Goal: Communication & Community: Answer question/provide support

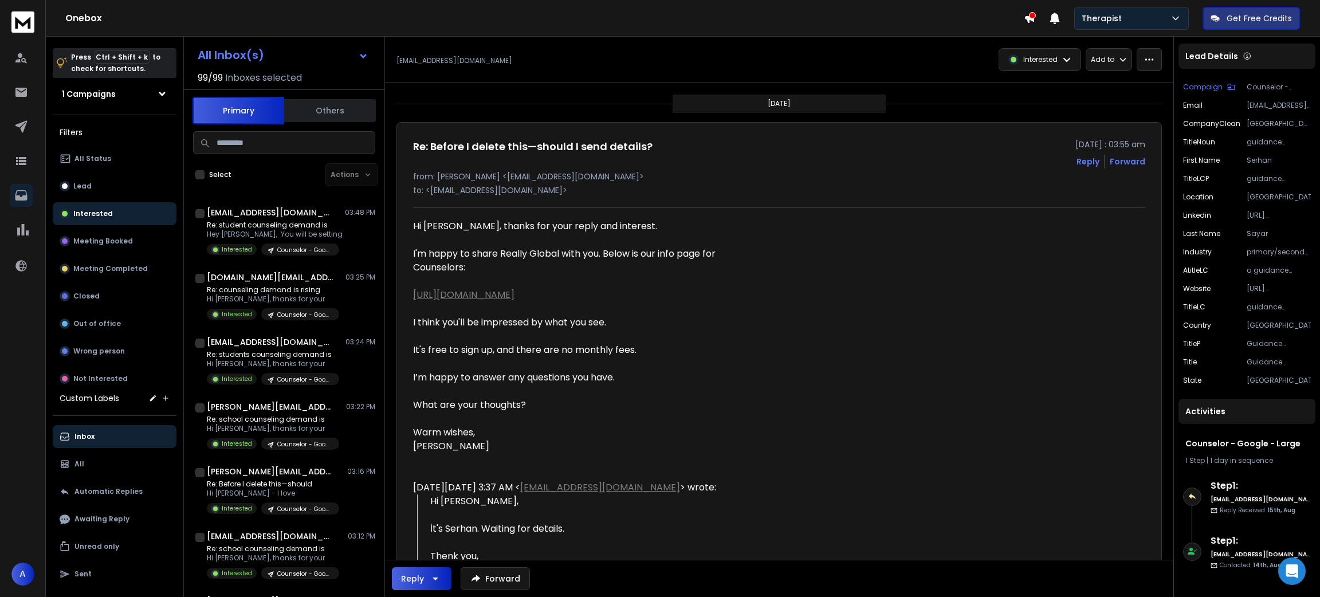
click at [1145, 22] on div "Therapist" at bounding box center [1131, 18] width 100 height 11
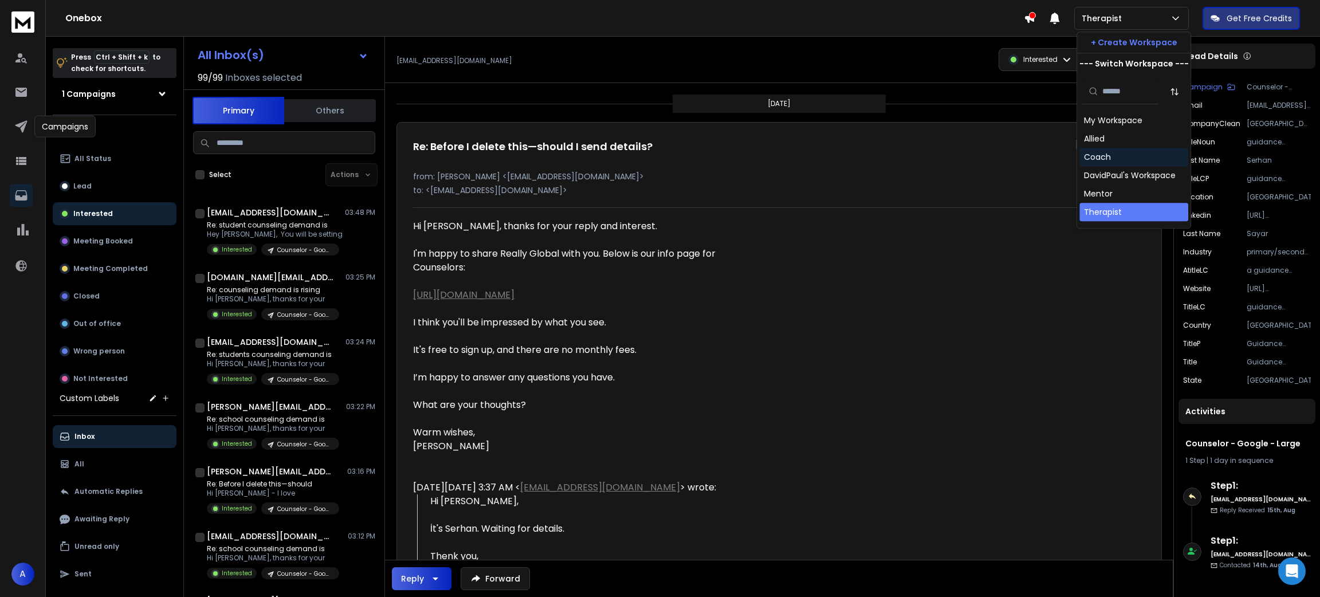
drag, startPoint x: 22, startPoint y: 119, endPoint x: 41, endPoint y: 119, distance: 18.3
click at [22, 120] on icon at bounding box center [21, 127] width 14 height 14
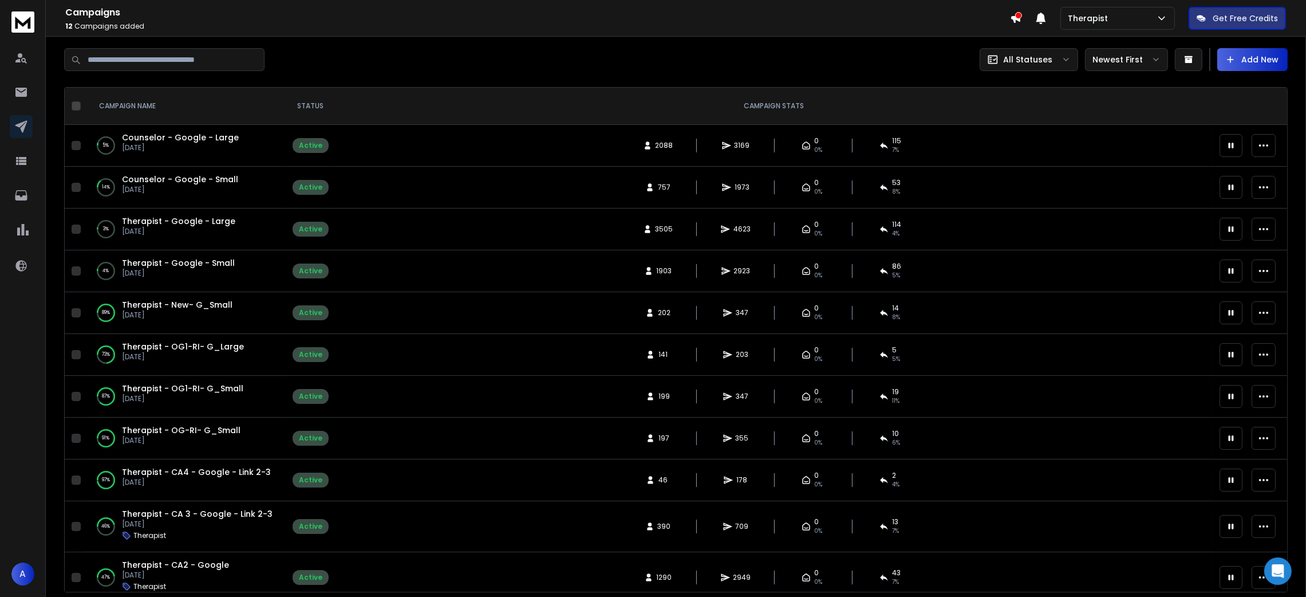
click at [138, 149] on p "[DATE]" at bounding box center [180, 147] width 117 height 9
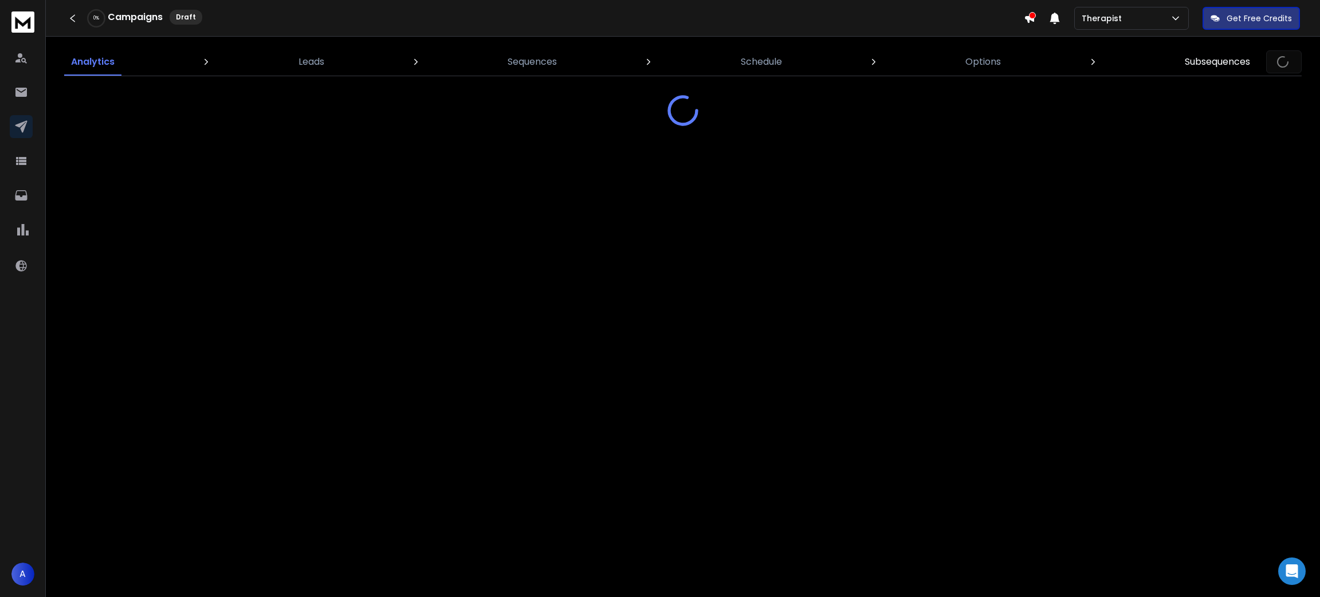
click at [1219, 60] on p "Subsequences" at bounding box center [1216, 62] width 65 height 14
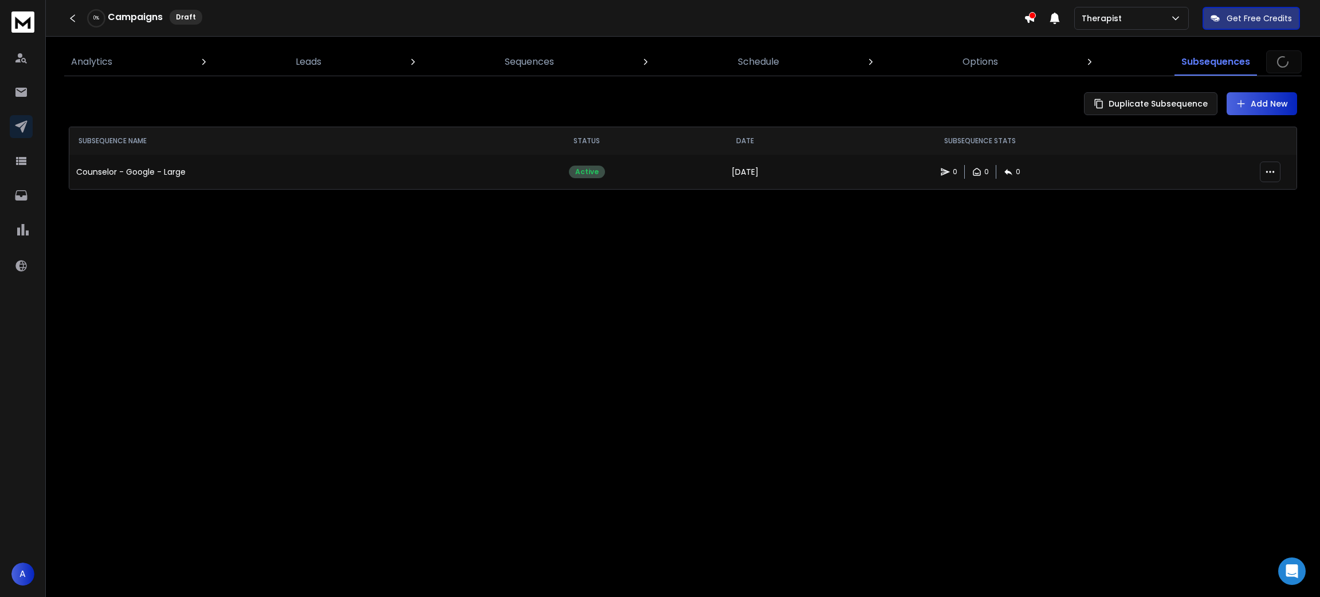
click at [98, 157] on td "Counselor - Google - Large" at bounding box center [284, 172] width 430 height 34
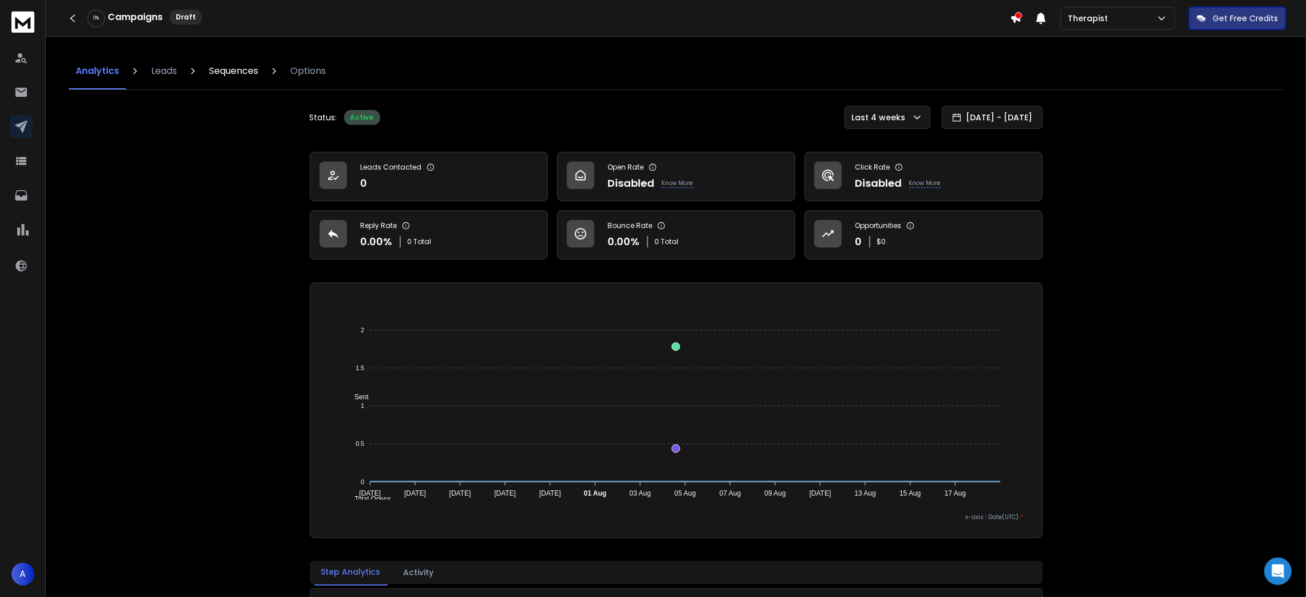
click at [223, 71] on p "Sequences" at bounding box center [233, 71] width 49 height 14
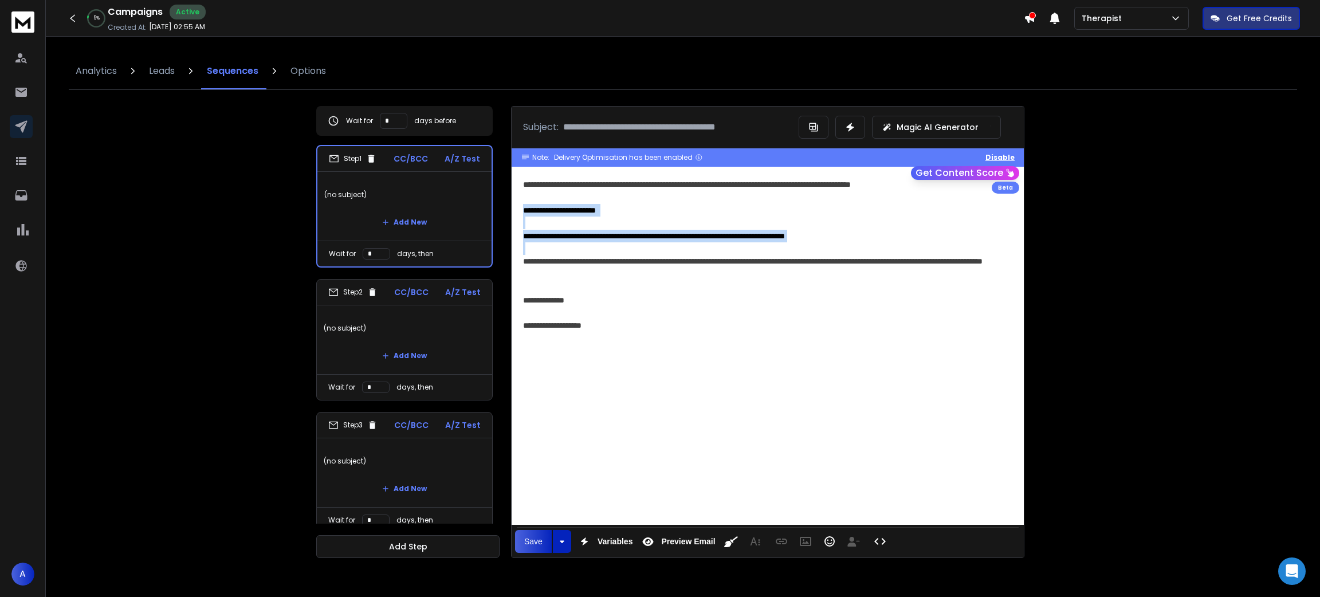
drag, startPoint x: 514, startPoint y: 204, endPoint x: 877, endPoint y: 246, distance: 366.0
click at [876, 246] on div "**********" at bounding box center [767, 346] width 512 height 358
copy div "**********"
click at [1122, 23] on button "Therapist" at bounding box center [1131, 18] width 115 height 23
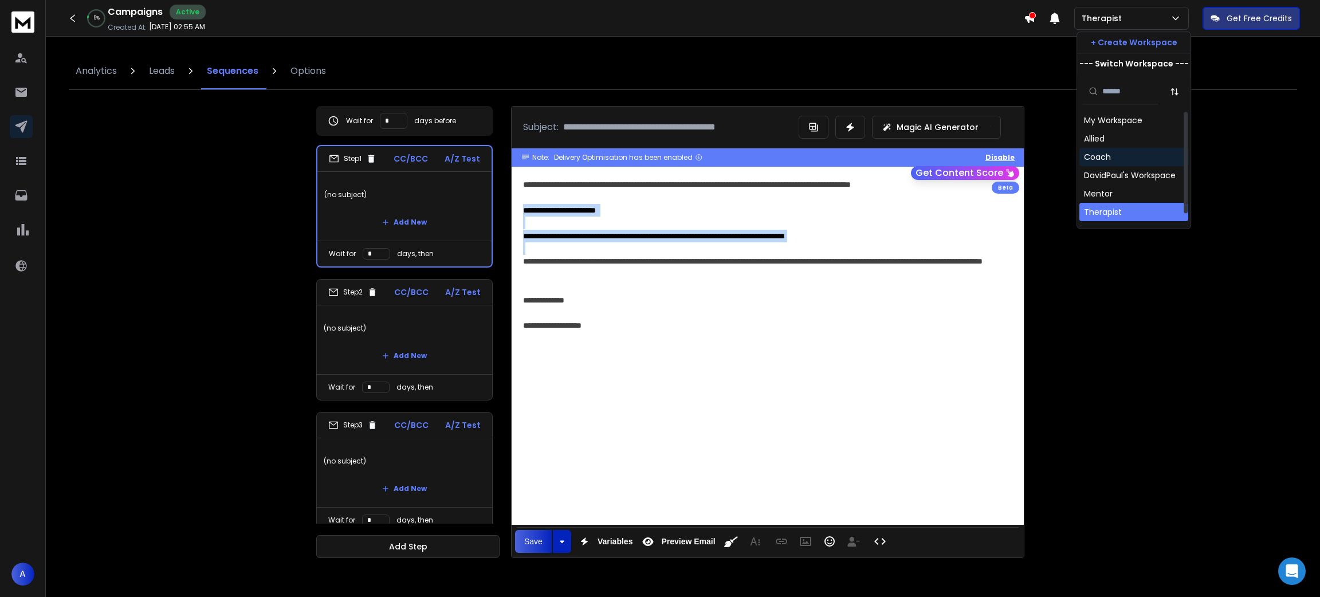
click at [1118, 150] on div "Coach" at bounding box center [1133, 157] width 109 height 18
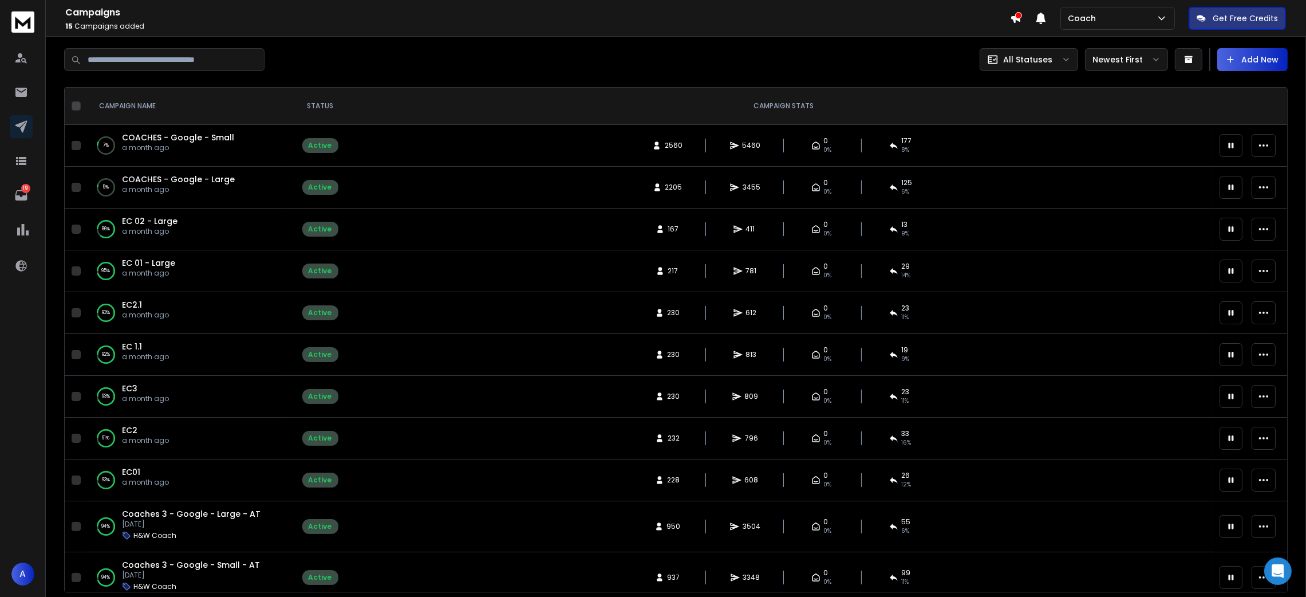
click at [218, 135] on span "COACHES - Google - Small" at bounding box center [178, 137] width 112 height 11
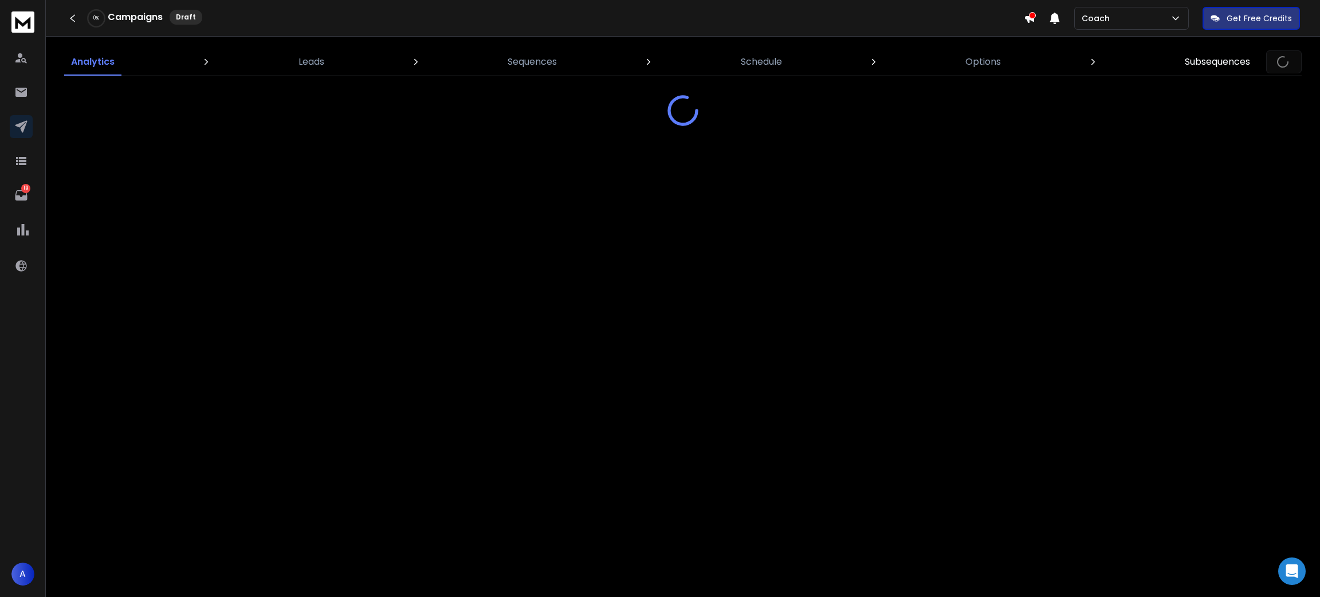
click at [1222, 65] on p "Subsequences" at bounding box center [1216, 62] width 65 height 14
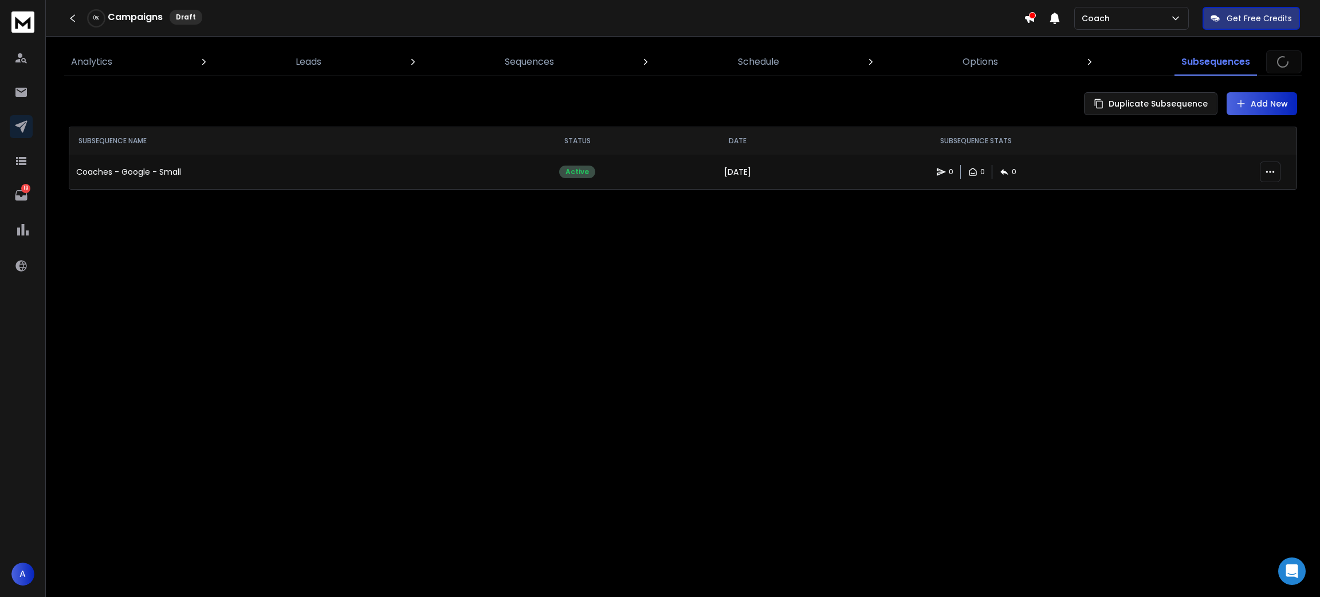
click at [207, 174] on td "Coaches - Google - Small" at bounding box center [279, 172] width 420 height 34
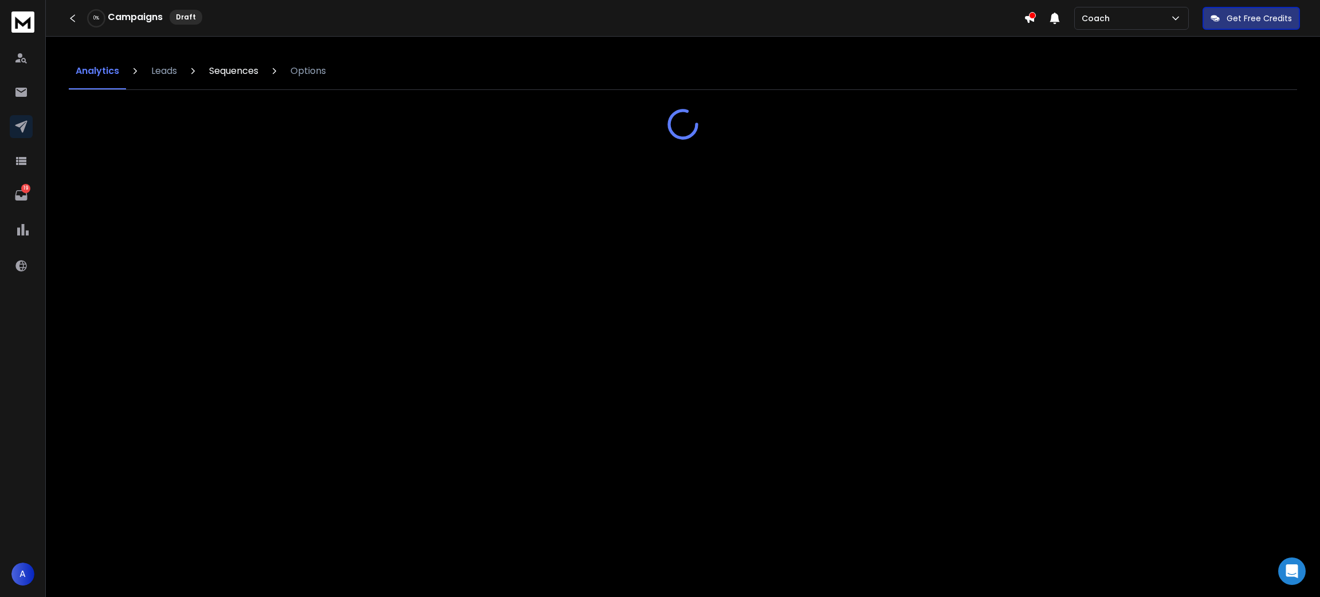
click at [211, 68] on p "Sequences" at bounding box center [233, 71] width 49 height 14
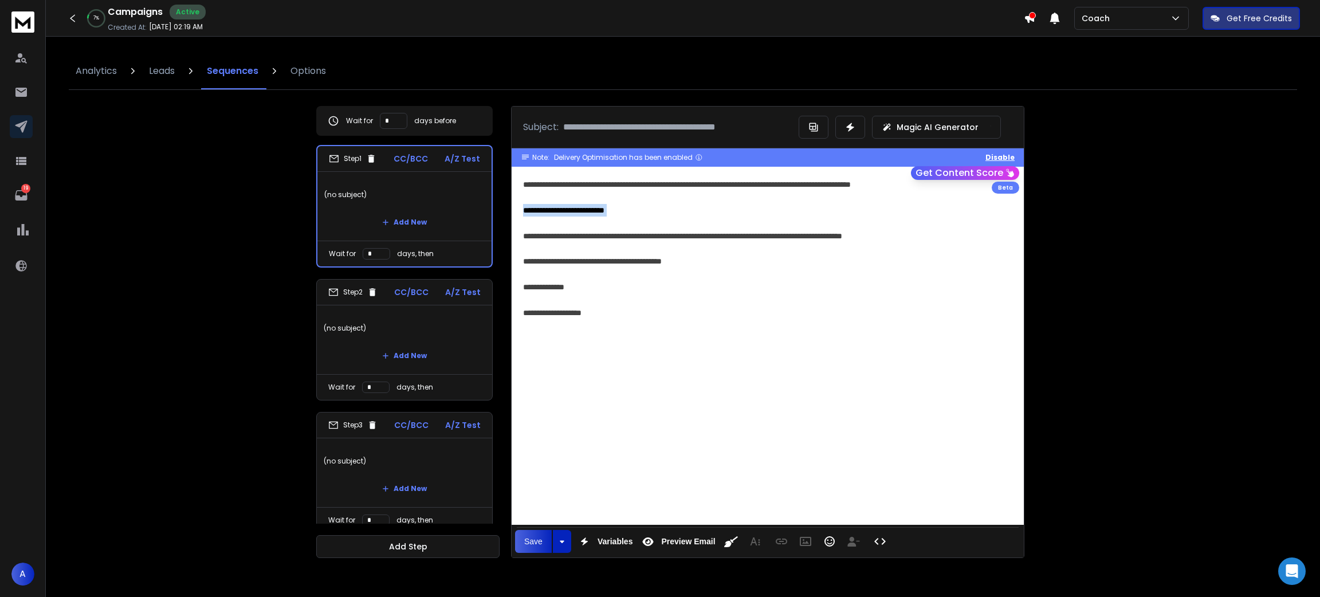
drag, startPoint x: 631, startPoint y: 209, endPoint x: 518, endPoint y: 209, distance: 112.3
click at [514, 211] on div "**********" at bounding box center [767, 346] width 512 height 358
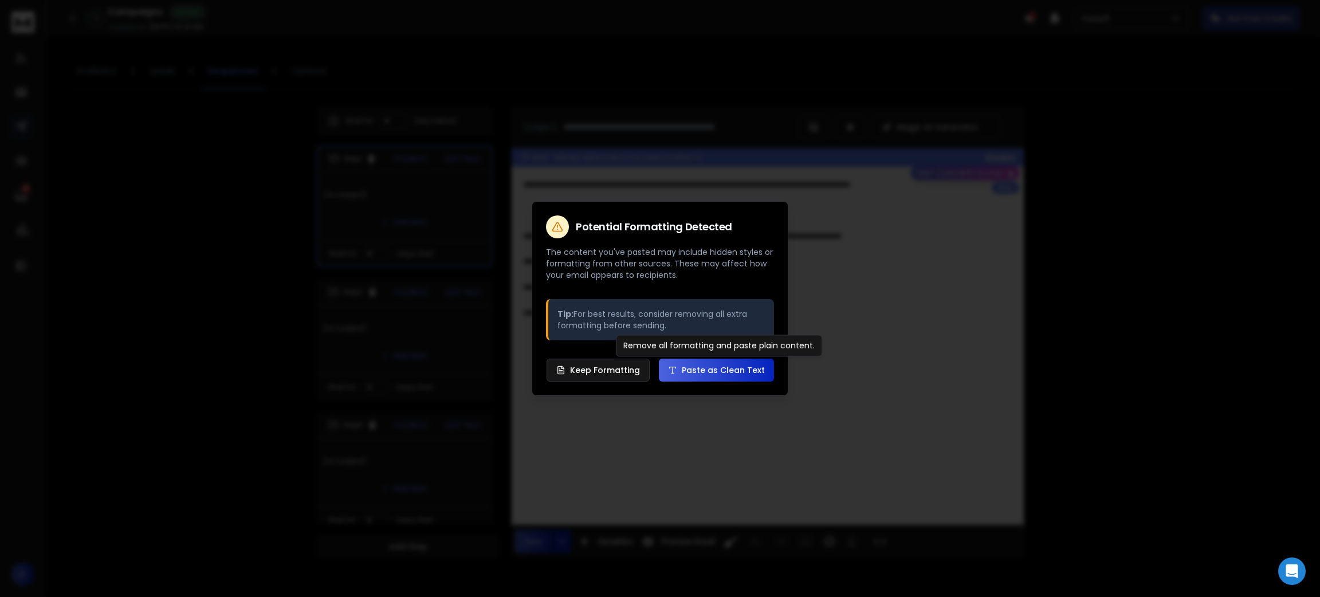
click at [659, 359] on button "Paste as Clean Text" at bounding box center [716, 370] width 115 height 23
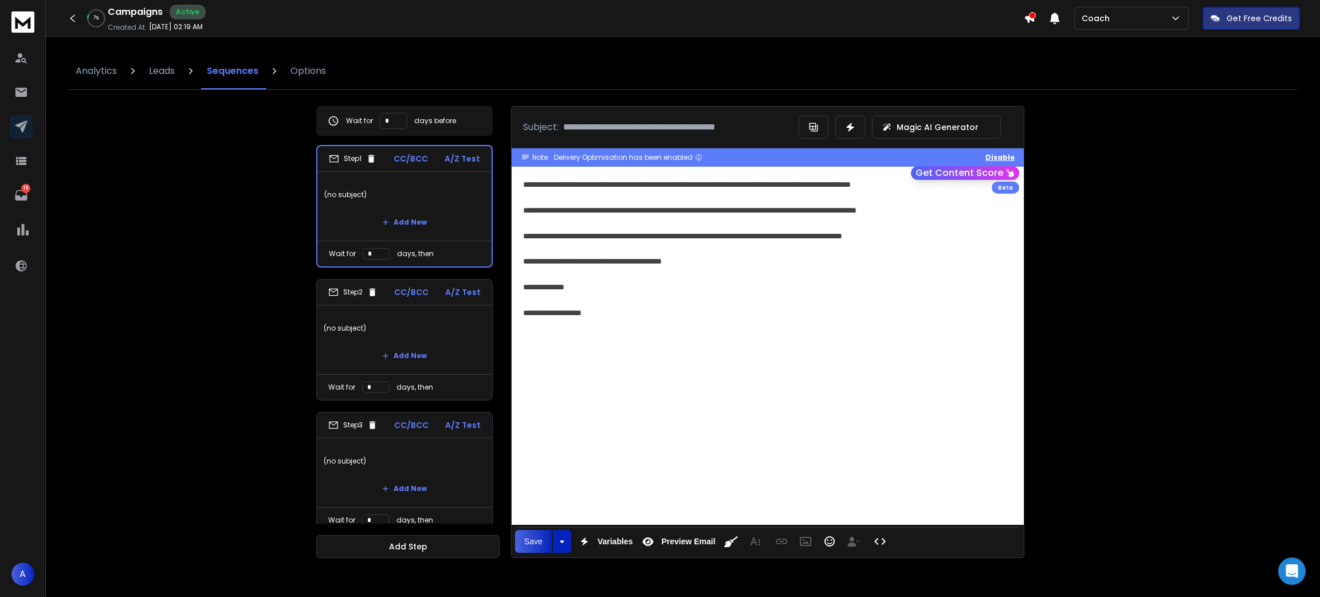
click at [600, 213] on div "**********" at bounding box center [767, 210] width 489 height 13
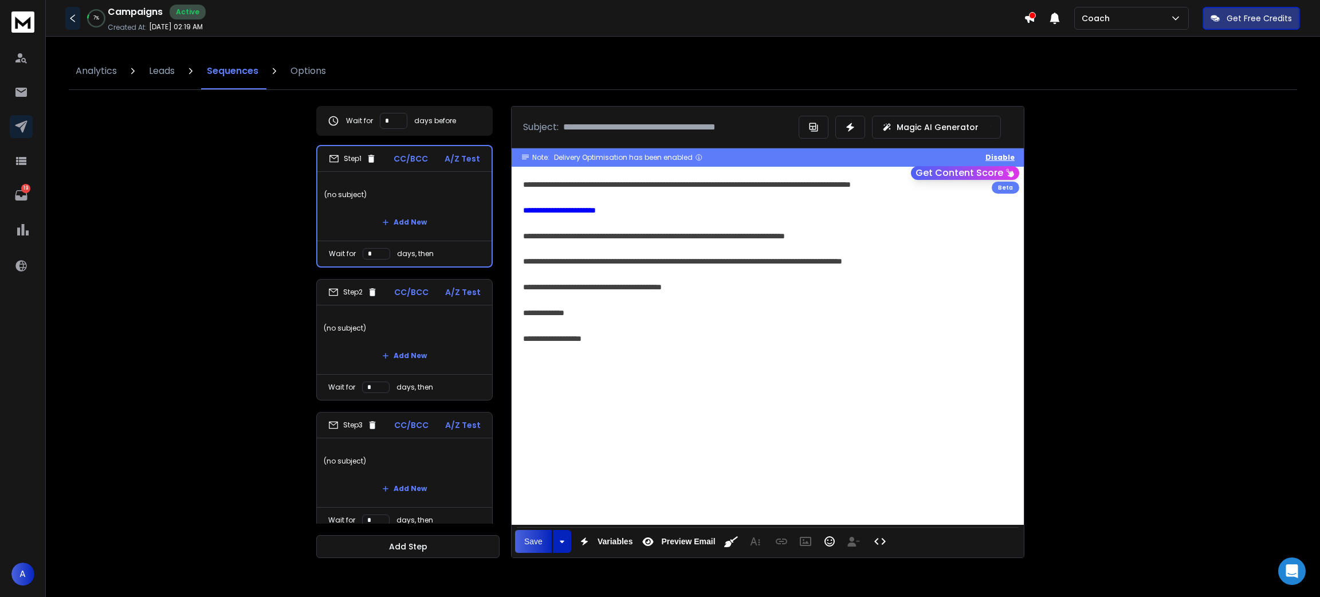
click at [68, 19] on icon at bounding box center [73, 18] width 10 height 10
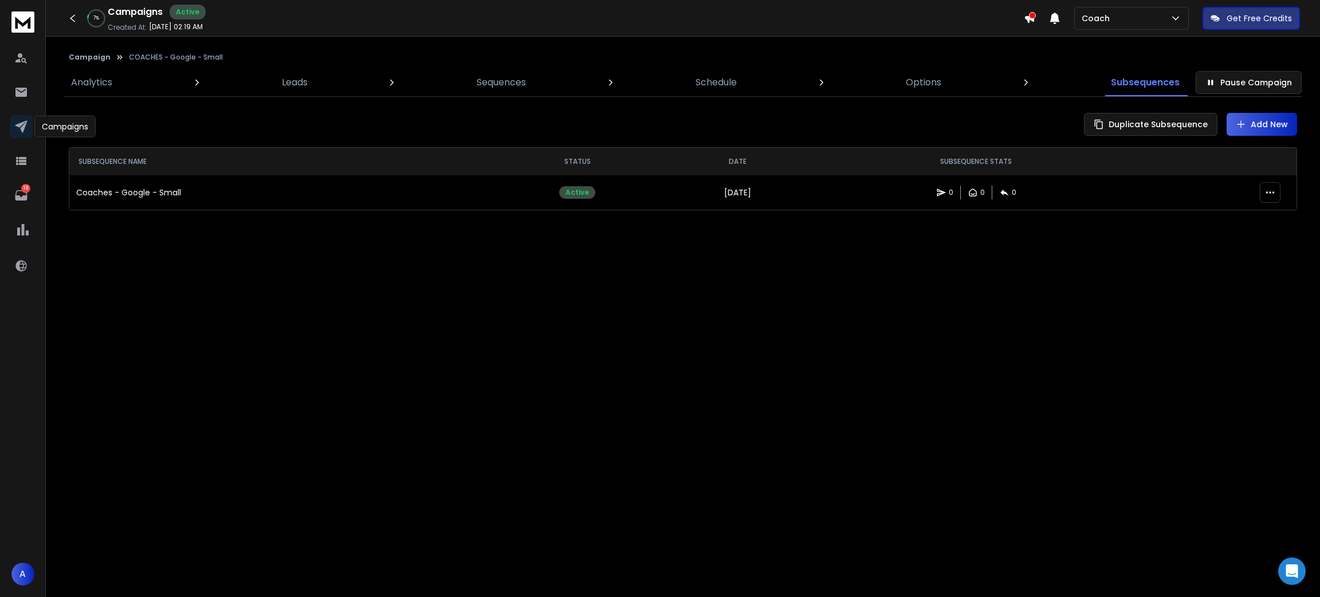
click at [21, 126] on icon at bounding box center [21, 127] width 14 height 14
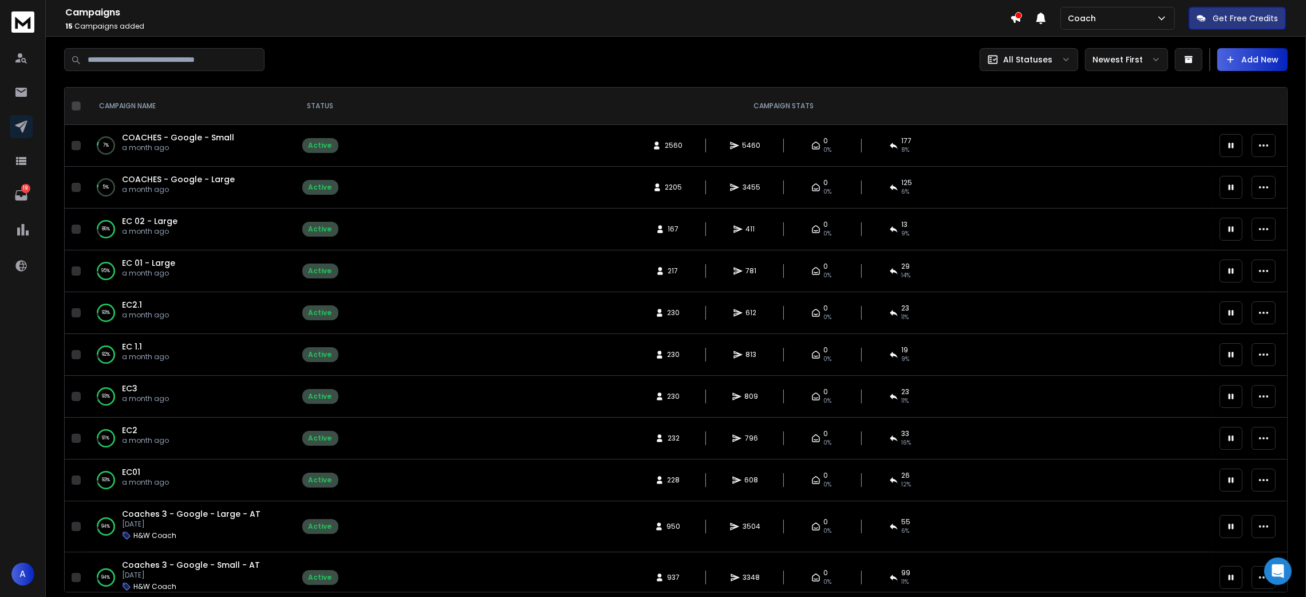
click at [145, 185] on p "a month ago" at bounding box center [178, 189] width 113 height 9
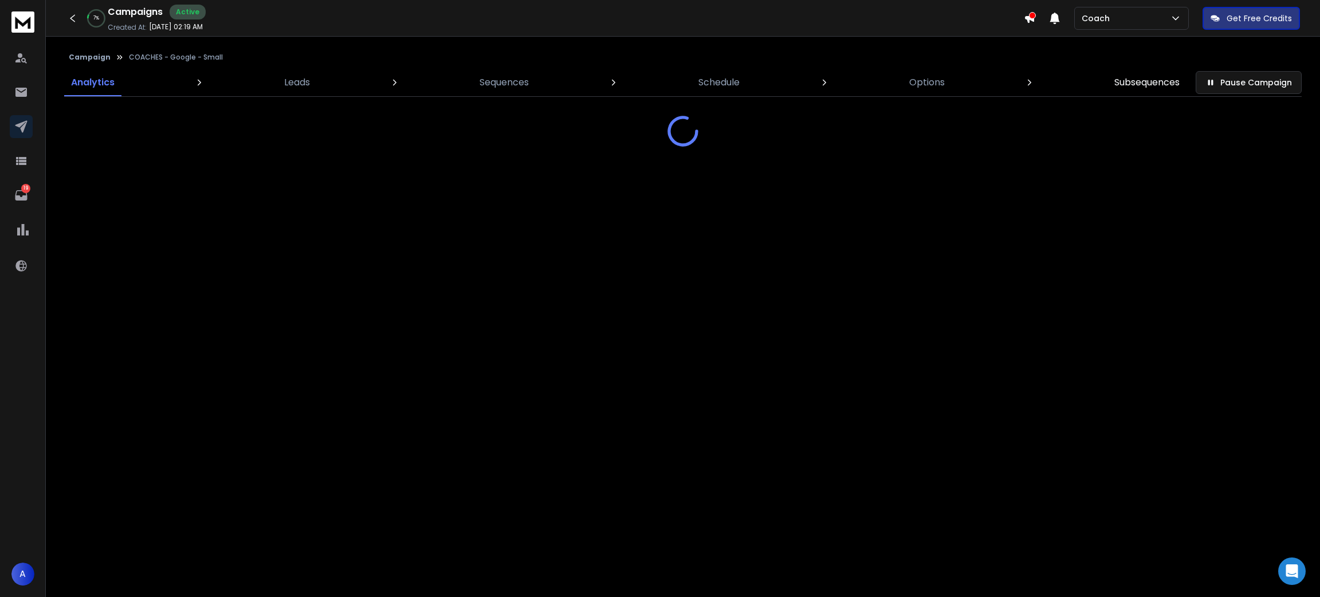
click at [1139, 82] on p "Subsequences" at bounding box center [1146, 83] width 65 height 14
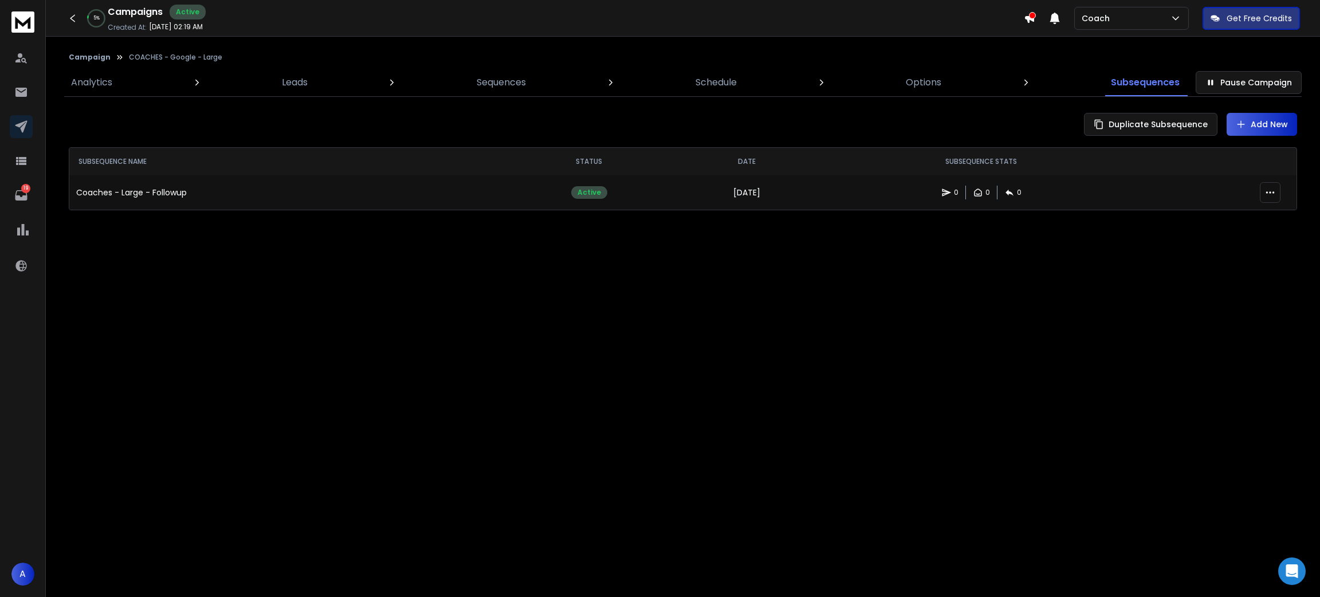
click at [169, 187] on td "Coaches - Large - Followup" at bounding box center [285, 192] width 433 height 34
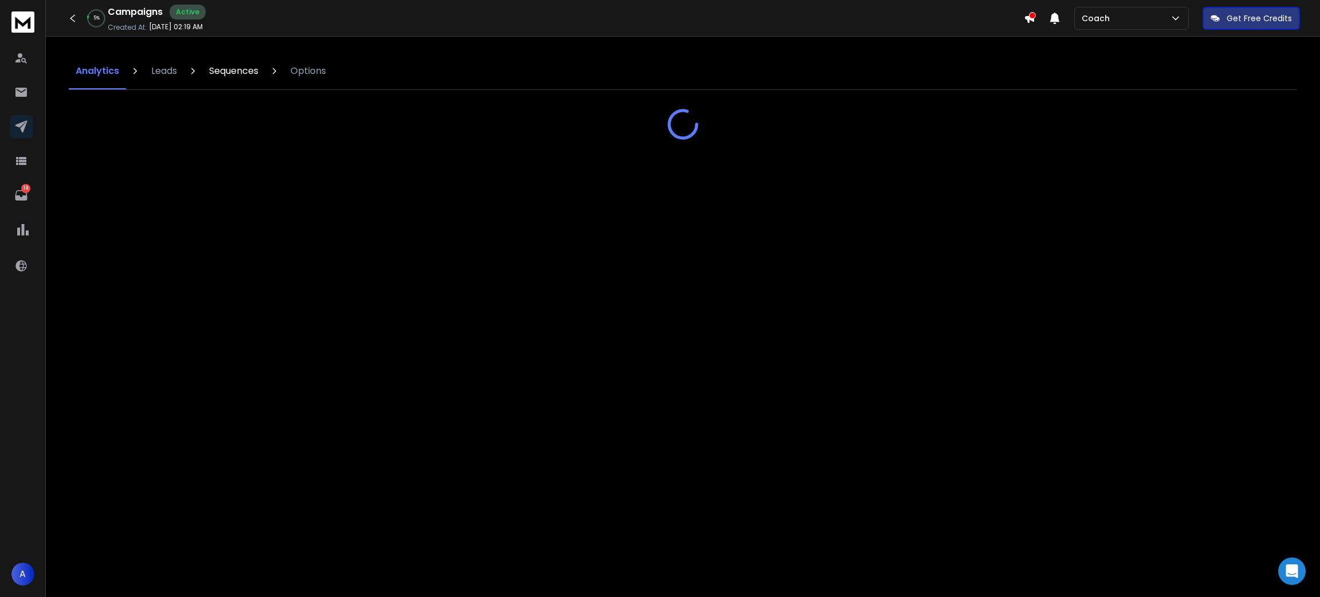
click at [238, 64] on p "Sequences" at bounding box center [233, 71] width 49 height 14
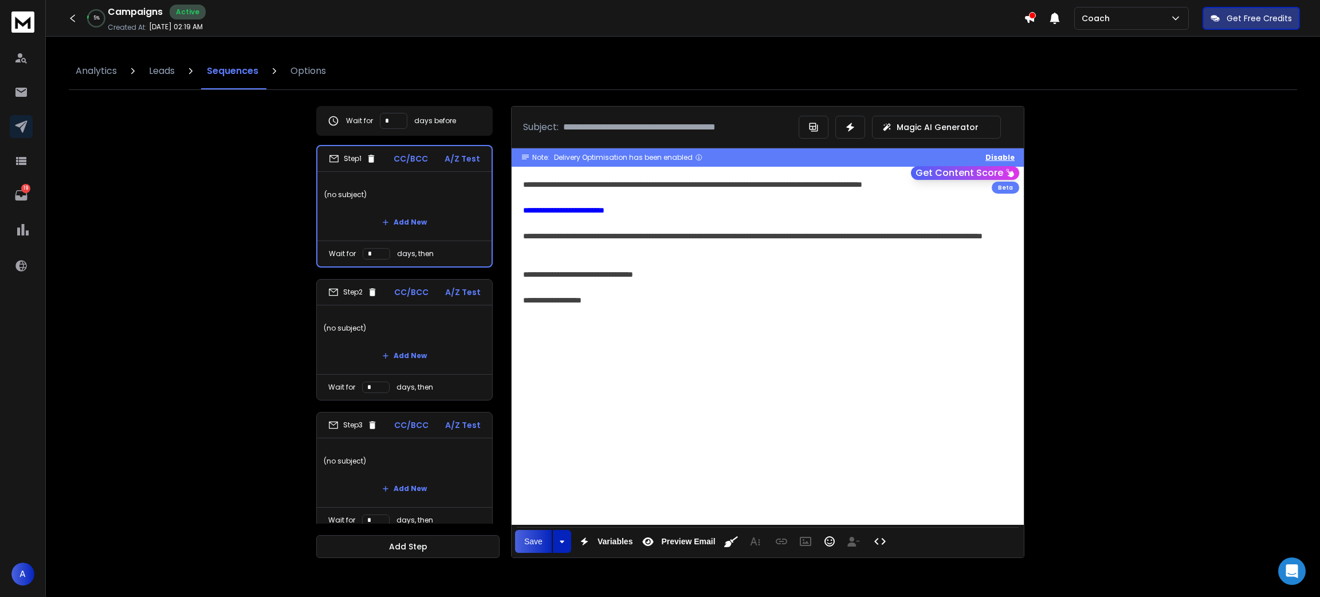
drag, startPoint x: 600, startPoint y: 216, endPoint x: 518, endPoint y: 214, distance: 81.3
click at [518, 214] on div "**********" at bounding box center [767, 346] width 512 height 358
drag, startPoint x: 672, startPoint y: 200, endPoint x: 627, endPoint y: 212, distance: 46.1
click at [627, 212] on div "**********" at bounding box center [767, 346] width 512 height 358
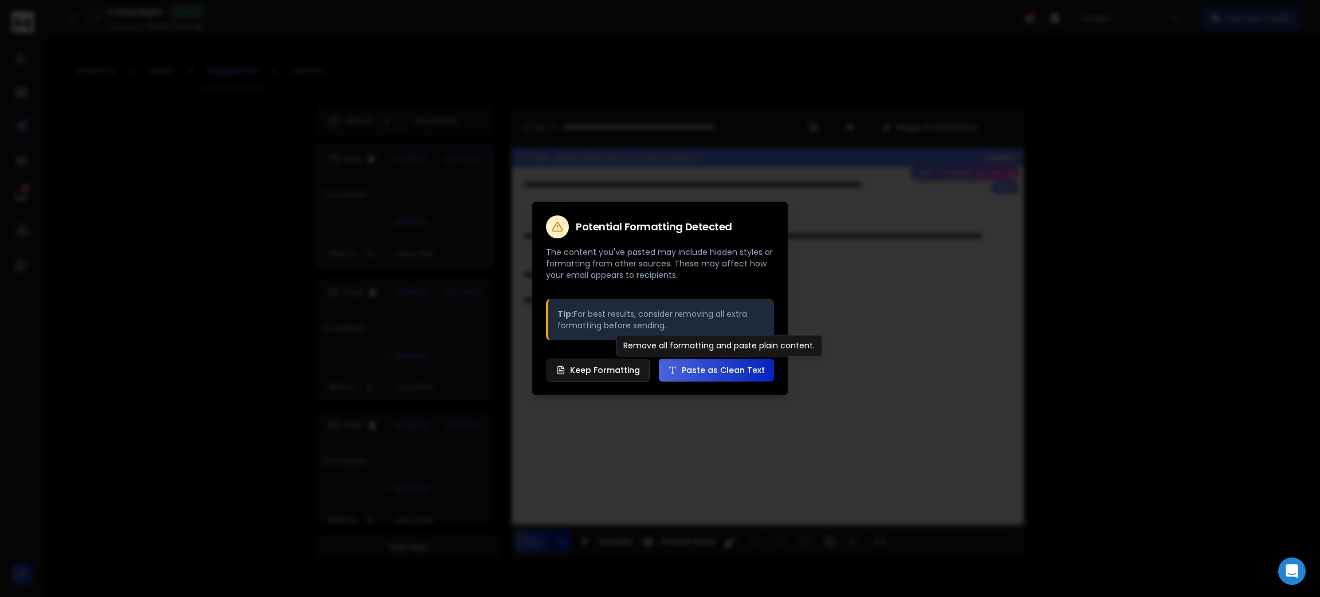
click at [695, 375] on button "Paste as Clean Text" at bounding box center [716, 370] width 115 height 23
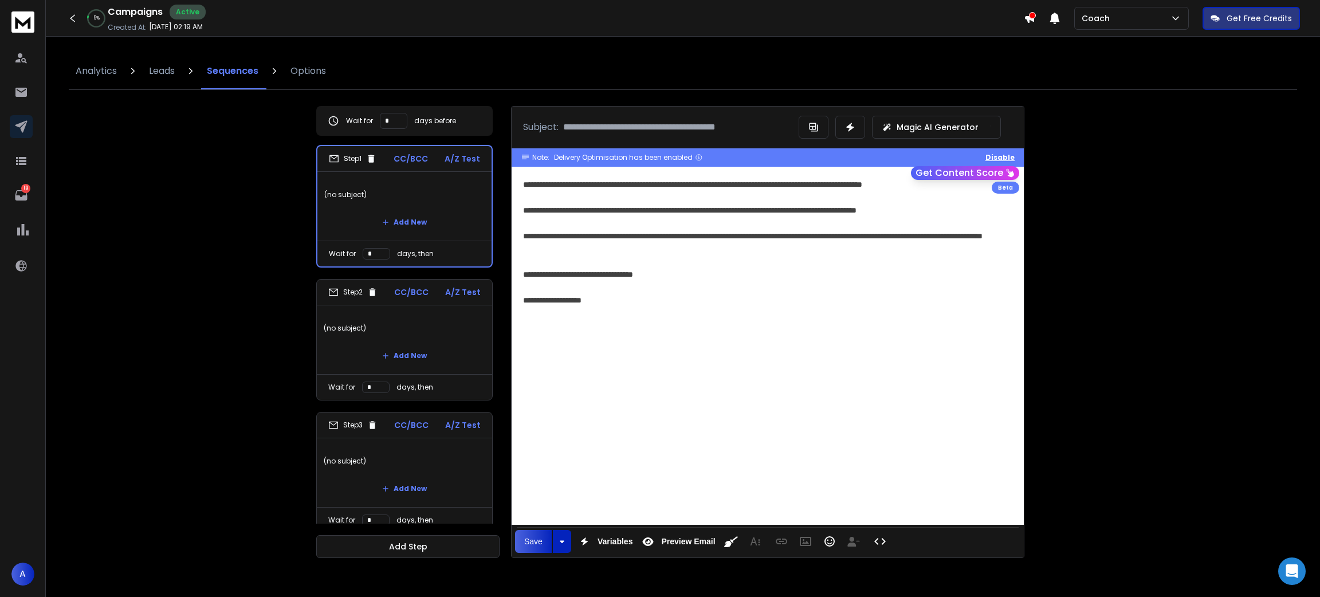
click at [599, 215] on div "**********" at bounding box center [767, 210] width 489 height 13
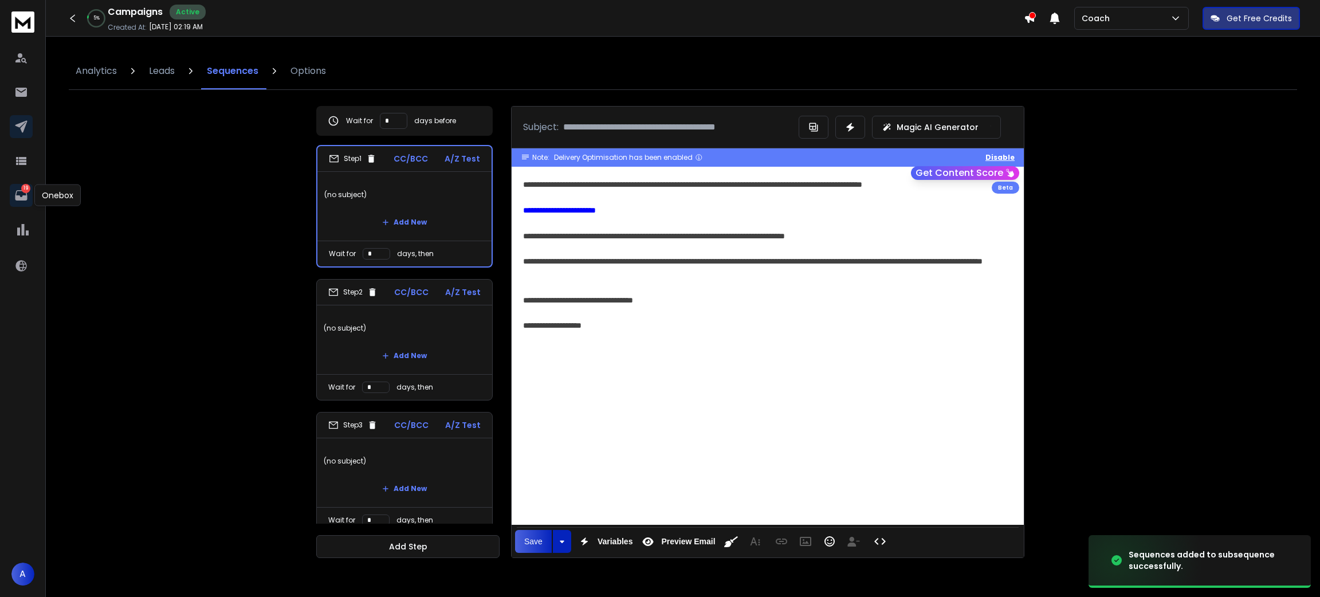
click at [18, 197] on icon at bounding box center [21, 195] width 12 height 10
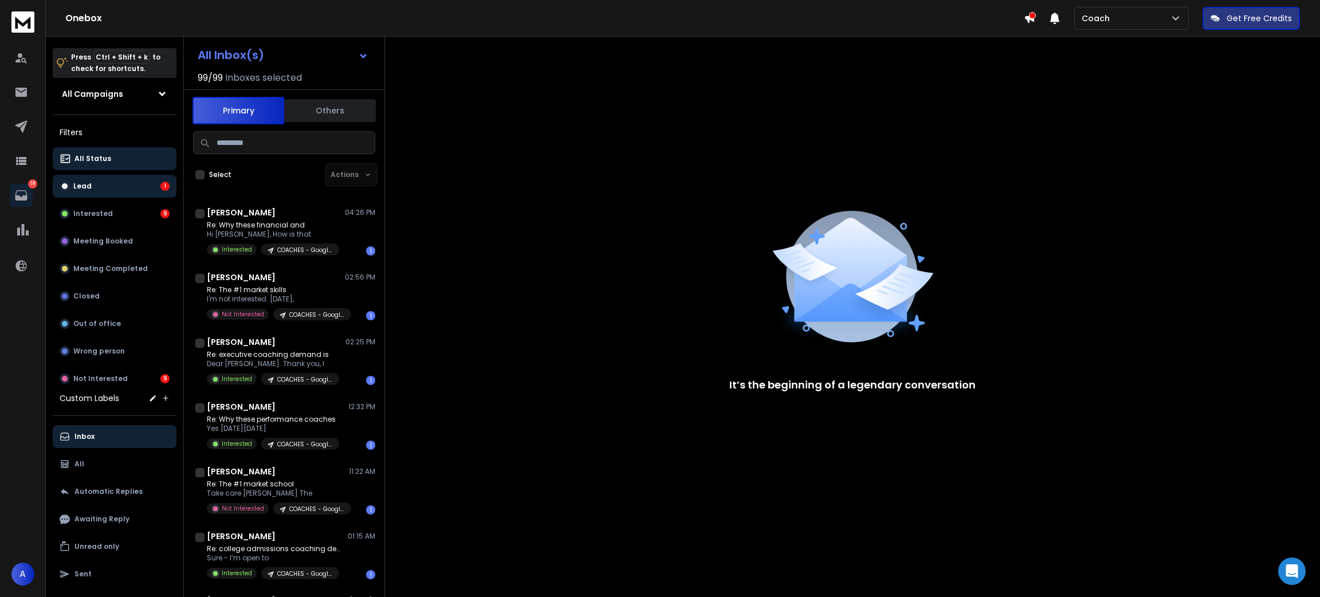
click at [133, 184] on button "Lead 1" at bounding box center [115, 186] width 124 height 23
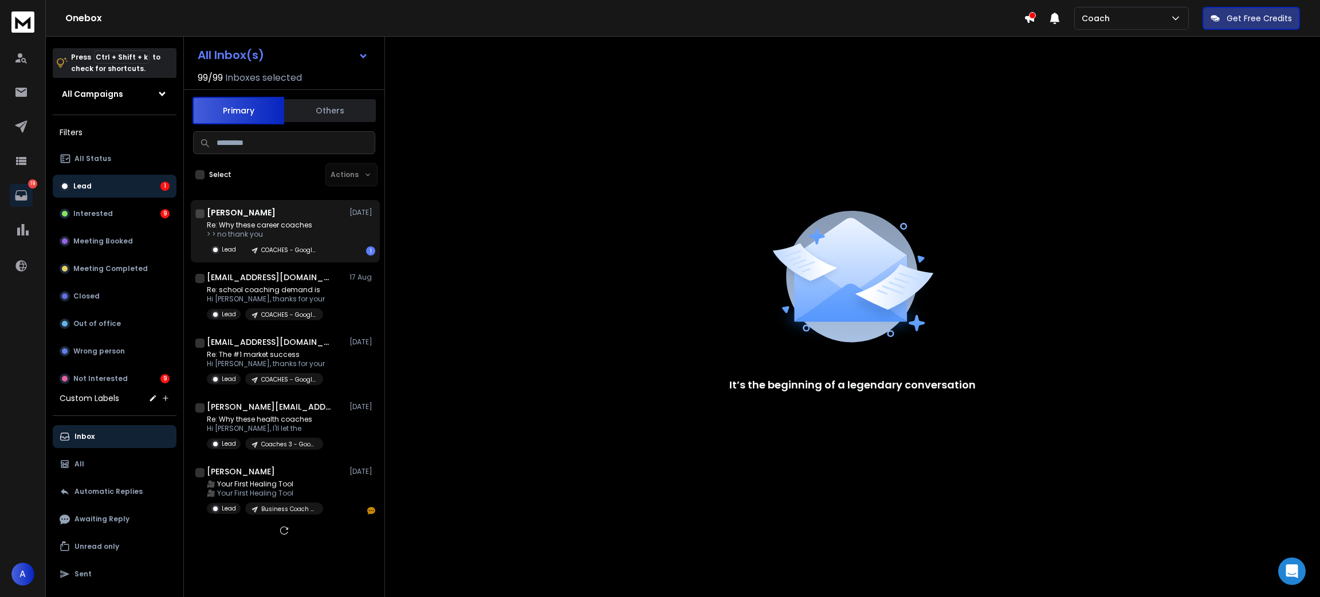
click at [284, 223] on p "Re: Why these career coaches" at bounding box center [265, 225] width 116 height 9
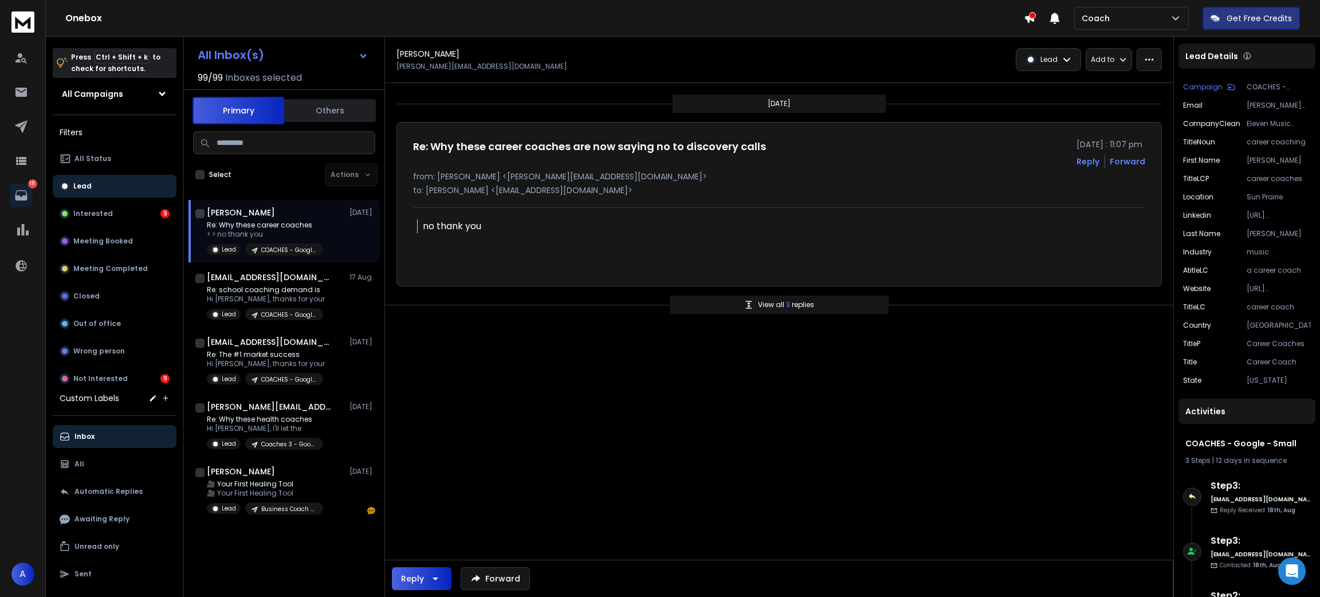
click at [792, 309] on p "View all 3 replies" at bounding box center [786, 304] width 56 height 9
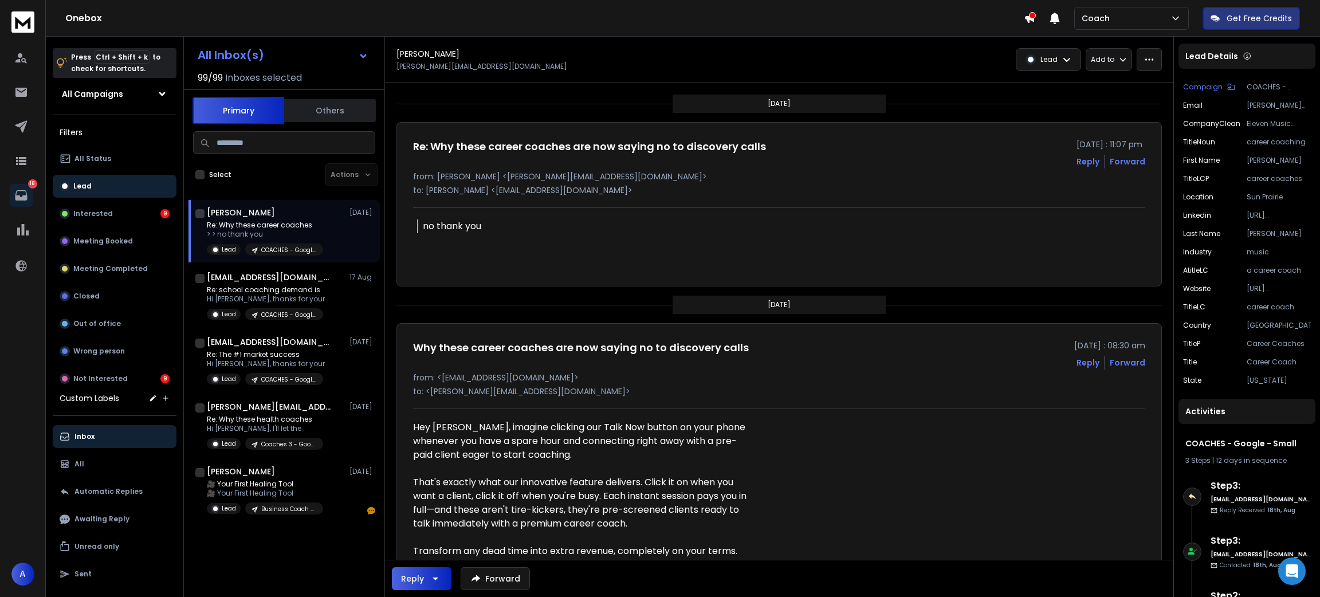
click at [1020, 63] on div "Lead" at bounding box center [1048, 60] width 64 height 22
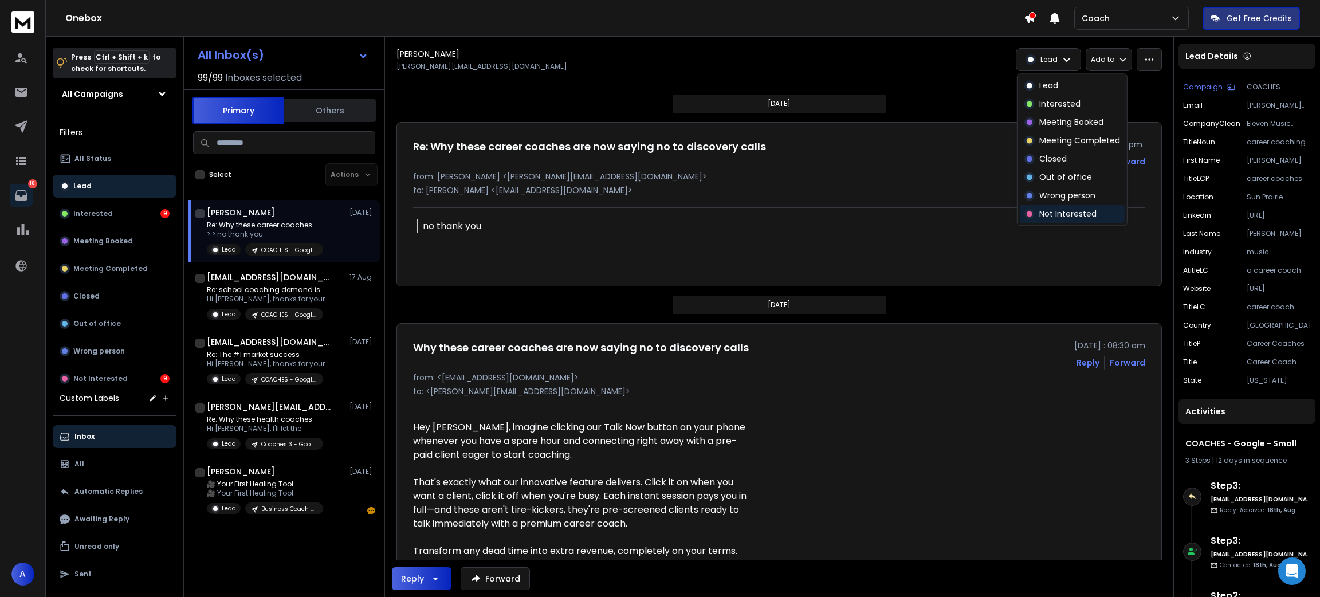
drag, startPoint x: 1072, startPoint y: 221, endPoint x: 922, endPoint y: 216, distance: 149.6
click at [1072, 219] on div "Not Interested" at bounding box center [1071, 213] width 105 height 18
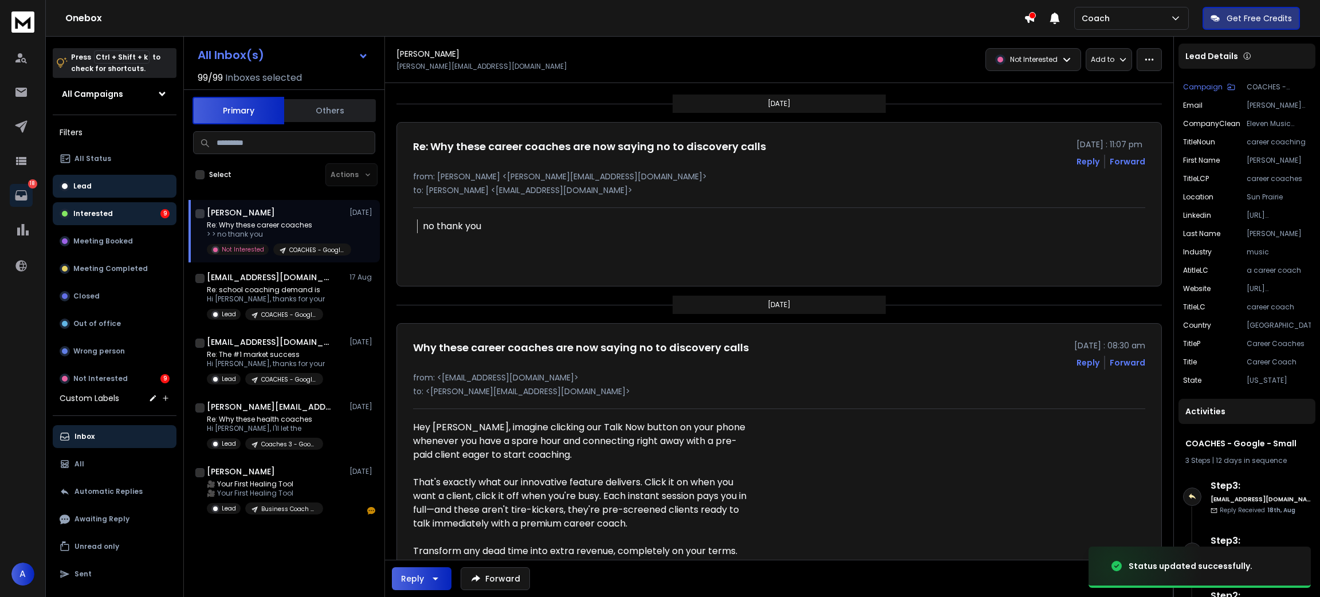
click at [86, 206] on button "Interested 9" at bounding box center [115, 213] width 124 height 23
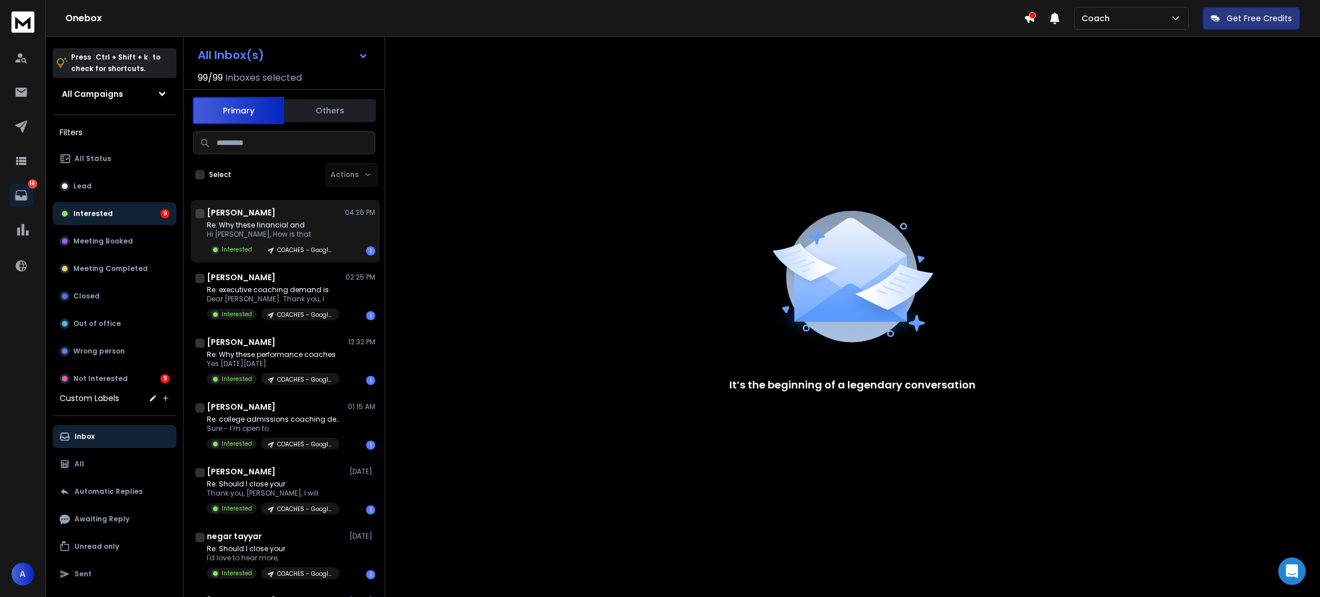
click at [246, 210] on h1 "[PERSON_NAME]" at bounding box center [241, 212] width 69 height 11
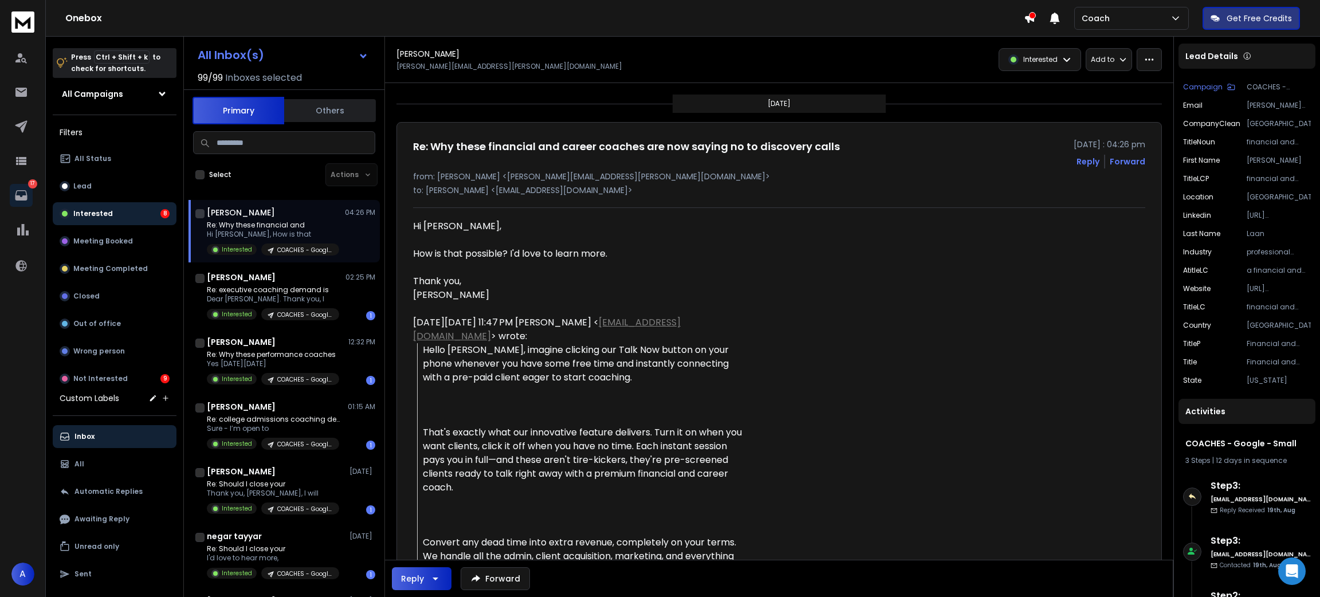
click at [411, 583] on div "Reply" at bounding box center [412, 578] width 23 height 11
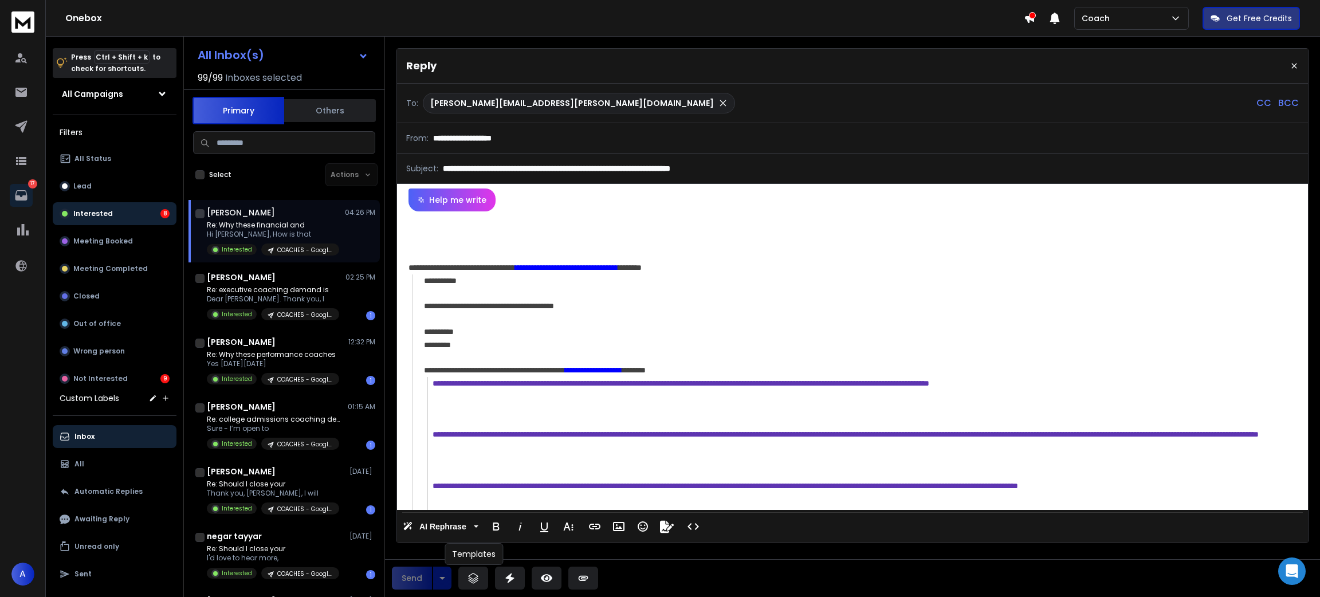
click at [473, 580] on icon at bounding box center [472, 577] width 11 height 11
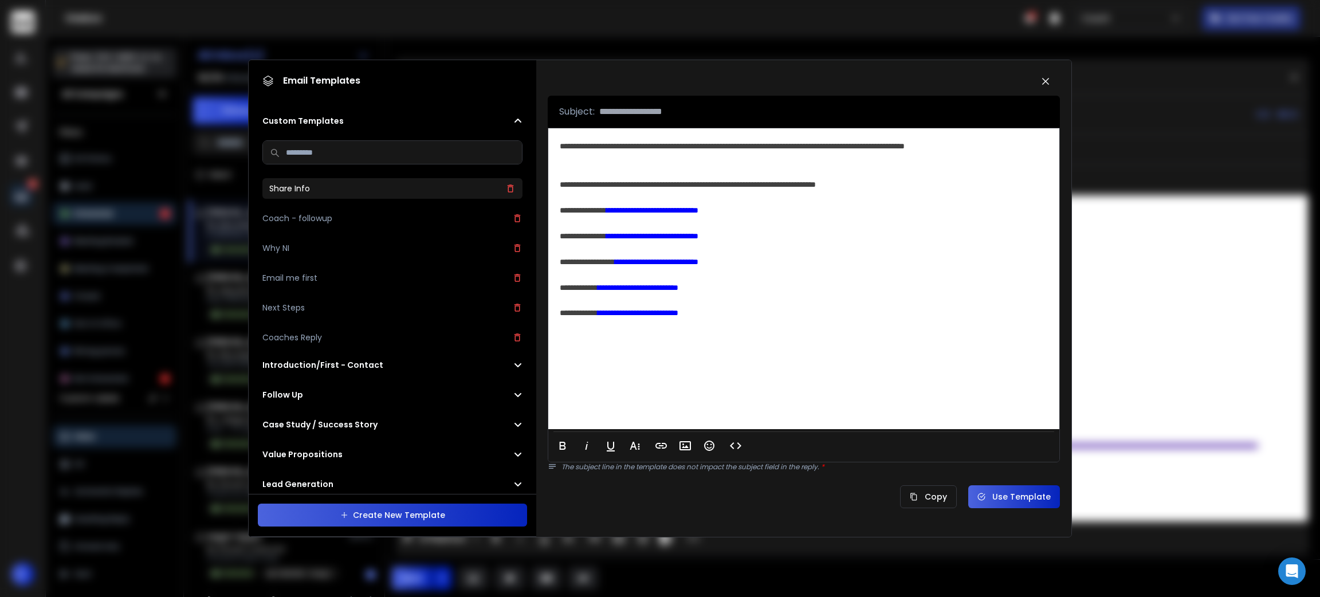
click at [310, 194] on h3 "Coaches Reply" at bounding box center [289, 188] width 41 height 11
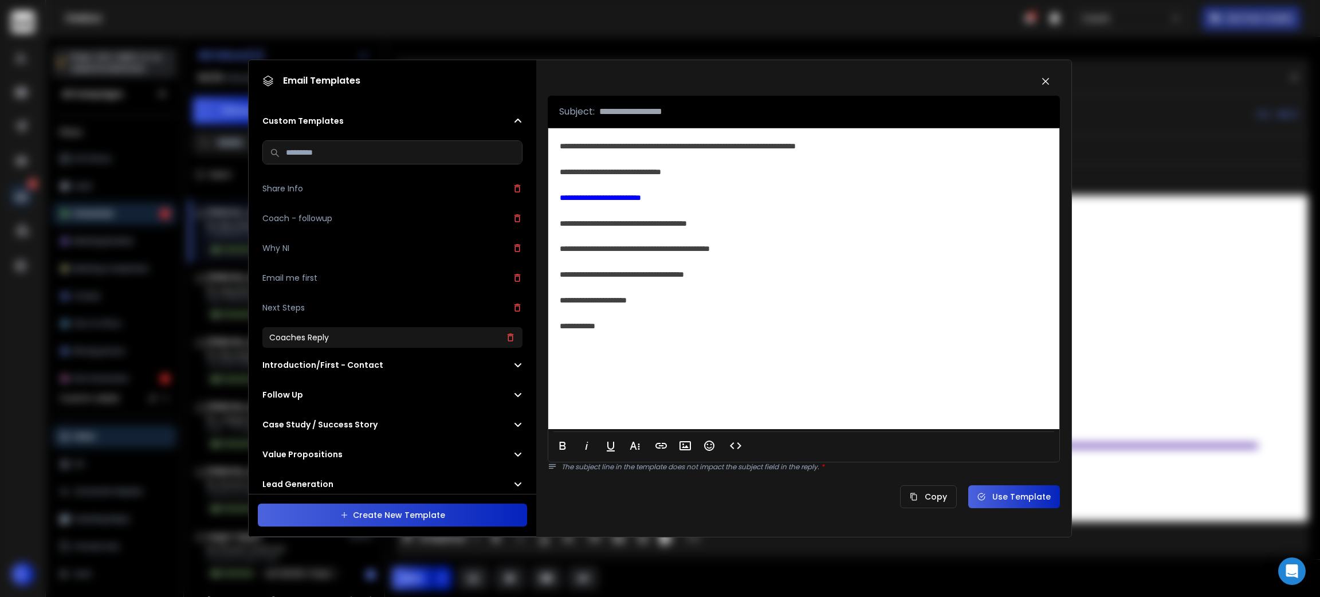
click at [989, 501] on button "Use Template" at bounding box center [1014, 496] width 92 height 23
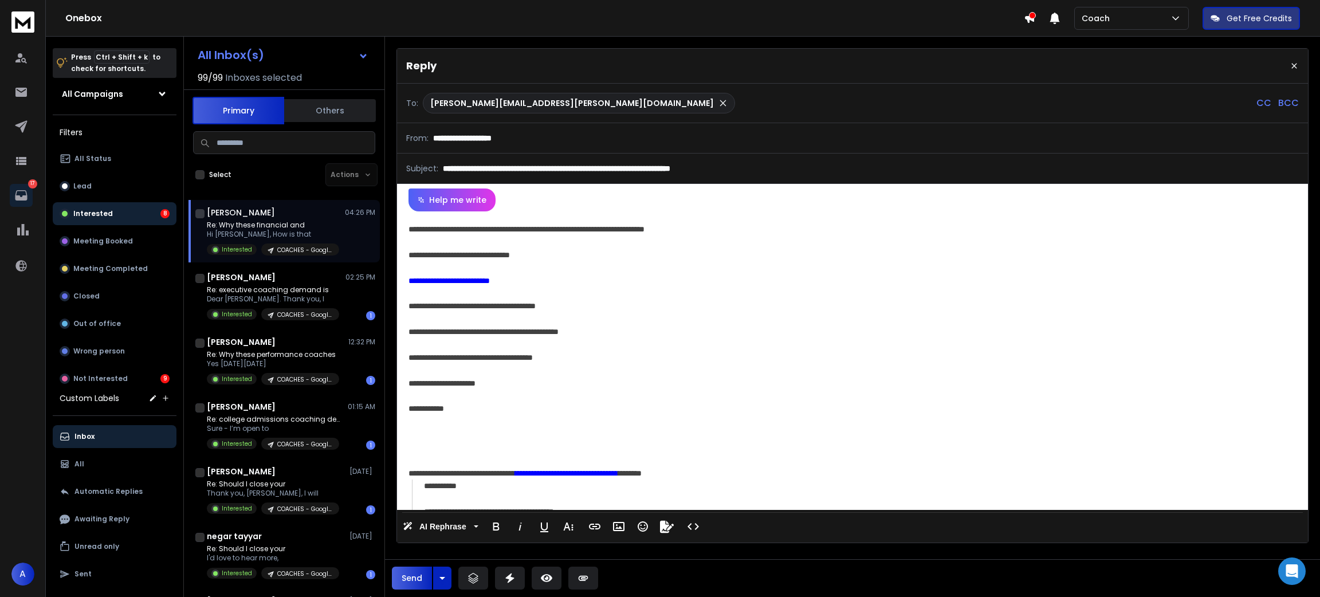
click at [413, 228] on div "**********" at bounding box center [843, 319] width 871 height 192
click at [460, 427] on div at bounding box center [852, 421] width 888 height 13
click at [400, 579] on button "Send" at bounding box center [412, 577] width 40 height 23
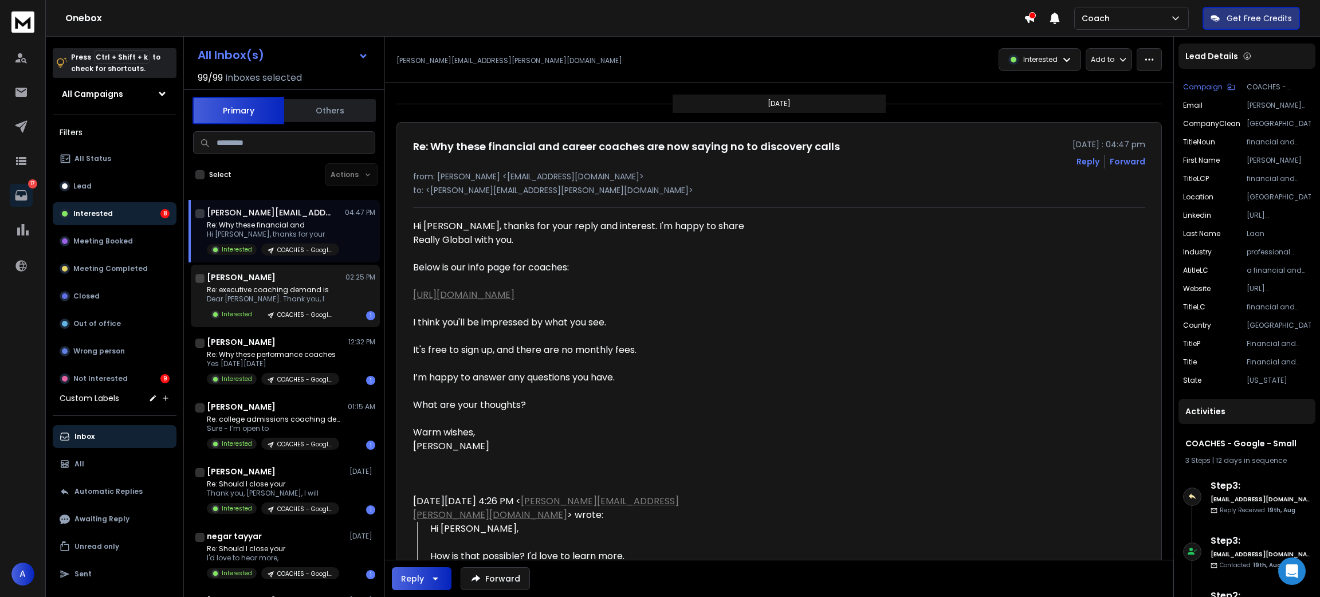
click at [274, 298] on p "Dear [PERSON_NAME]. Thank you, I" at bounding box center [273, 298] width 132 height 9
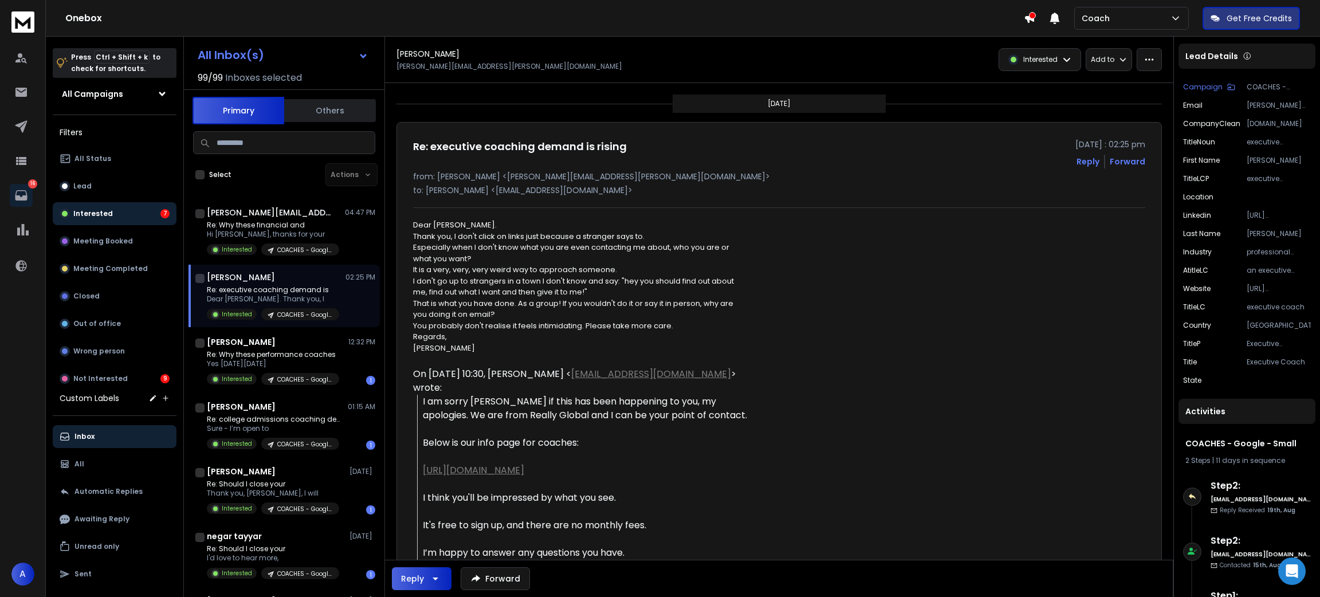
click at [1040, 64] on div "Interested" at bounding box center [1039, 60] width 81 height 22
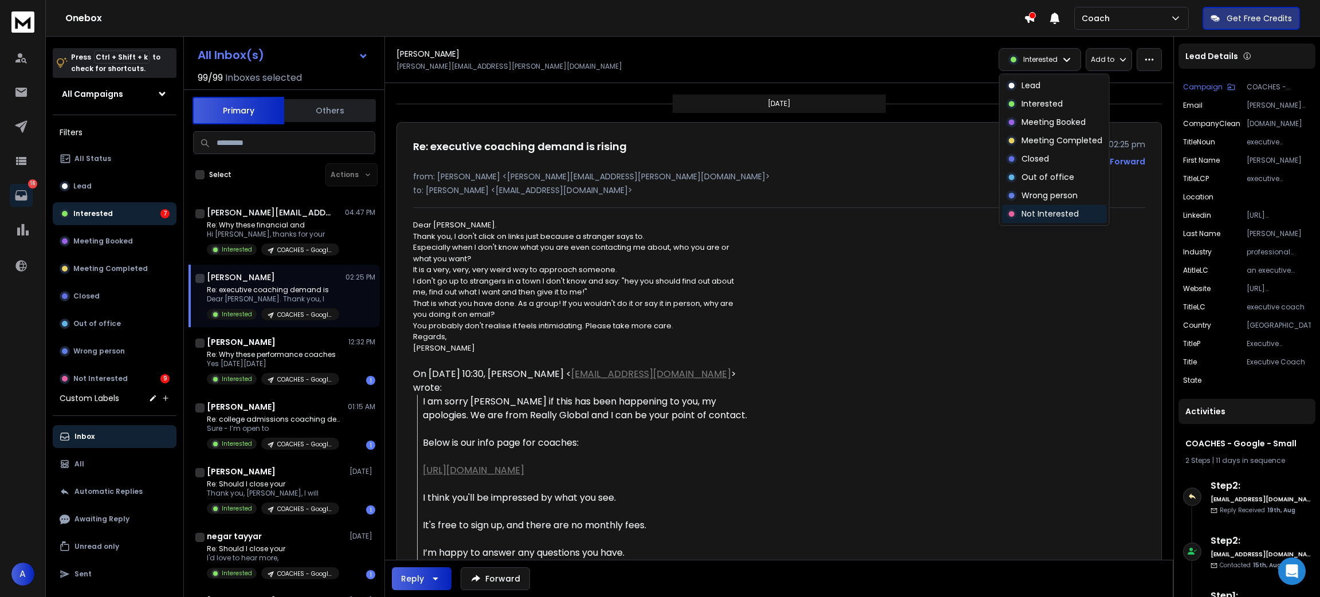
click at [1033, 212] on p "Not Interested" at bounding box center [1049, 213] width 57 height 11
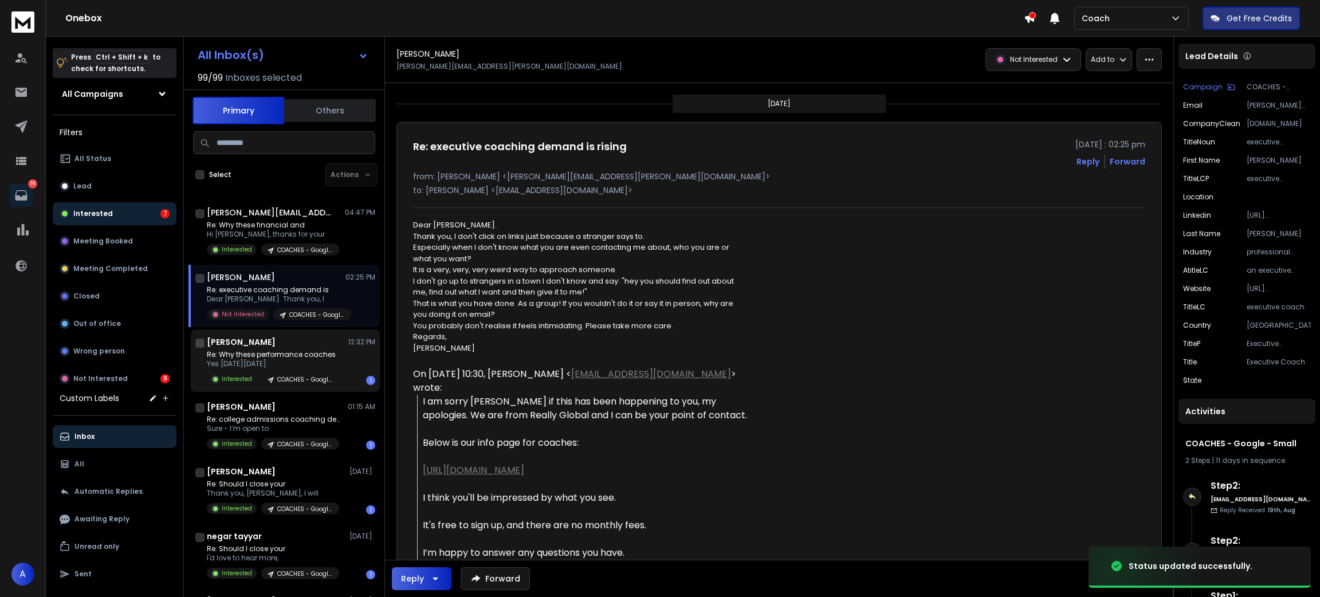
click at [322, 353] on p "Re: Why these performance coaches" at bounding box center [273, 354] width 132 height 9
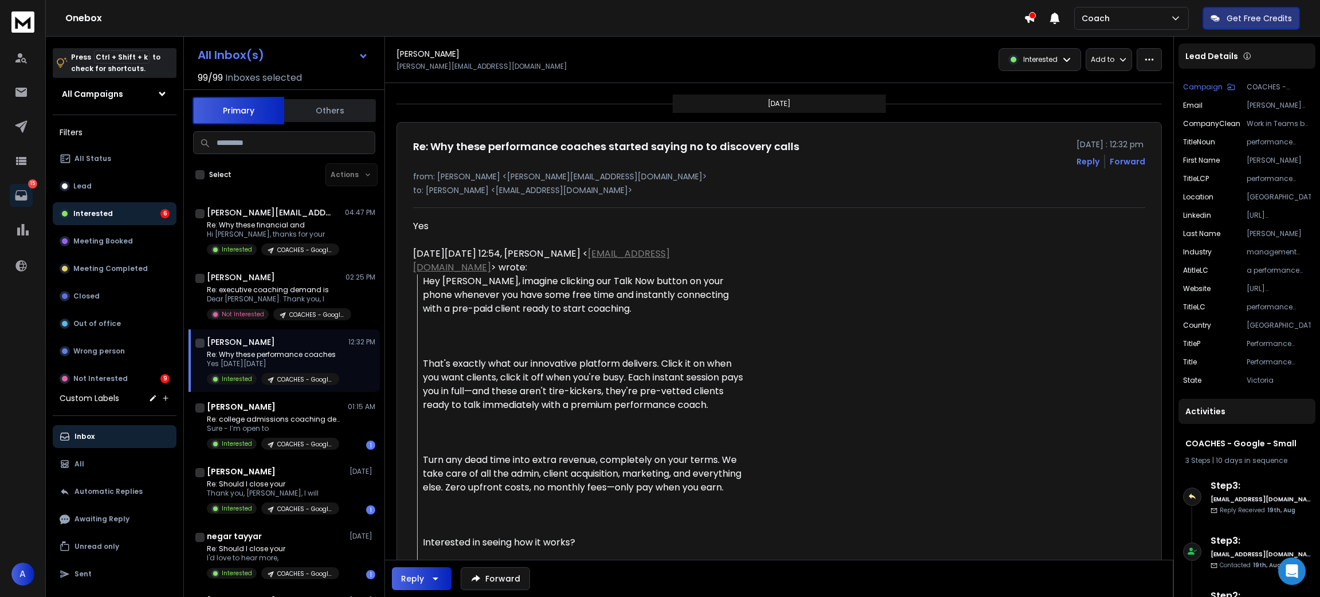
click at [399, 572] on button "Reply" at bounding box center [422, 578] width 60 height 23
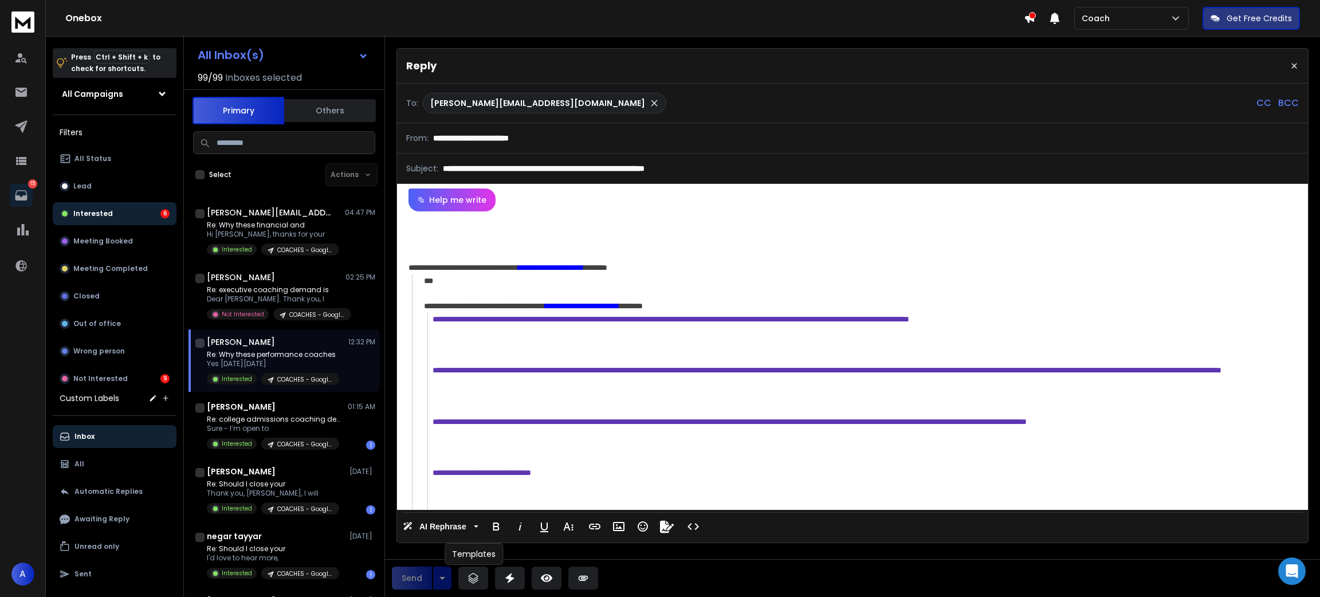
click at [472, 576] on icon at bounding box center [472, 577] width 11 height 11
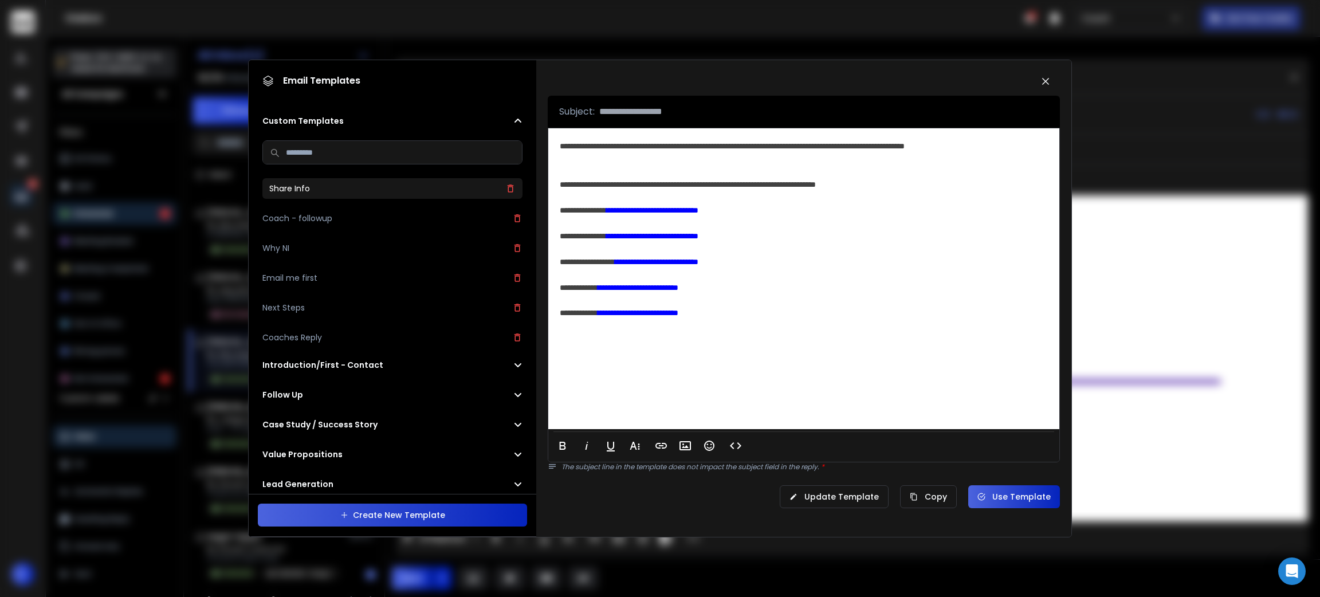
click at [394, 330] on div "Coaches Reply" at bounding box center [392, 337] width 261 height 21
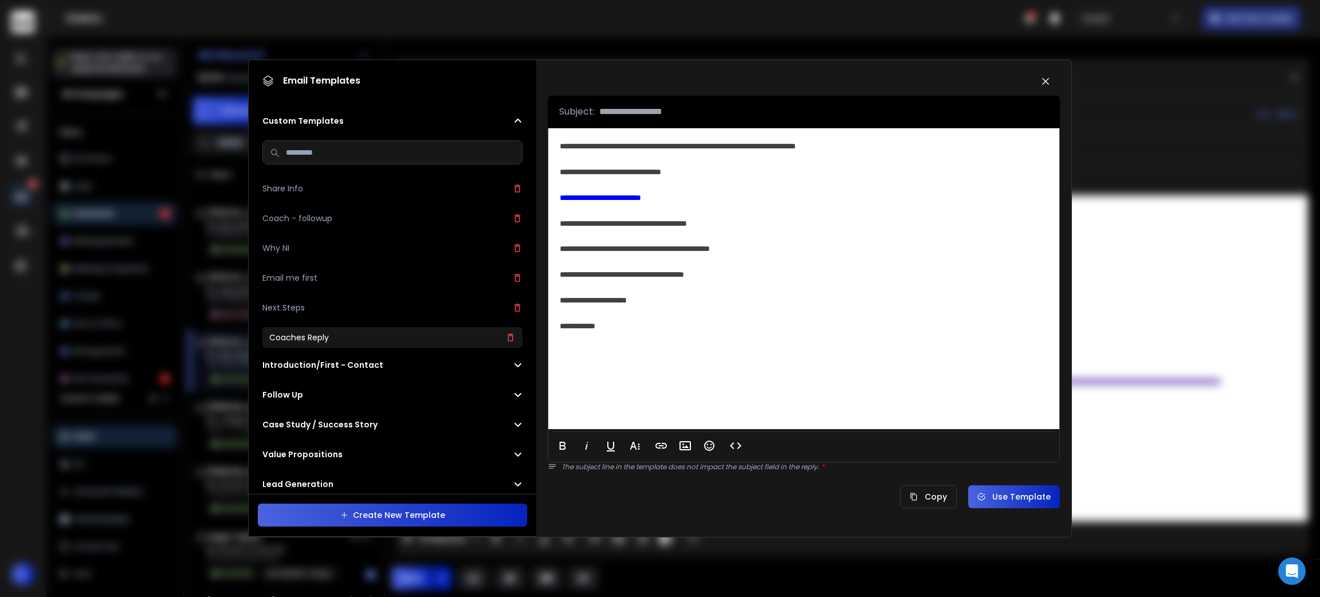
click at [1002, 486] on div "Copy Use Template" at bounding box center [803, 496] width 535 height 37
click at [1004, 489] on button "Use Template" at bounding box center [1014, 496] width 92 height 23
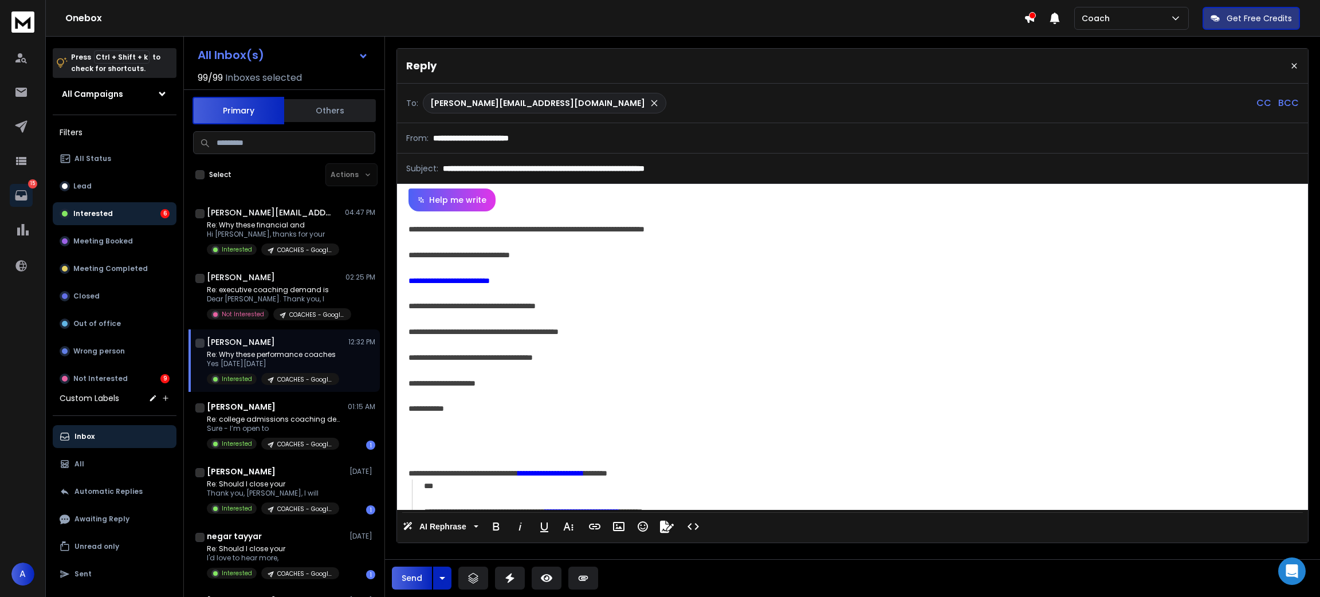
click at [415, 230] on div "**********" at bounding box center [843, 319] width 871 height 192
click at [424, 418] on div at bounding box center [852, 421] width 888 height 13
click at [410, 583] on button "Send" at bounding box center [412, 577] width 40 height 23
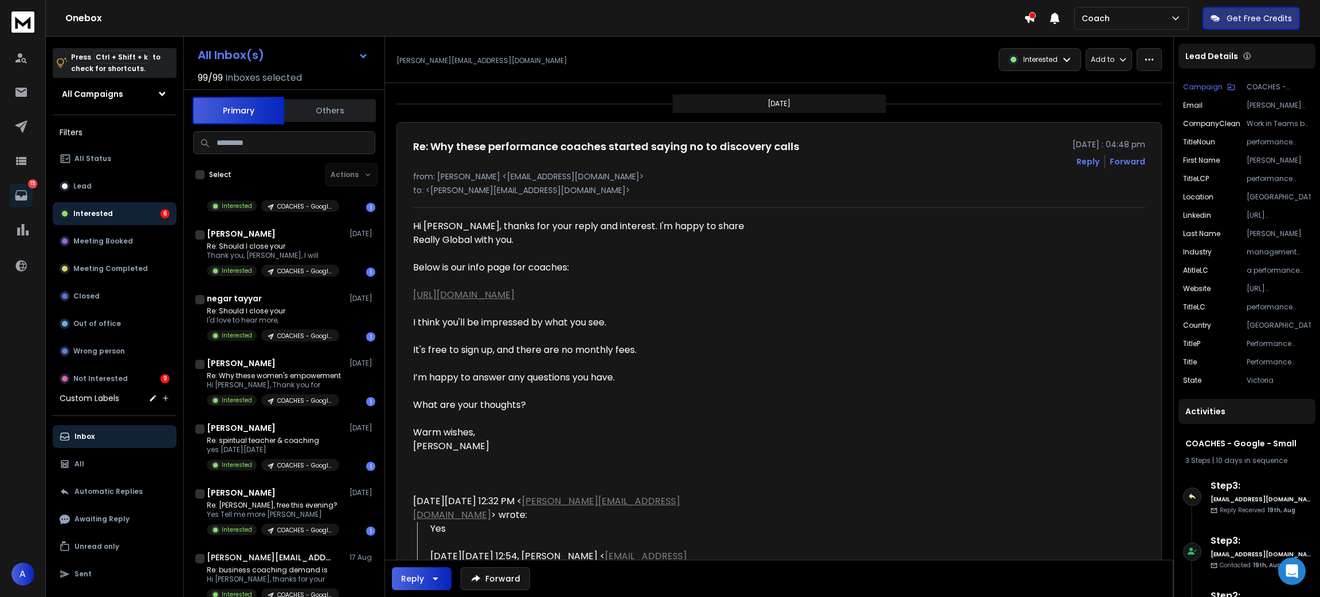
scroll to position [211, 0]
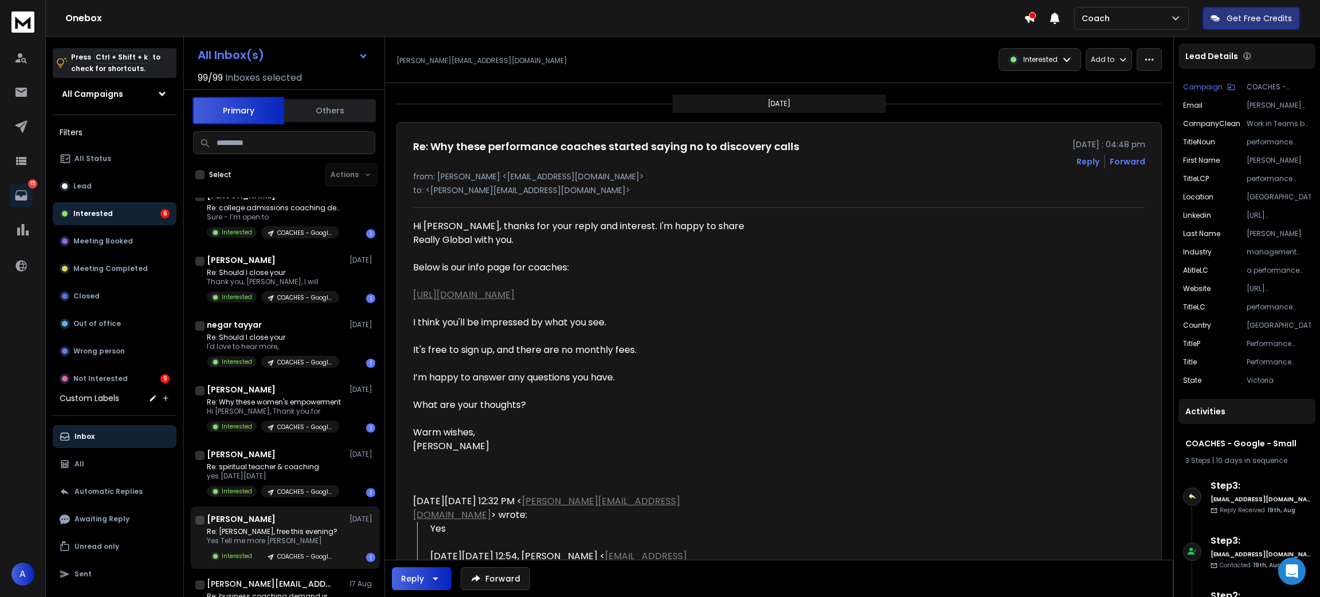
click at [238, 522] on h1 "[PERSON_NAME]" at bounding box center [241, 518] width 69 height 11
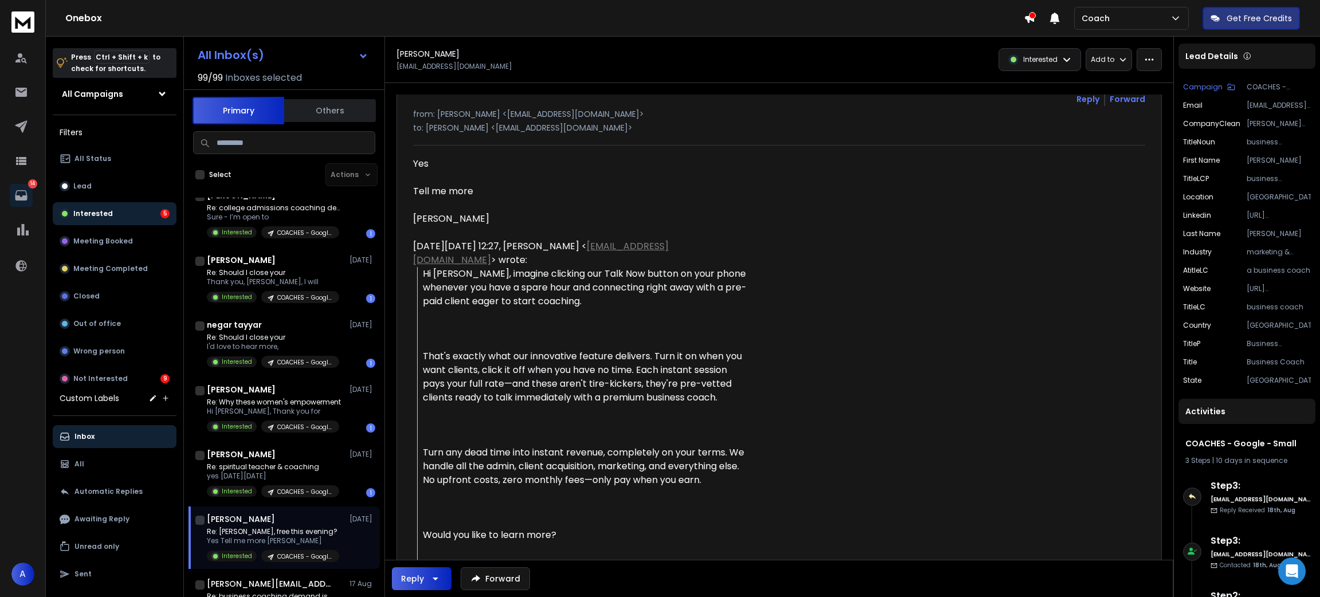
scroll to position [0, 0]
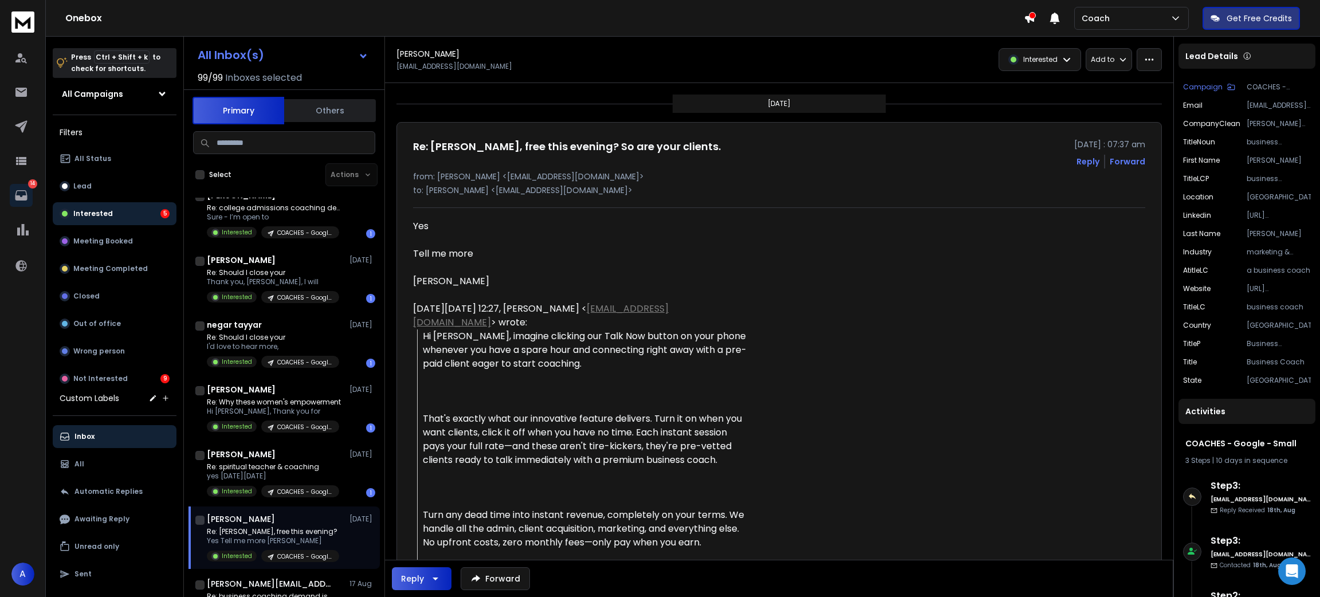
click at [410, 577] on div "Reply" at bounding box center [412, 578] width 23 height 11
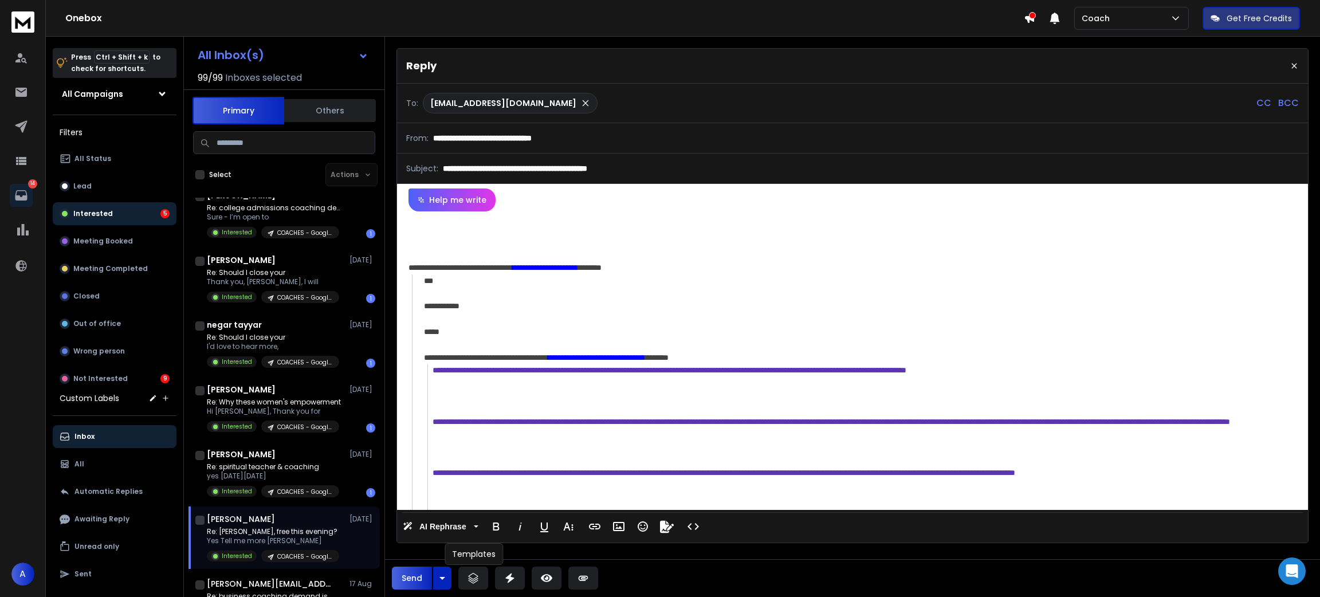
click at [459, 579] on button at bounding box center [473, 577] width 30 height 23
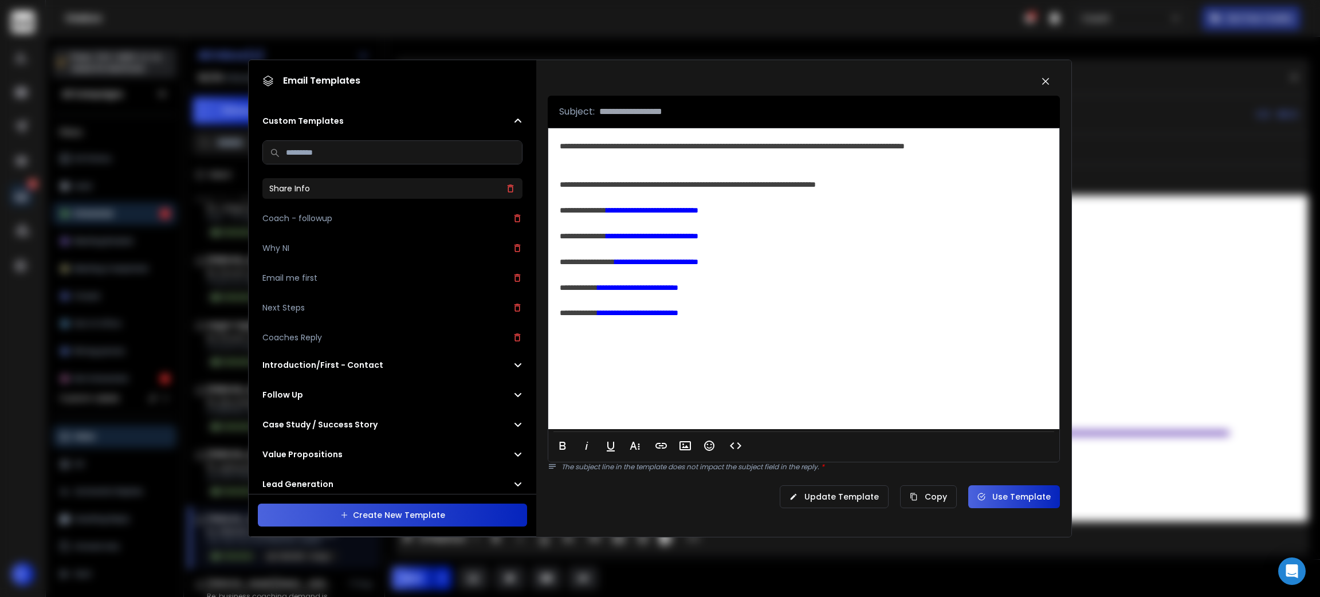
click at [347, 329] on div "Coaches Reply" at bounding box center [392, 337] width 261 height 21
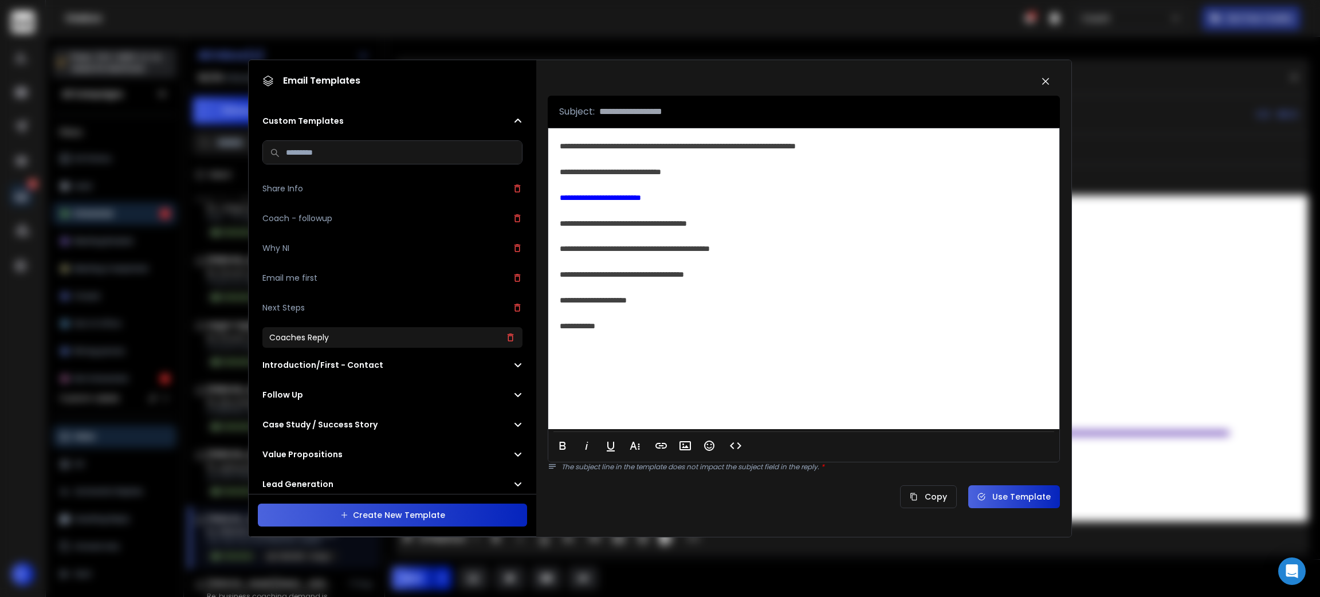
click at [1022, 501] on button "Use Template" at bounding box center [1014, 496] width 92 height 23
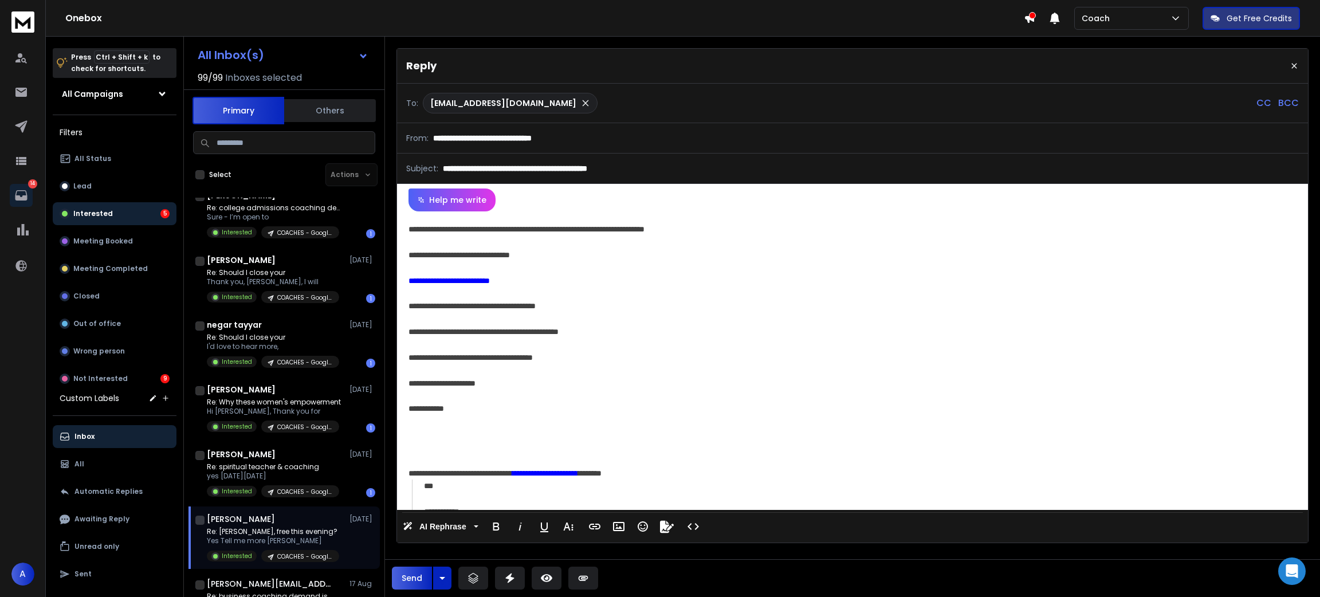
click at [407, 230] on div "**********" at bounding box center [852, 360] width 911 height 298
click at [466, 418] on div at bounding box center [852, 421] width 888 height 13
click at [412, 580] on button "Send" at bounding box center [412, 577] width 40 height 23
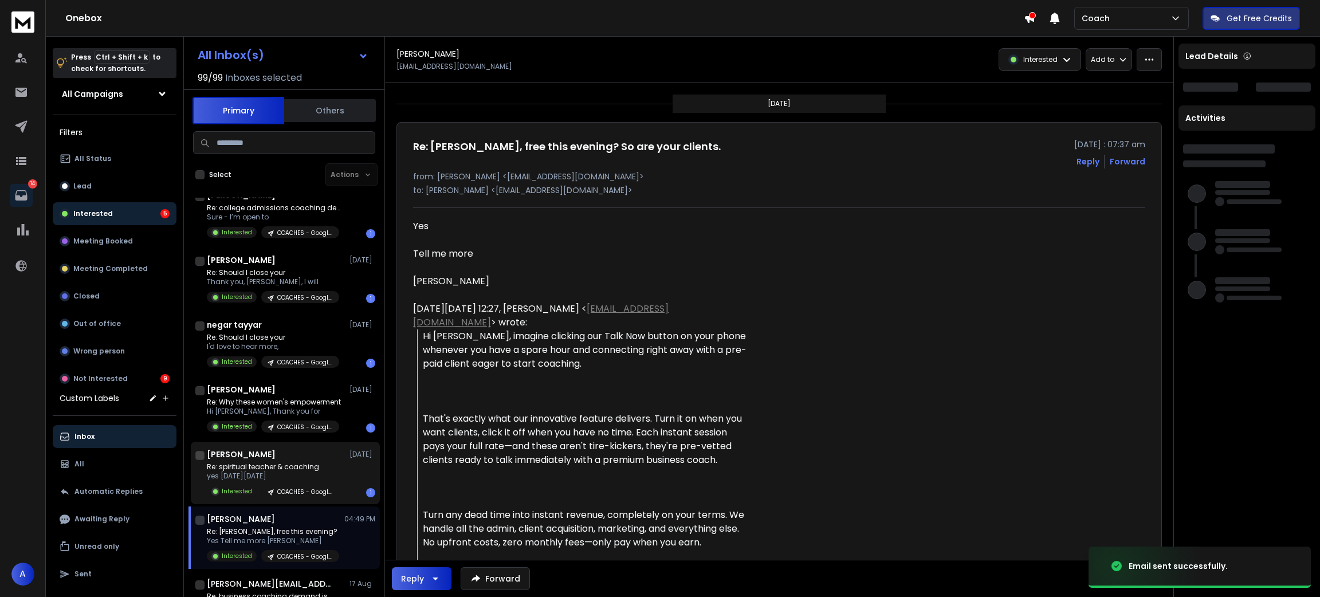
click at [257, 454] on h1 "[PERSON_NAME]" at bounding box center [241, 453] width 69 height 11
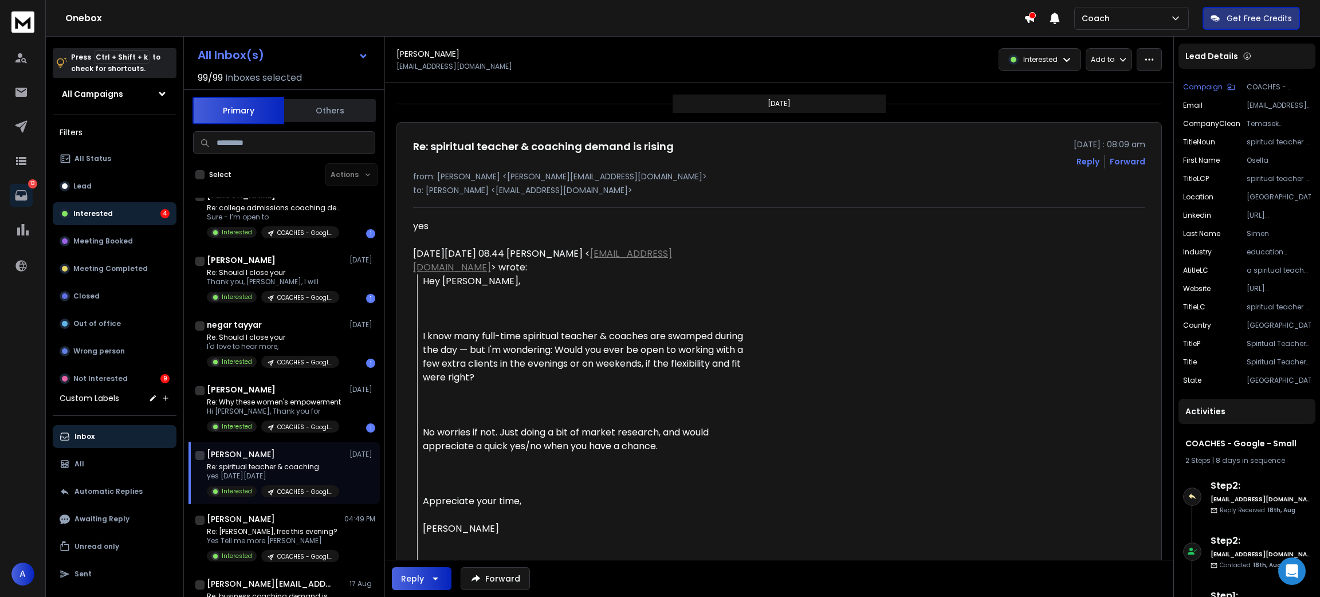
click at [408, 576] on div "Reply" at bounding box center [412, 578] width 23 height 11
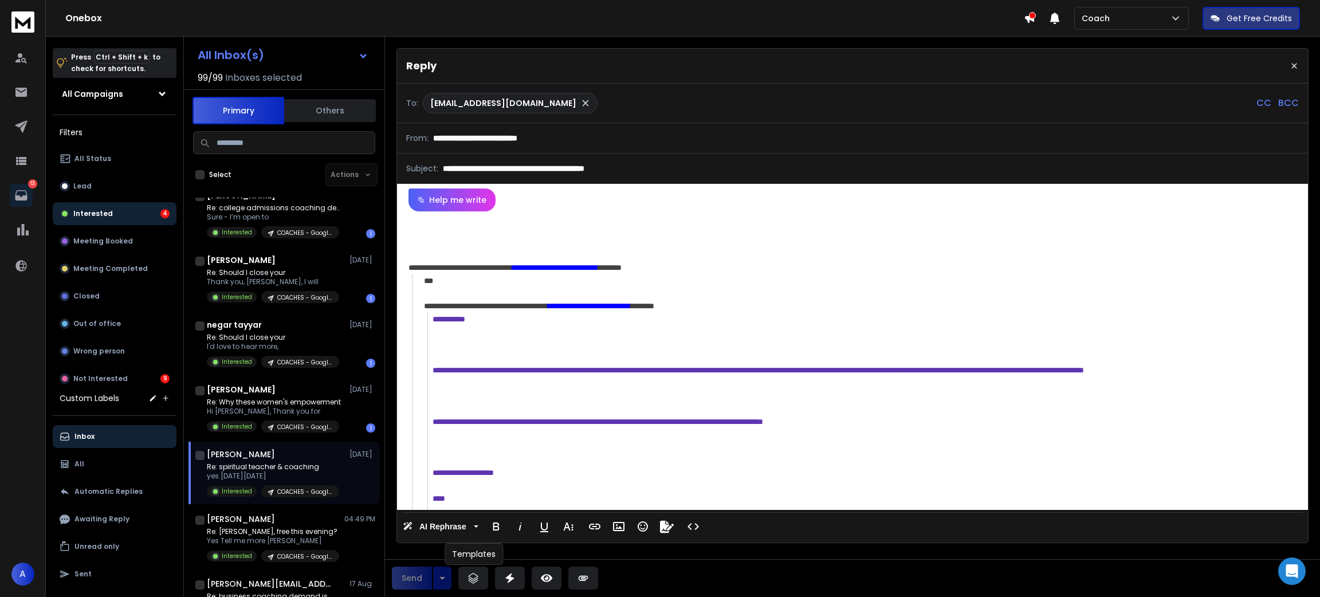
drag, startPoint x: 463, startPoint y: 577, endPoint x: 458, endPoint y: 553, distance: 25.3
click at [464, 577] on button at bounding box center [473, 577] width 30 height 23
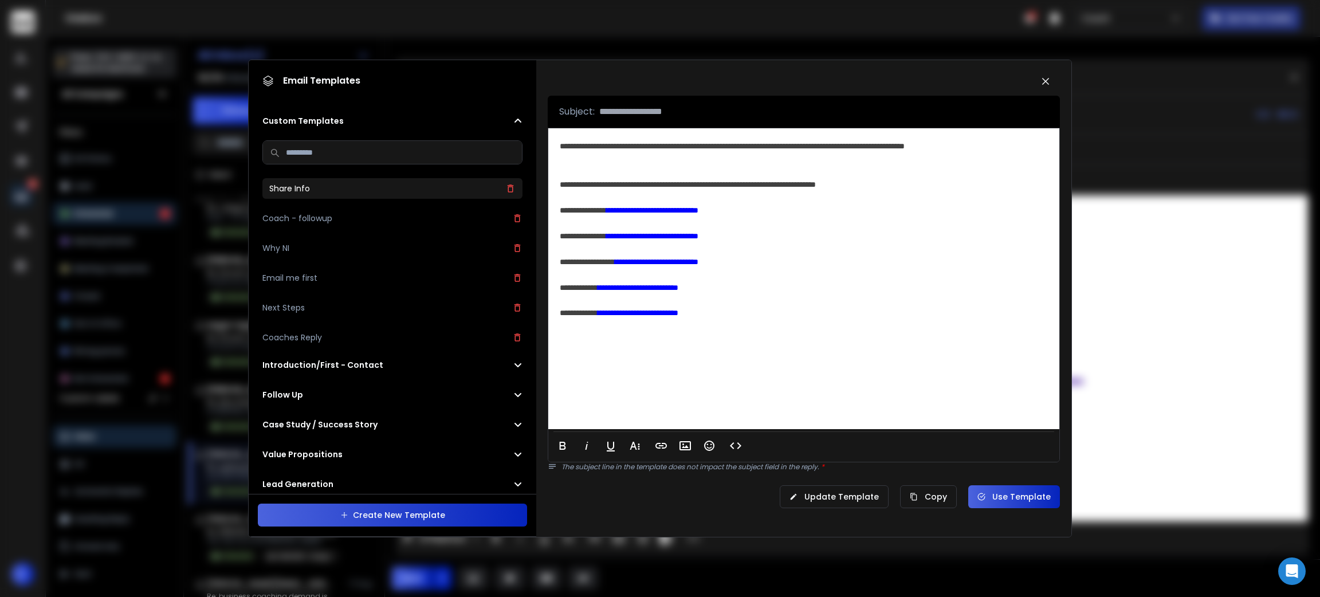
click at [357, 194] on div "Coaches Reply" at bounding box center [392, 188] width 247 height 11
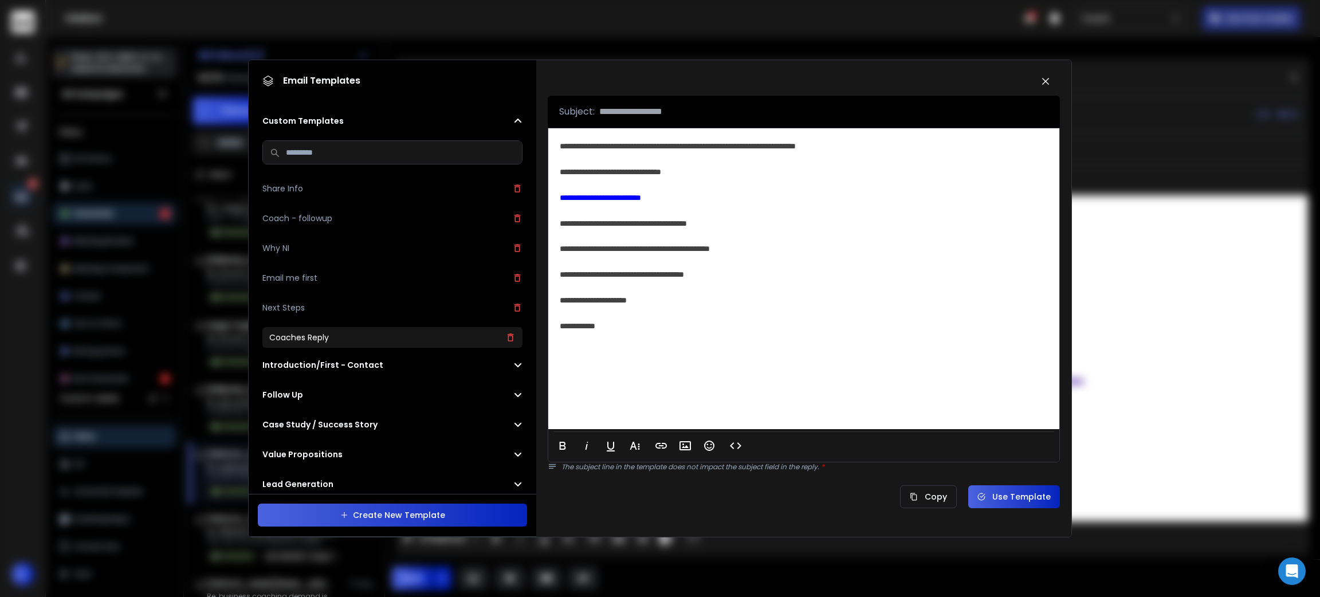
click at [1013, 497] on button "Use Template" at bounding box center [1014, 496] width 92 height 23
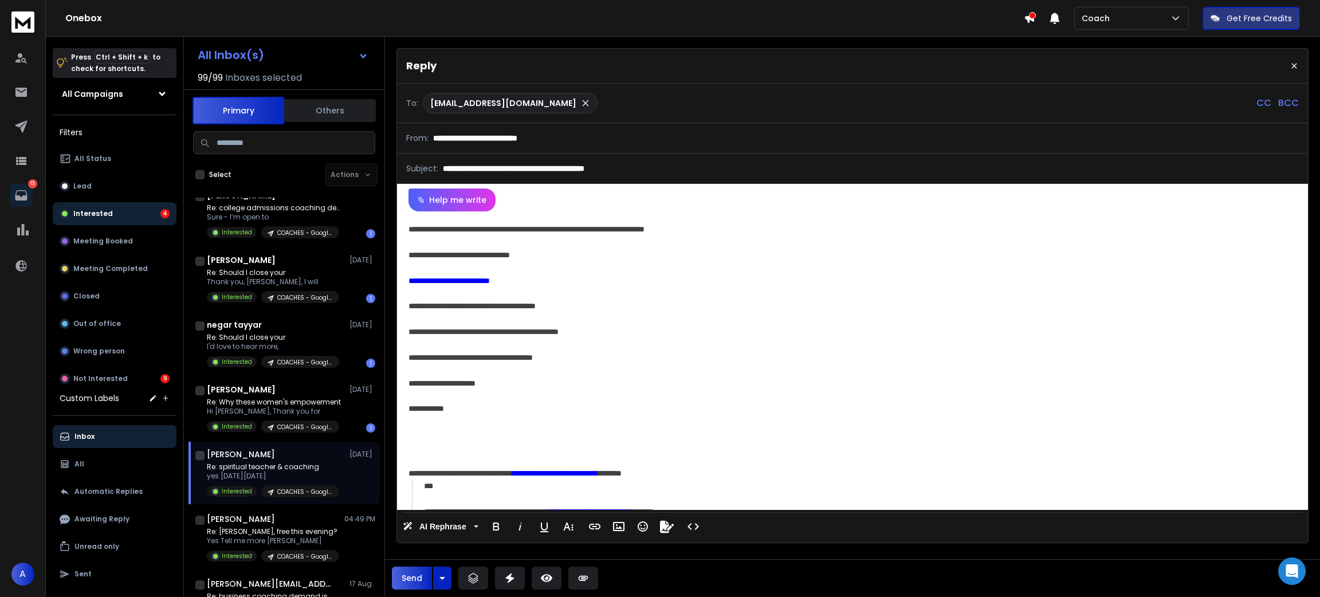
click at [414, 229] on div "**********" at bounding box center [843, 319] width 871 height 192
click at [415, 424] on div at bounding box center [852, 421] width 888 height 13
click at [407, 584] on button "Send" at bounding box center [412, 577] width 40 height 23
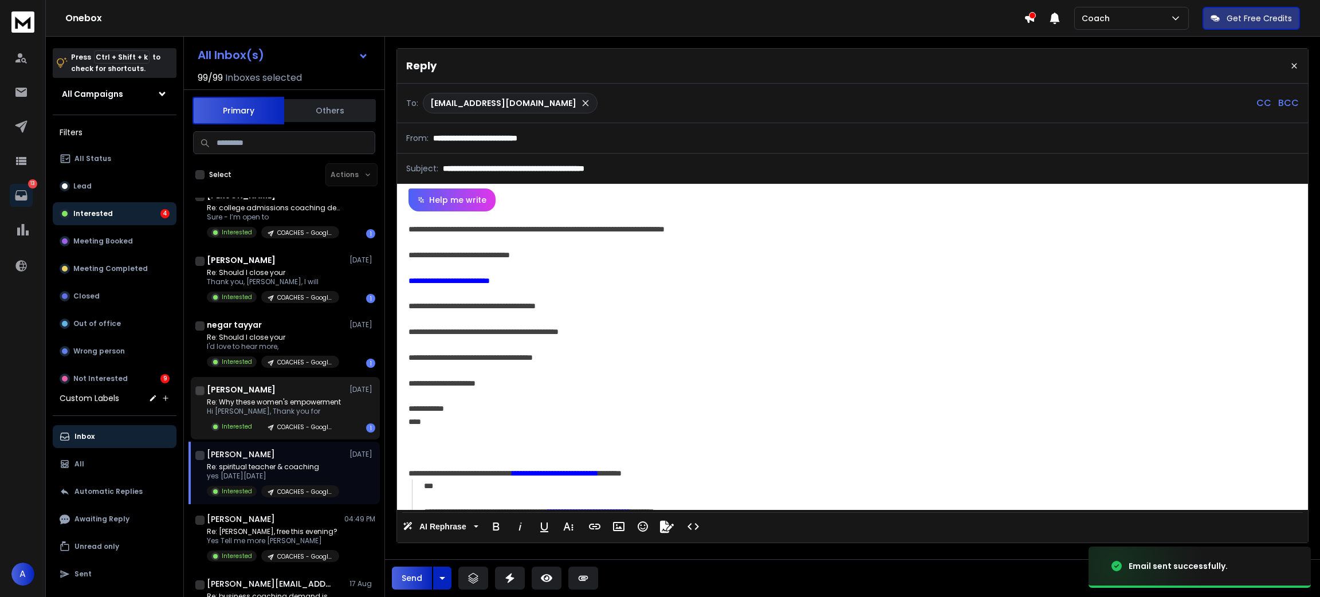
scroll to position [125, 0]
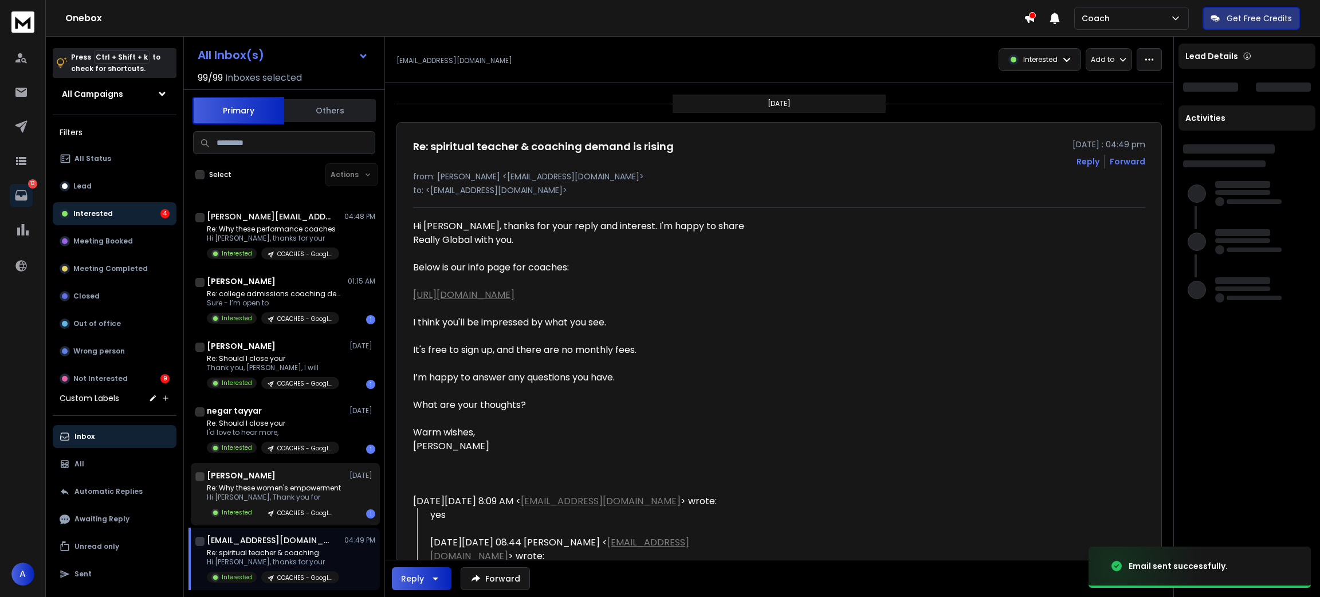
click at [267, 480] on div "[PERSON_NAME] [DATE]" at bounding box center [291, 475] width 168 height 11
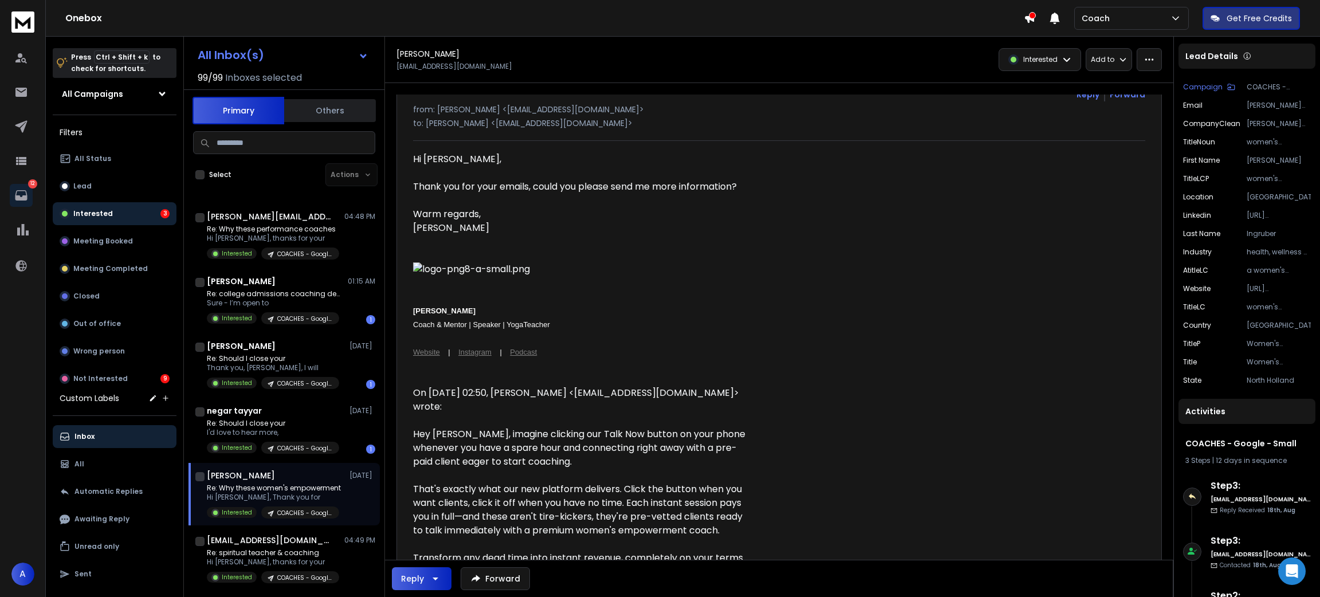
scroll to position [0, 0]
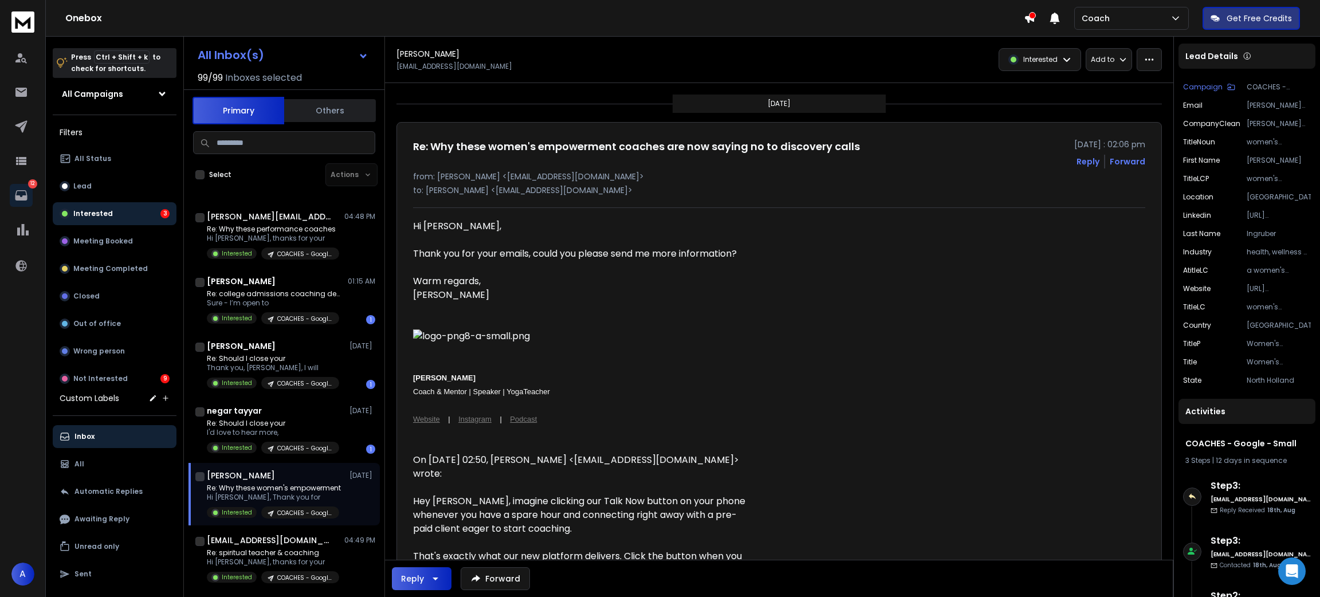
click at [422, 584] on div "Reply" at bounding box center [412, 578] width 23 height 11
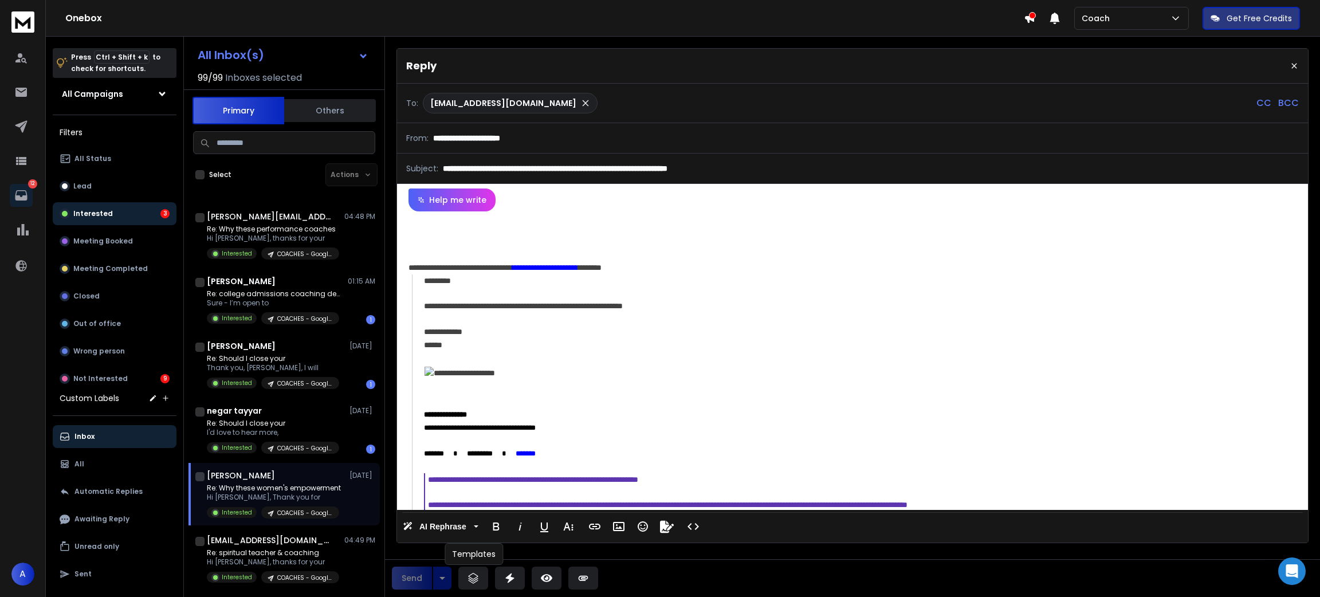
click at [472, 583] on icon at bounding box center [473, 581] width 10 height 3
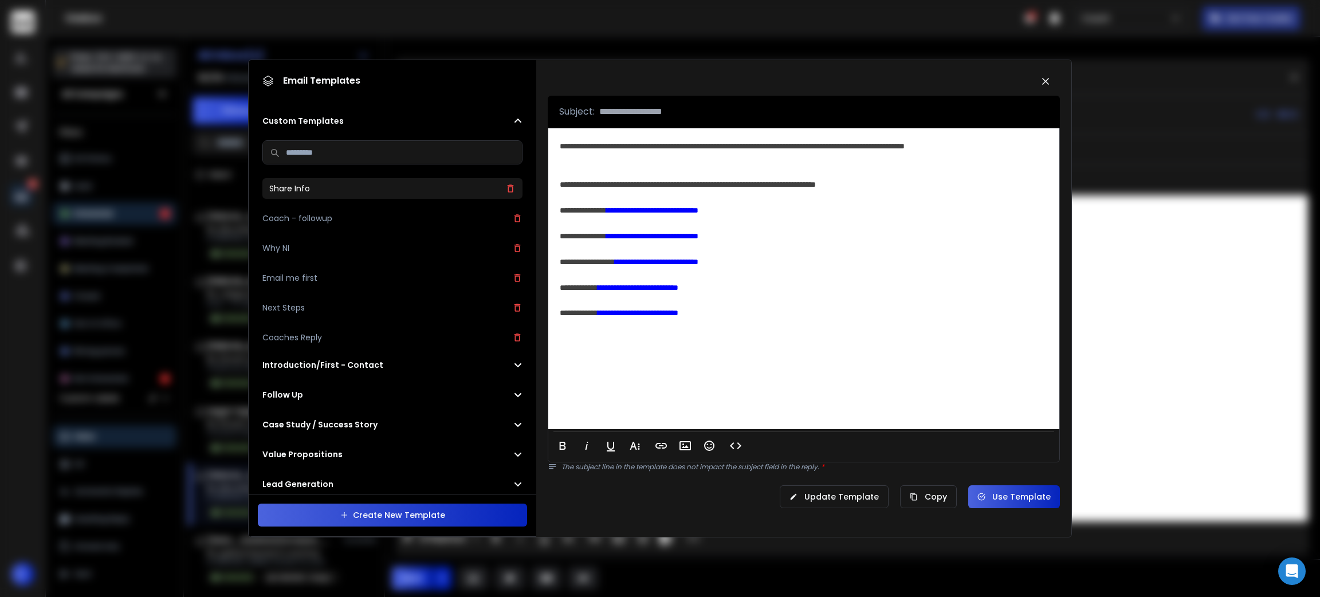
click at [356, 326] on div "Share Info Coach - followup Why NI Email me first Next Steps Coaches Reply" at bounding box center [392, 263] width 261 height 170
click at [356, 194] on div "Coaches Reply" at bounding box center [392, 188] width 247 height 11
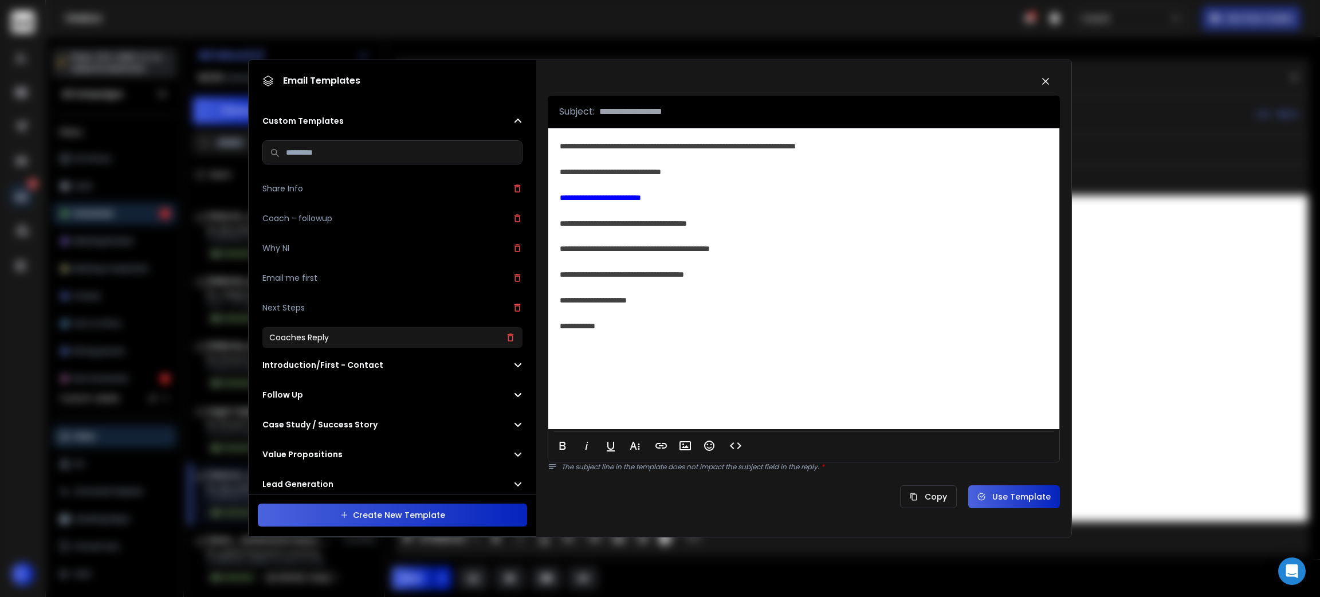
click at [1023, 495] on button "Use Template" at bounding box center [1014, 496] width 92 height 23
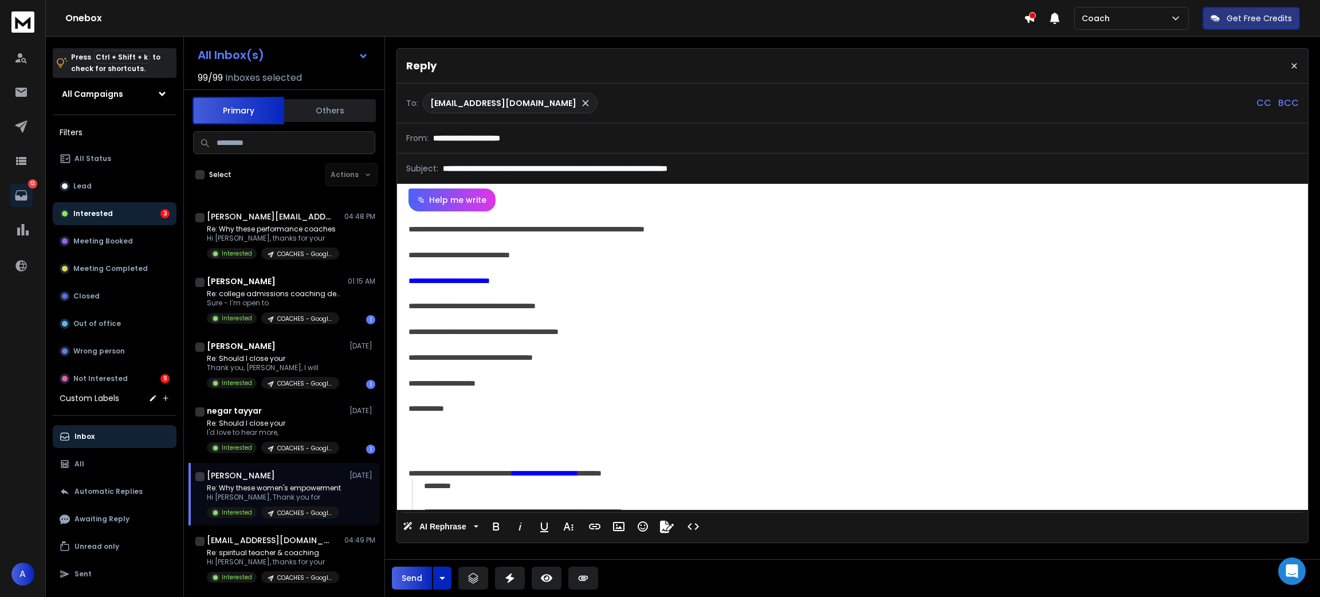
click at [415, 233] on div "**********" at bounding box center [843, 319] width 871 height 192
click at [421, 422] on div at bounding box center [852, 421] width 888 height 13
click at [407, 584] on button "Send" at bounding box center [412, 577] width 40 height 23
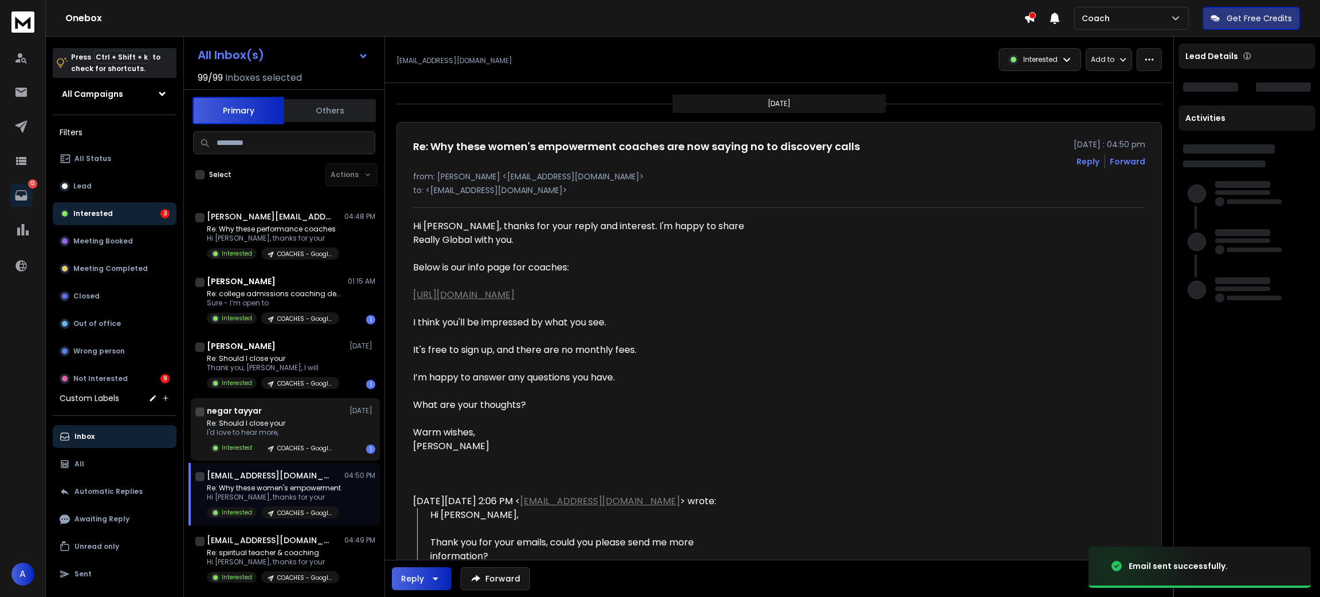
click at [278, 424] on p "Re: Should I close your" at bounding box center [273, 423] width 132 height 9
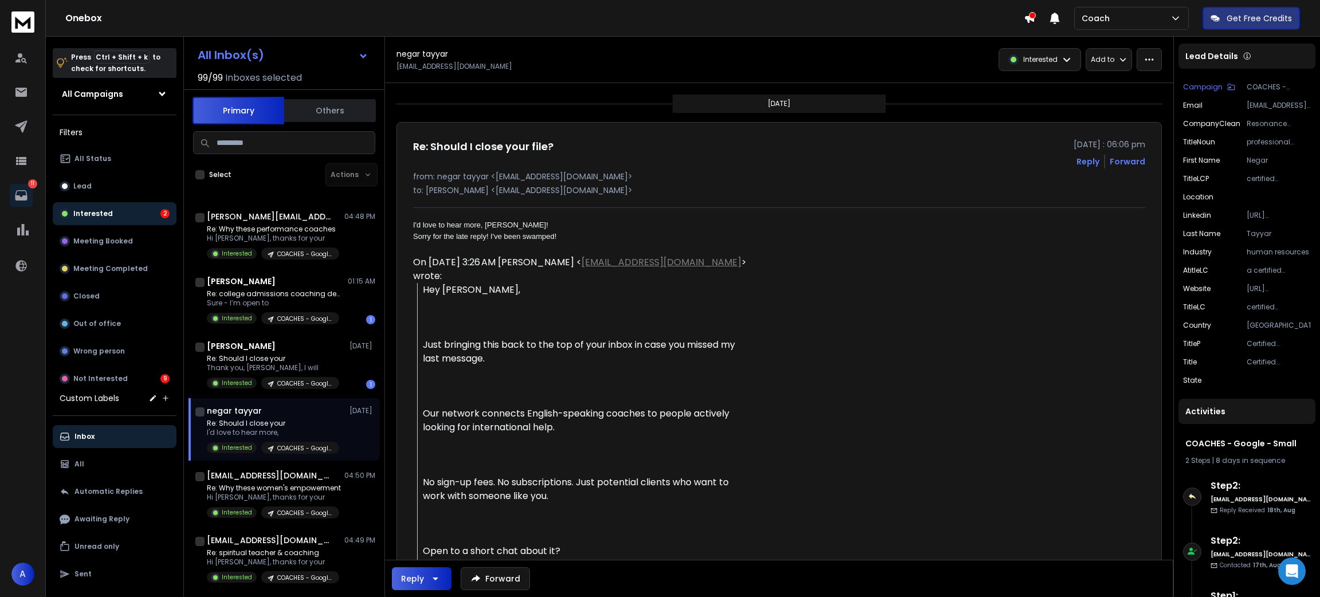
click at [412, 581] on div "Reply" at bounding box center [412, 578] width 23 height 11
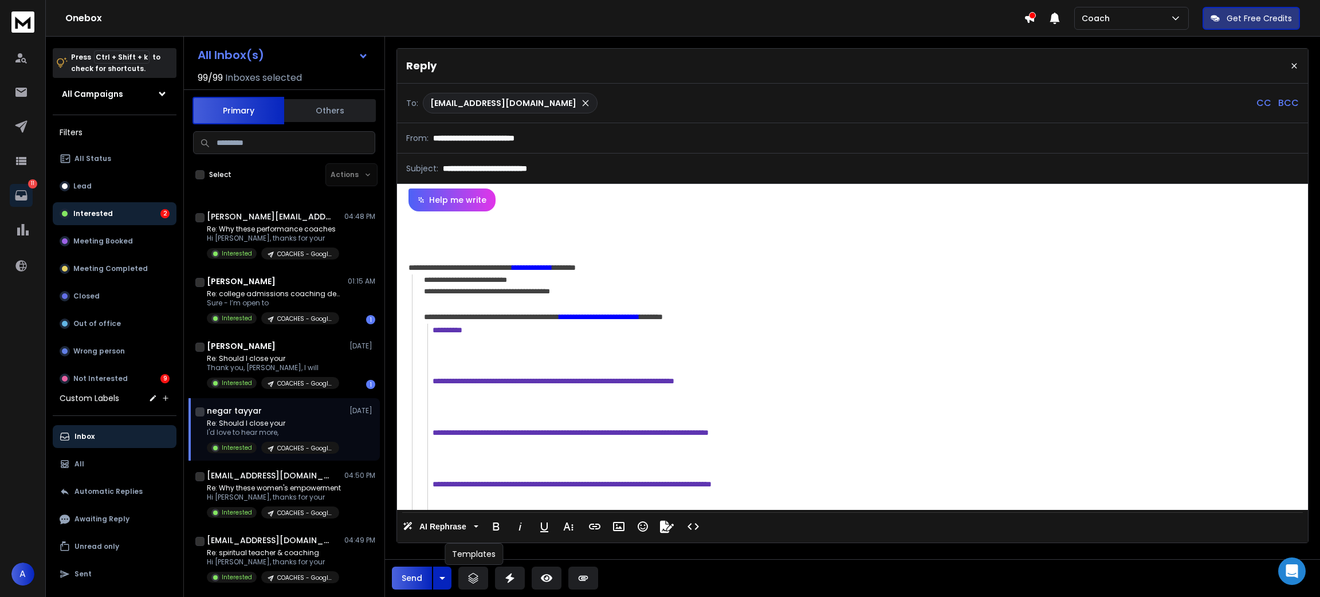
click at [474, 576] on icon at bounding box center [472, 577] width 11 height 11
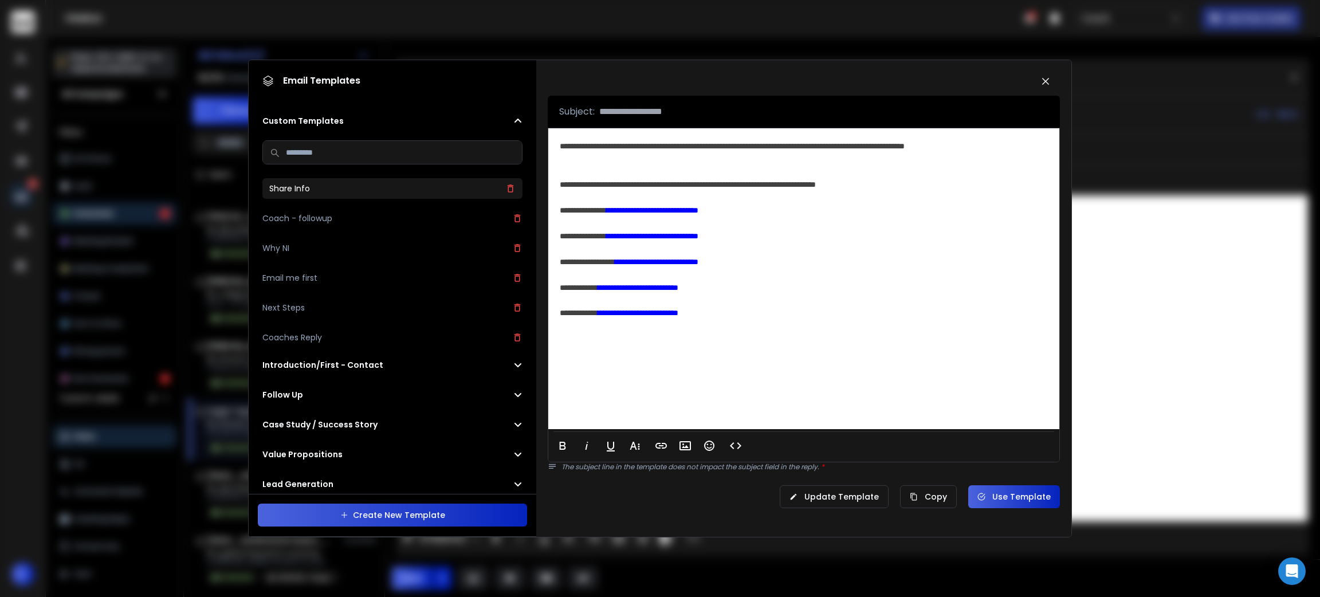
click at [380, 194] on div "Coaches Reply" at bounding box center [392, 188] width 247 height 11
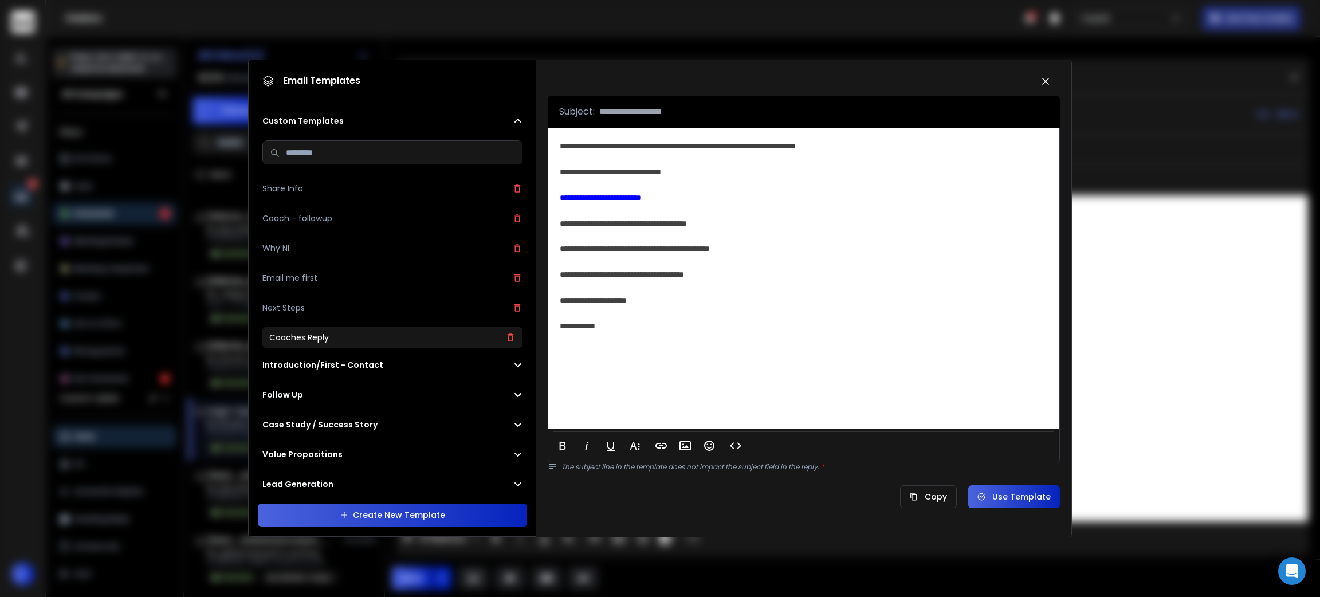
click at [998, 494] on button "Use Template" at bounding box center [1014, 496] width 92 height 23
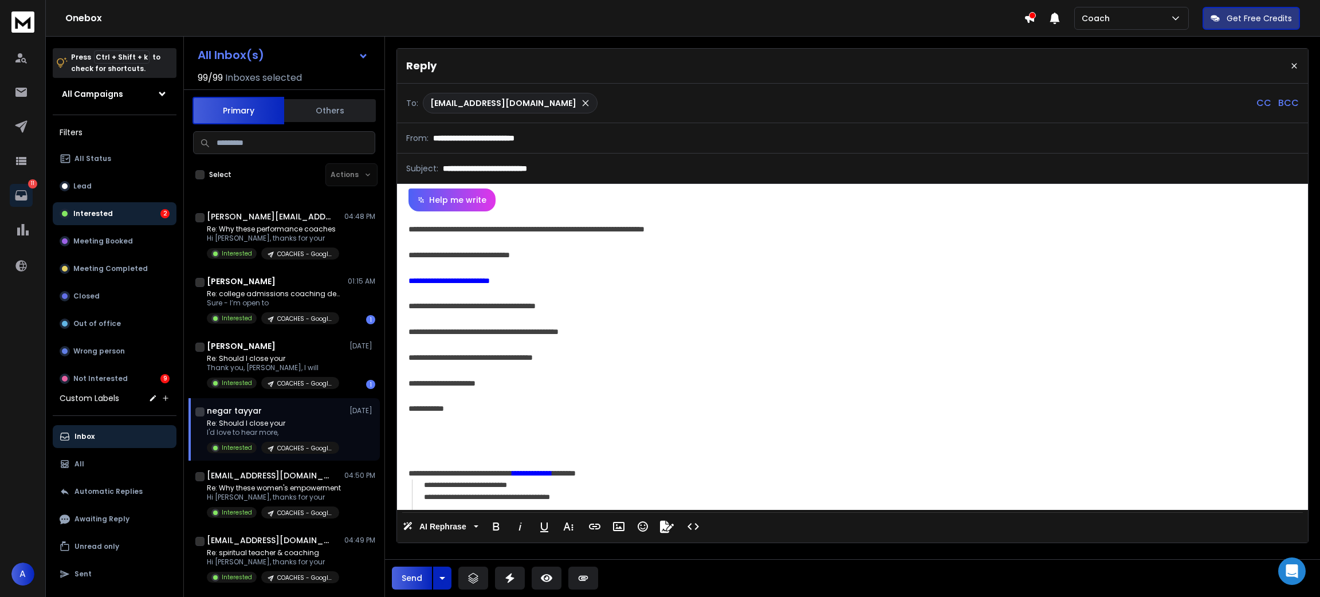
click at [540, 226] on div "**********" at bounding box center [843, 319] width 871 height 192
click at [627, 226] on div "**********" at bounding box center [843, 319] width 871 height 192
click at [411, 227] on div "**********" at bounding box center [843, 319] width 871 height 192
click at [415, 416] on div at bounding box center [850, 421] width 884 height 13
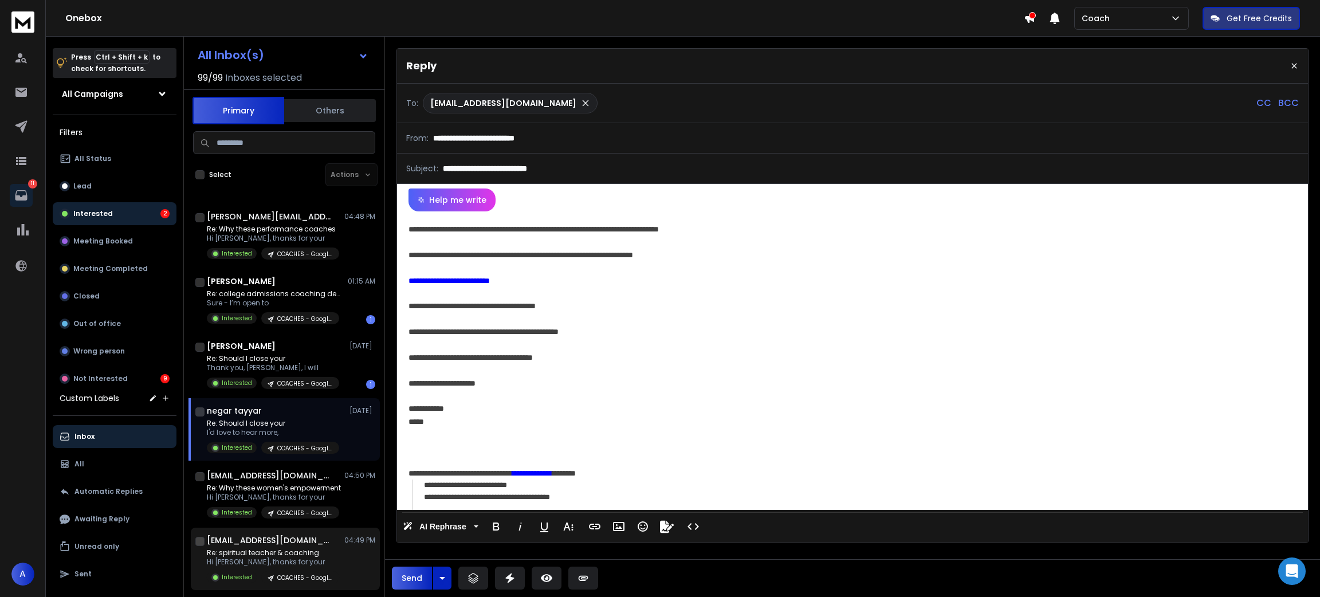
click at [376, 578] on div "[EMAIL_ADDRESS][DOMAIN_NAME] 04:49 PM Re: spiritual teacher & coaching Hi [PERS…" at bounding box center [285, 558] width 189 height 62
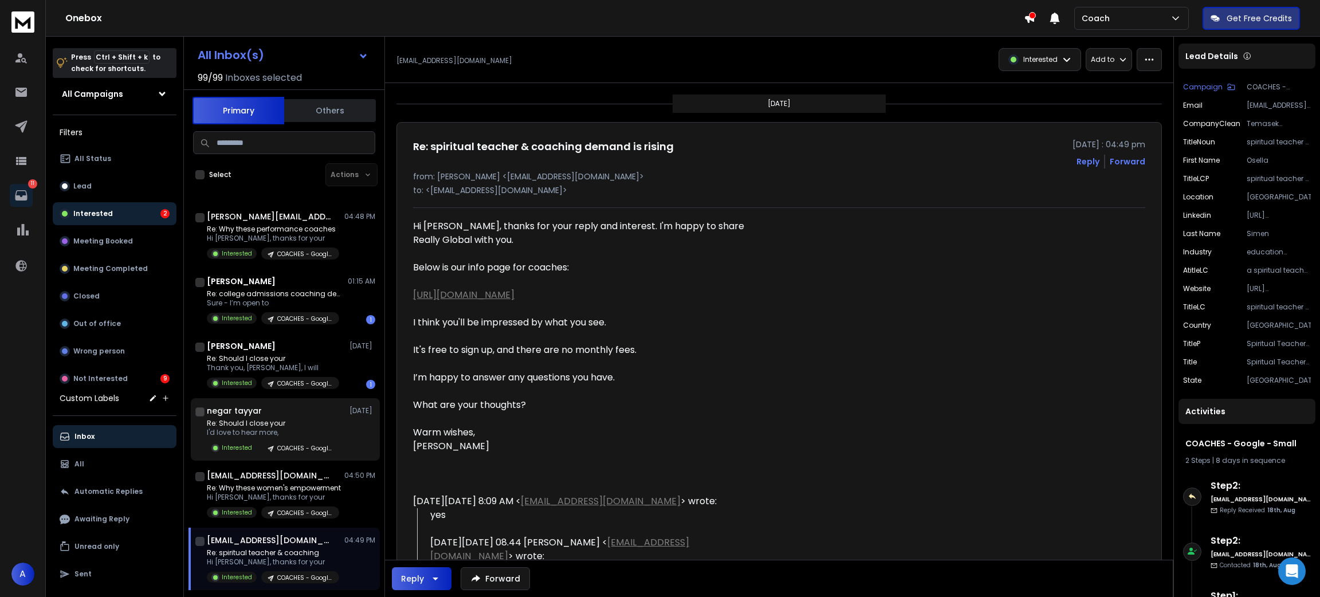
click at [312, 428] on p "I'd love to hear more," at bounding box center [273, 432] width 132 height 9
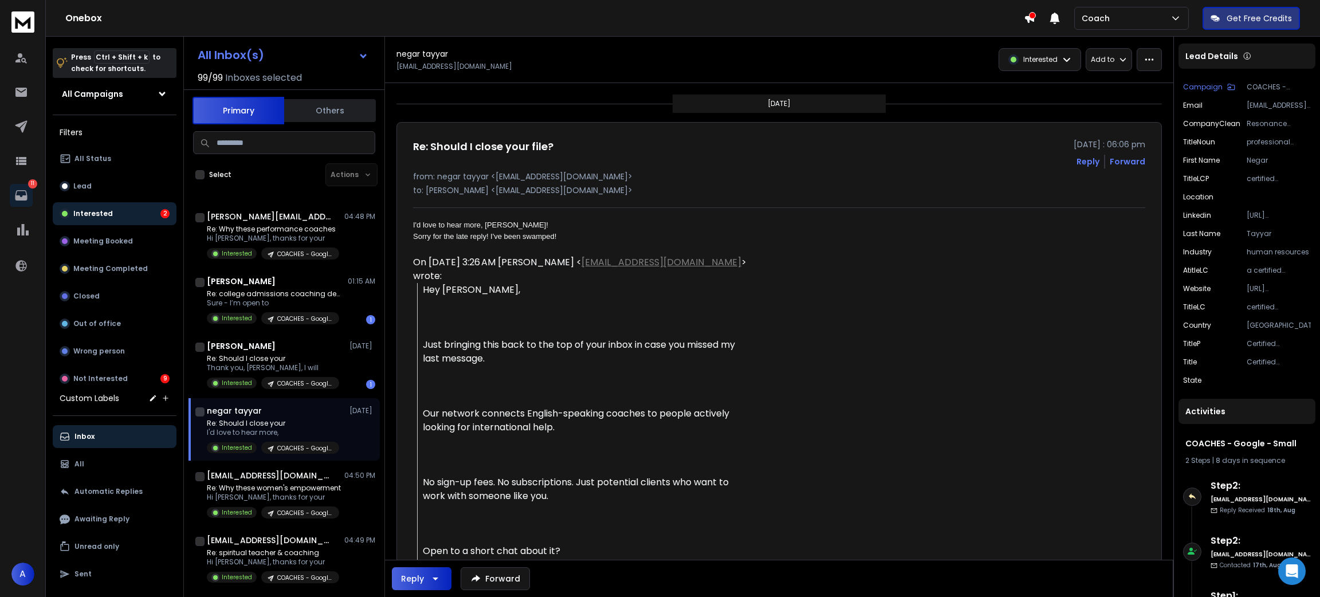
click at [404, 580] on div "Reply" at bounding box center [412, 578] width 23 height 11
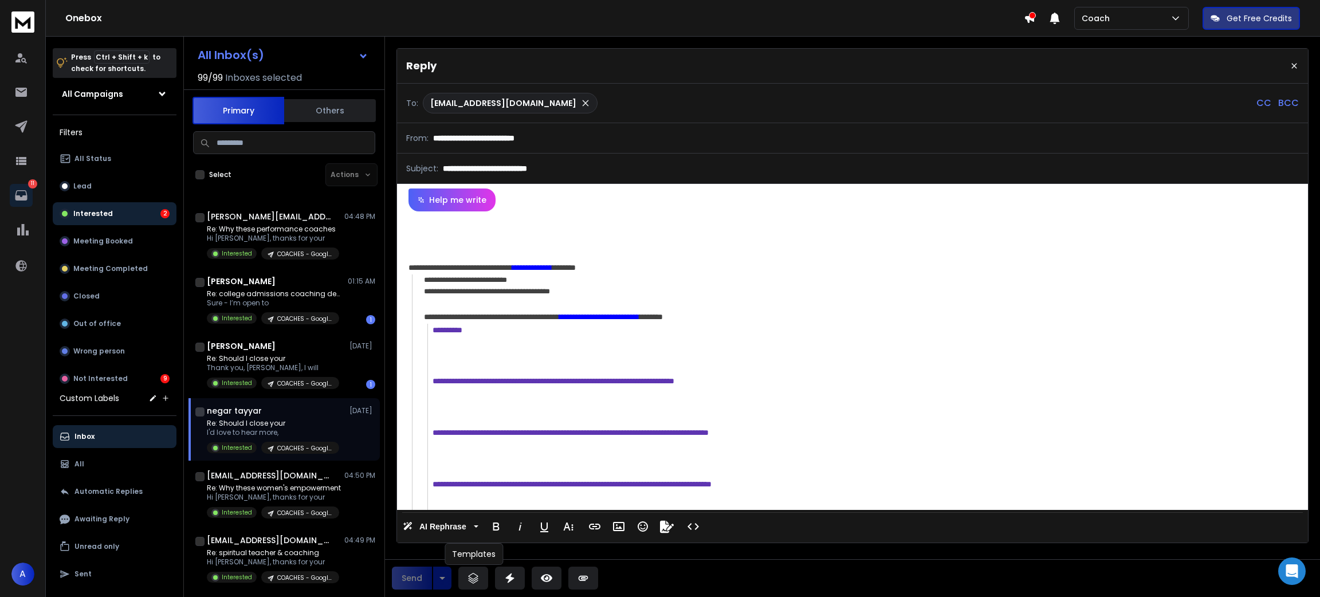
click at [469, 584] on button at bounding box center [473, 577] width 30 height 23
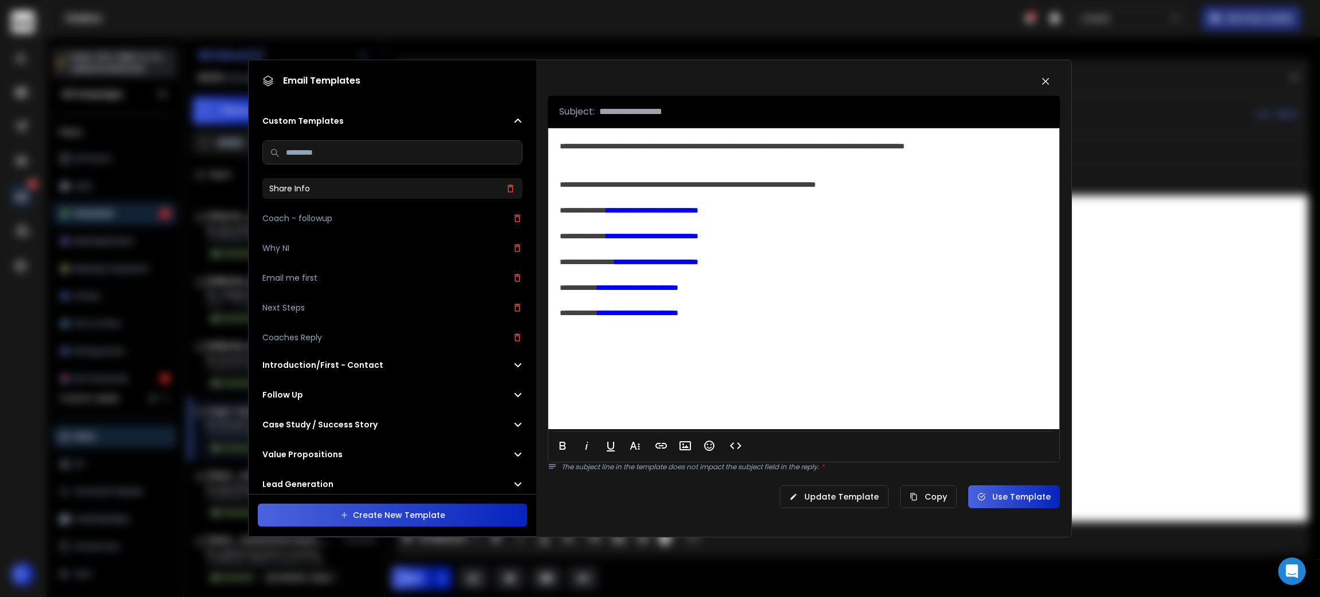
click at [355, 194] on div "Coaches Reply" at bounding box center [392, 188] width 247 height 11
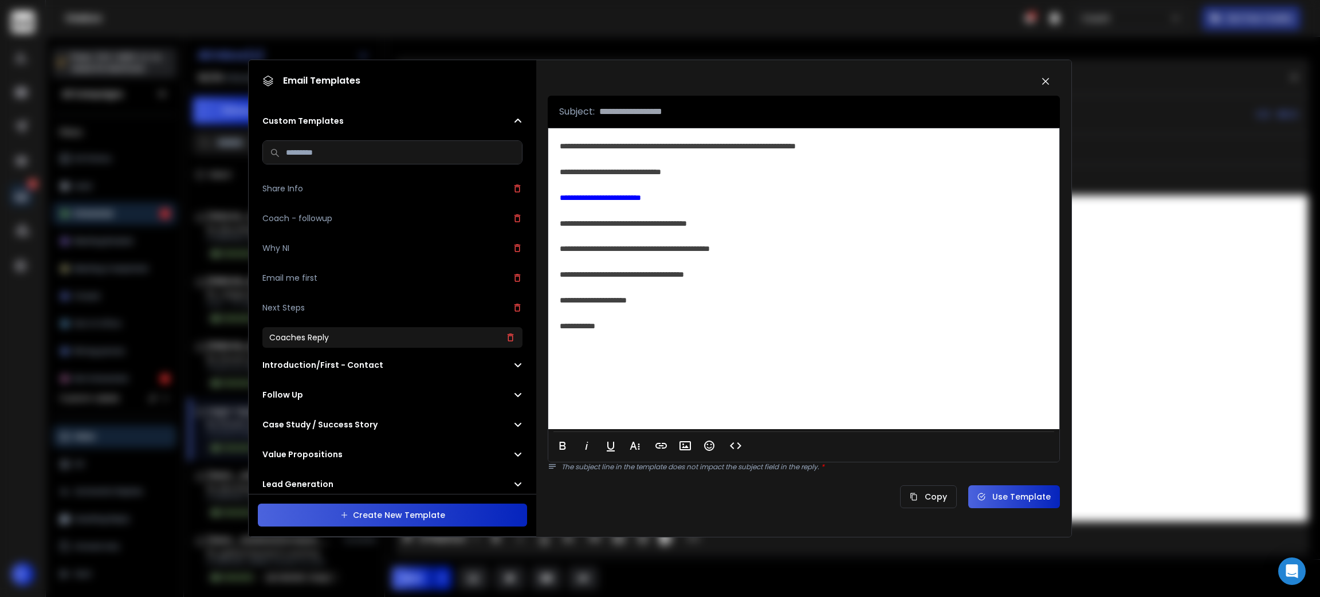
click at [1016, 497] on button "Use Template" at bounding box center [1014, 496] width 92 height 23
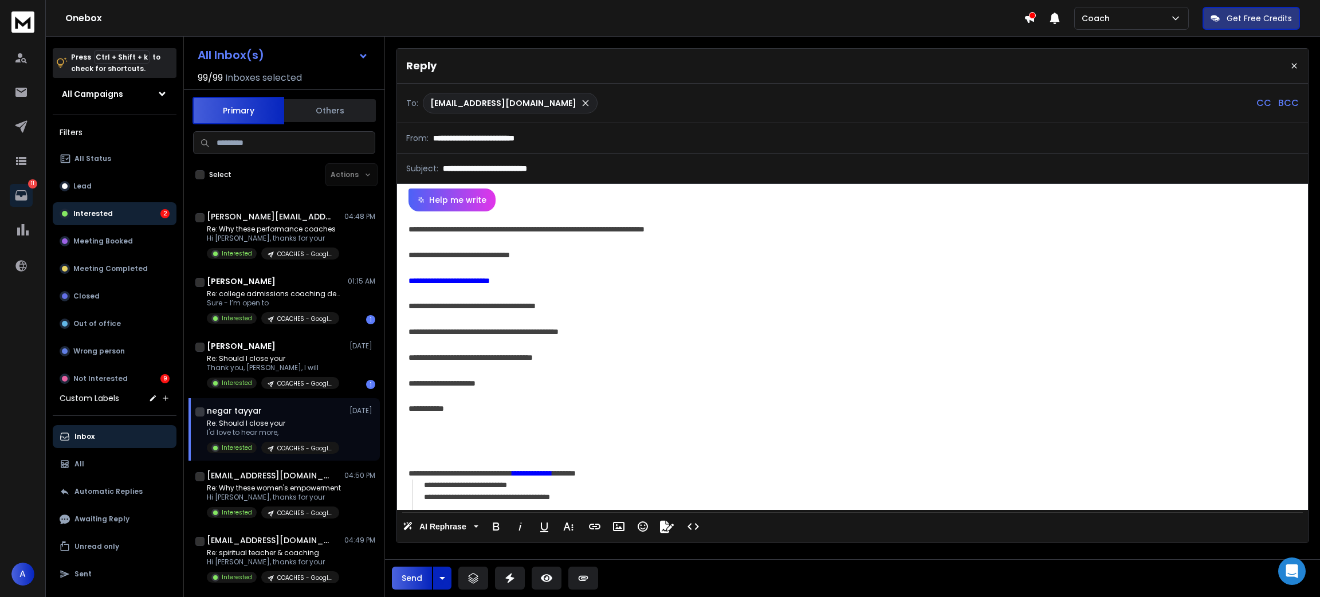
click at [415, 231] on div "**********" at bounding box center [843, 319] width 871 height 192
click at [568, 229] on div "**********" at bounding box center [843, 319] width 871 height 192
click at [641, 229] on div "**********" at bounding box center [843, 229] width 871 height 13
click at [431, 428] on div at bounding box center [850, 434] width 884 height 13
click at [431, 426] on div at bounding box center [850, 421] width 884 height 13
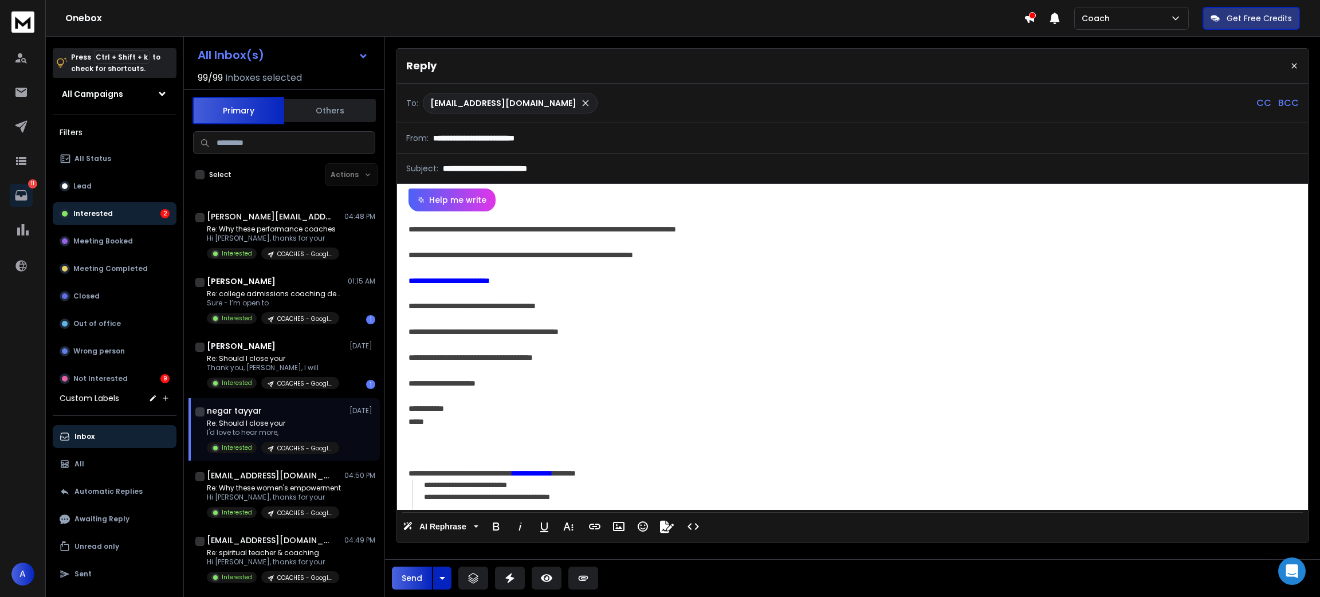
click at [403, 578] on button "Send" at bounding box center [412, 577] width 40 height 23
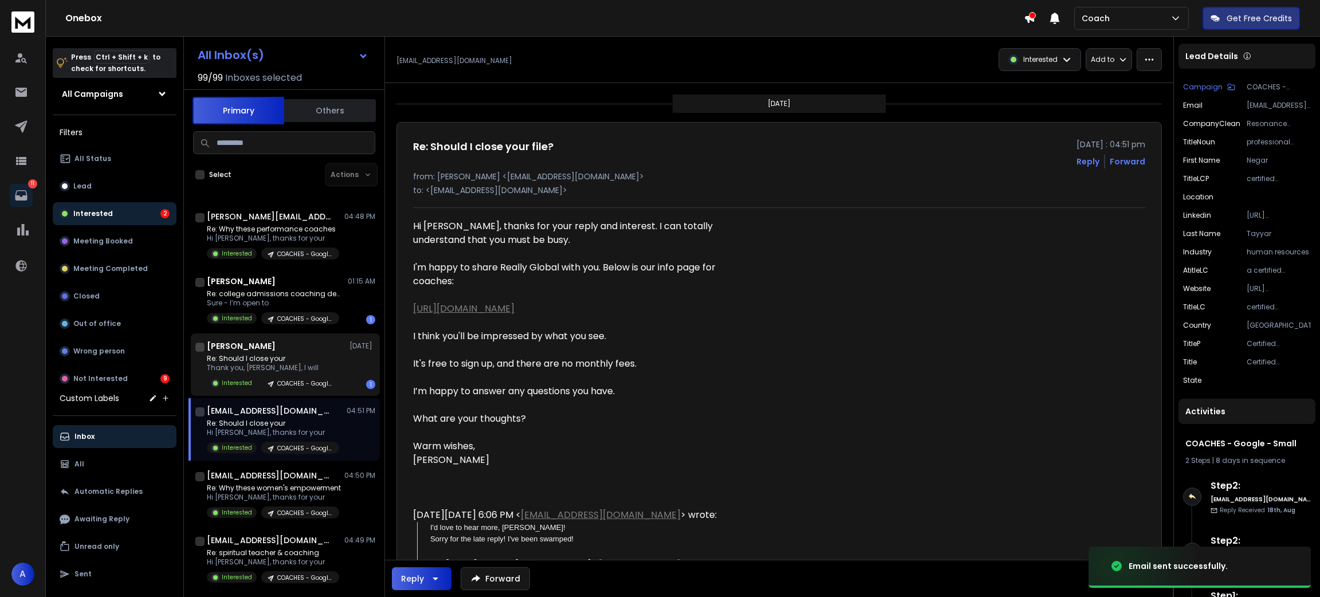
click at [322, 345] on div "[PERSON_NAME] [DATE]" at bounding box center [291, 345] width 168 height 11
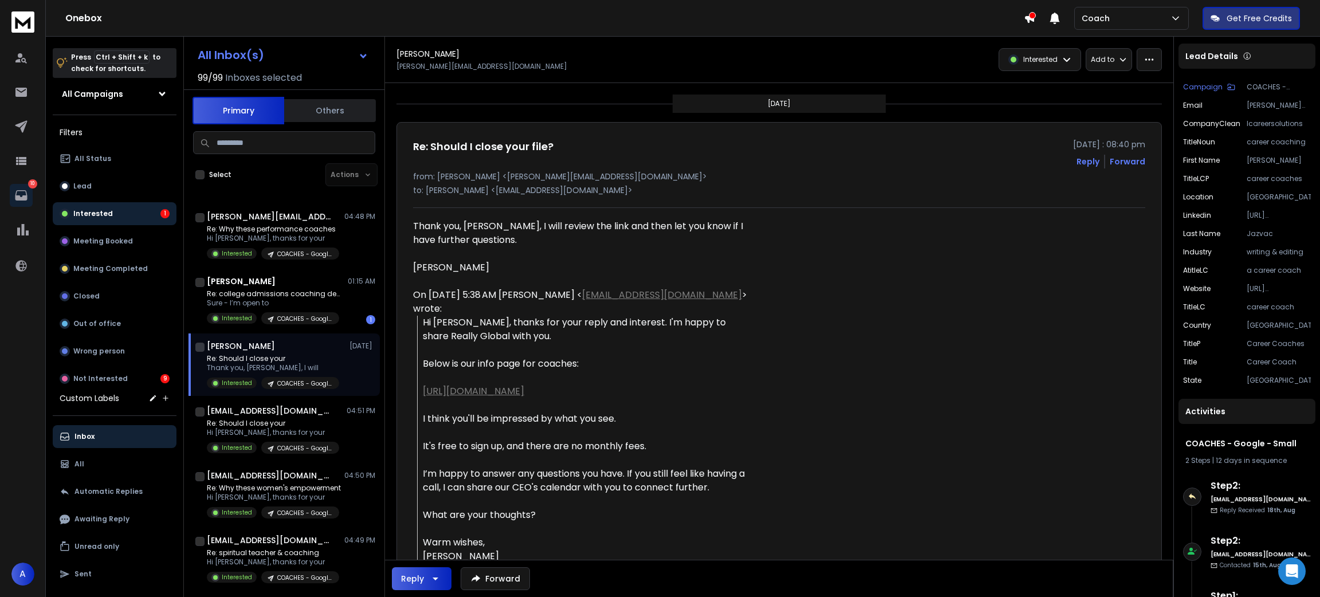
click at [415, 584] on div "Reply" at bounding box center [421, 579] width 41 height 14
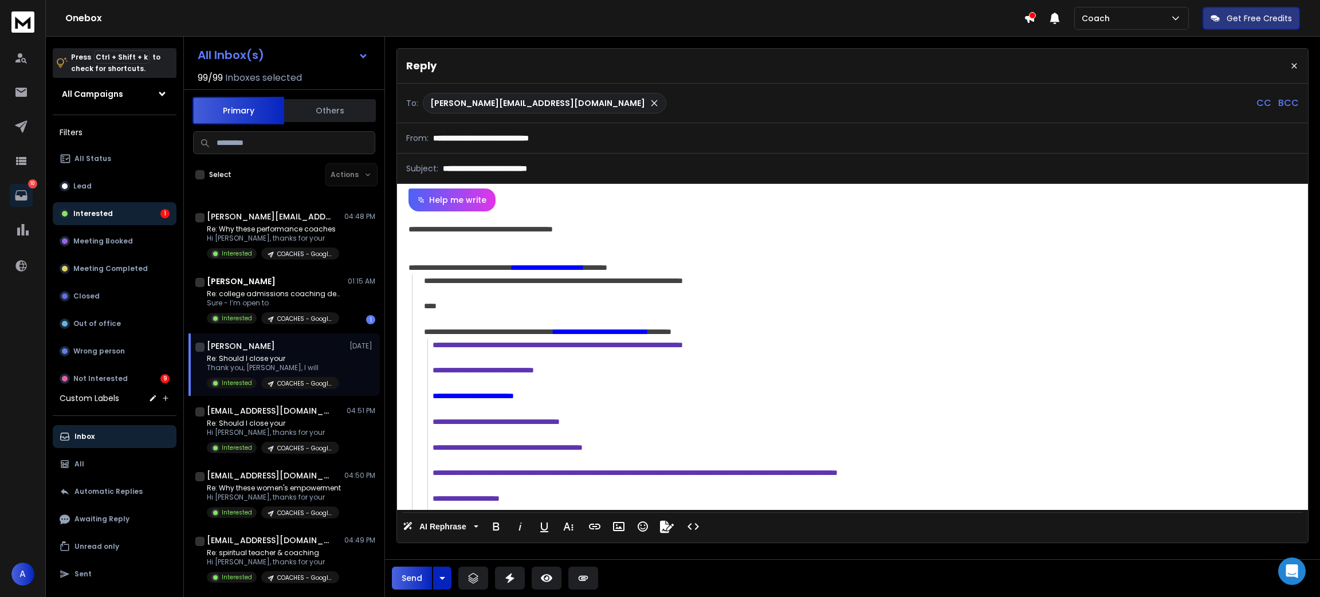
click at [394, 575] on button "Send" at bounding box center [412, 577] width 40 height 23
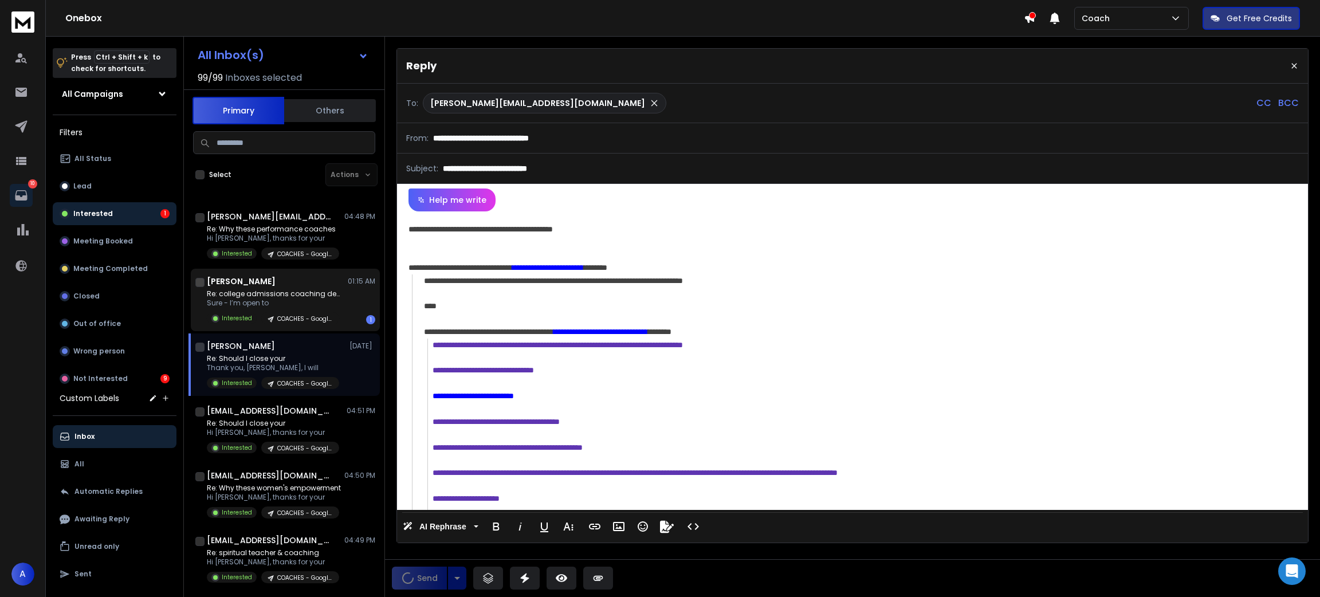
click at [243, 289] on p "Re: college admissions coaching demand" at bounding box center [275, 293] width 137 height 9
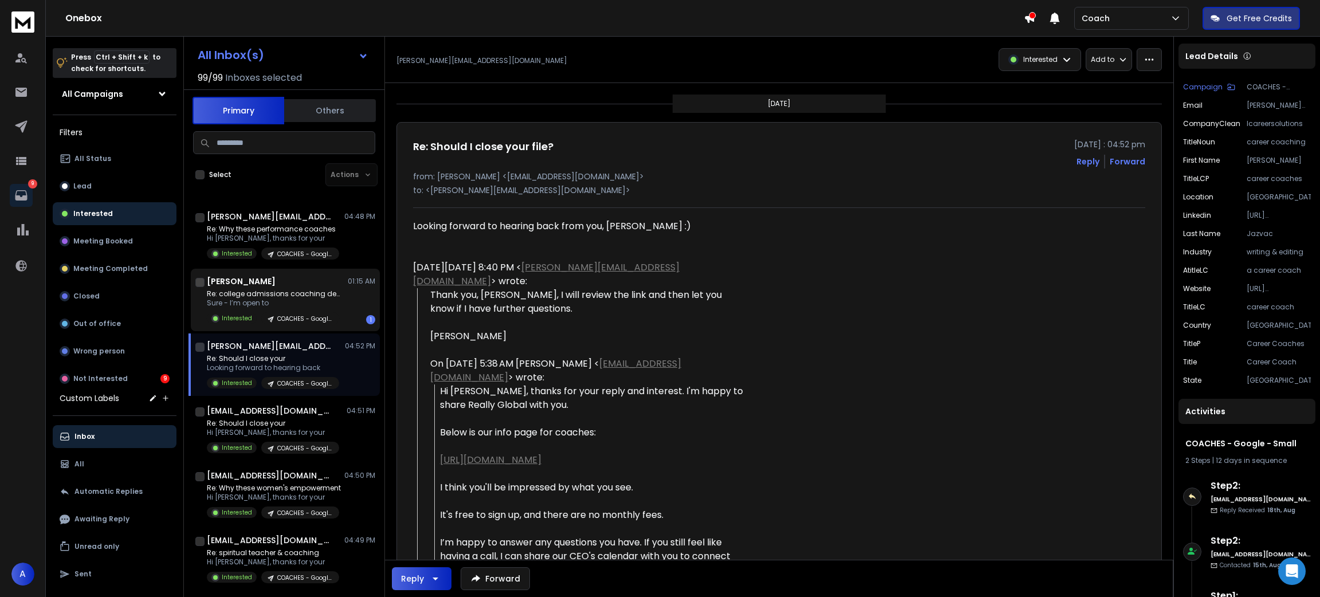
click at [286, 281] on div "[PERSON_NAME] P 01:15 AM" at bounding box center [291, 280] width 168 height 11
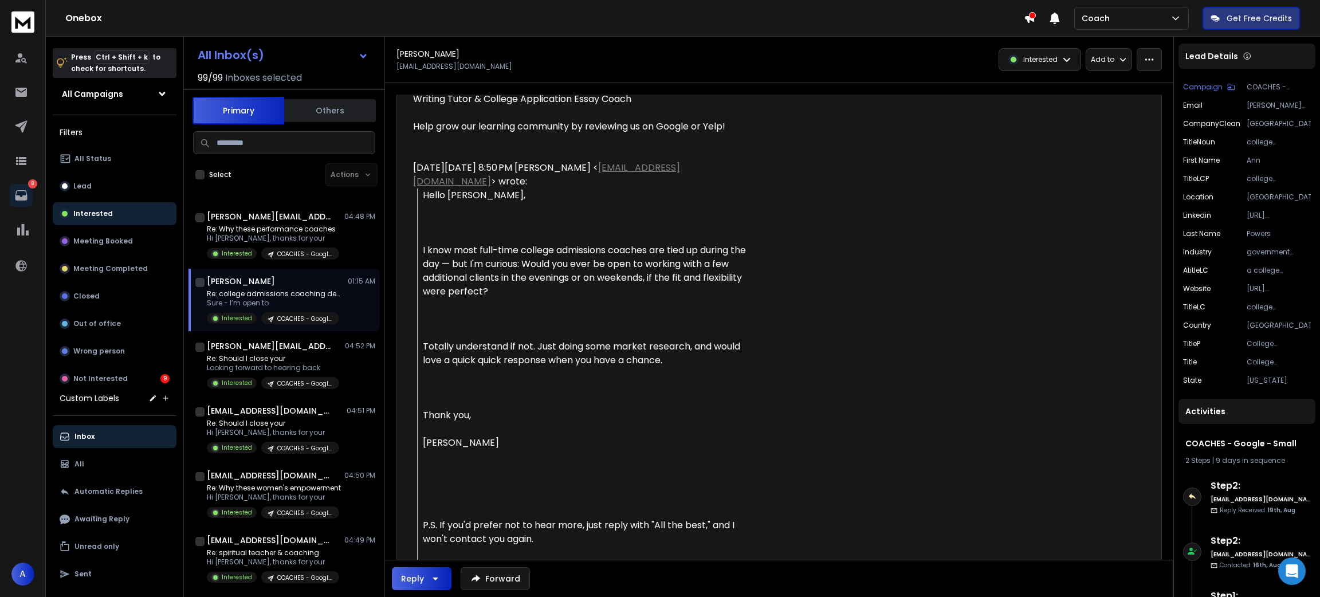
scroll to position [172, 0]
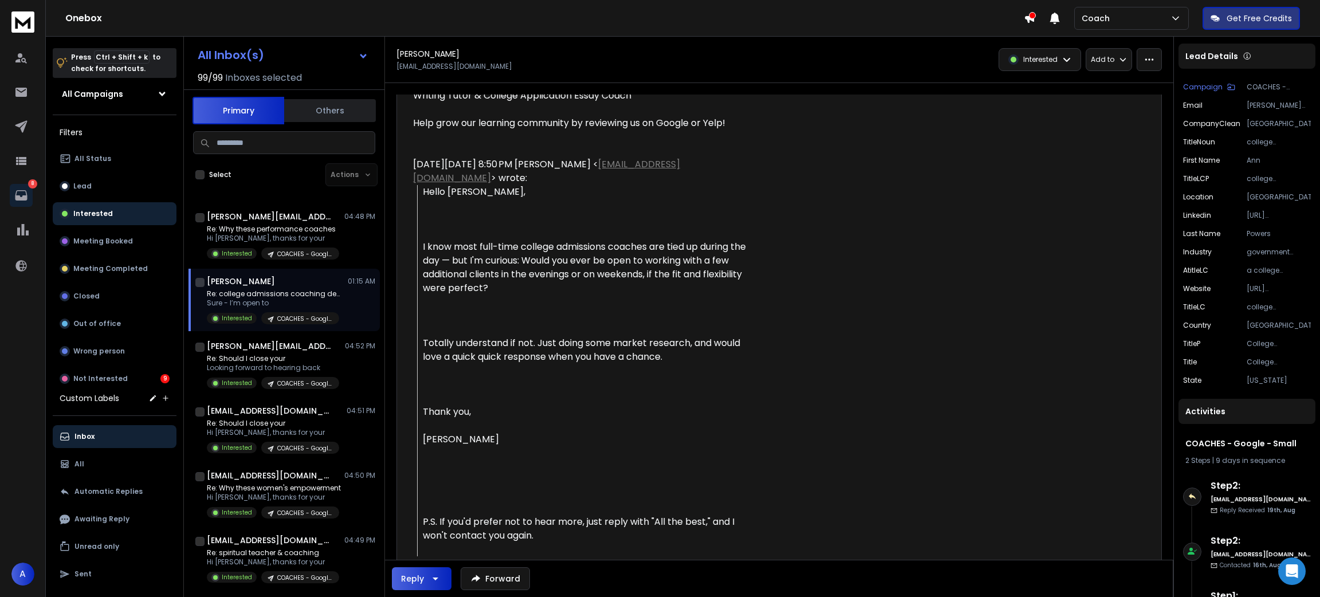
click at [408, 580] on div "Reply" at bounding box center [412, 578] width 23 height 11
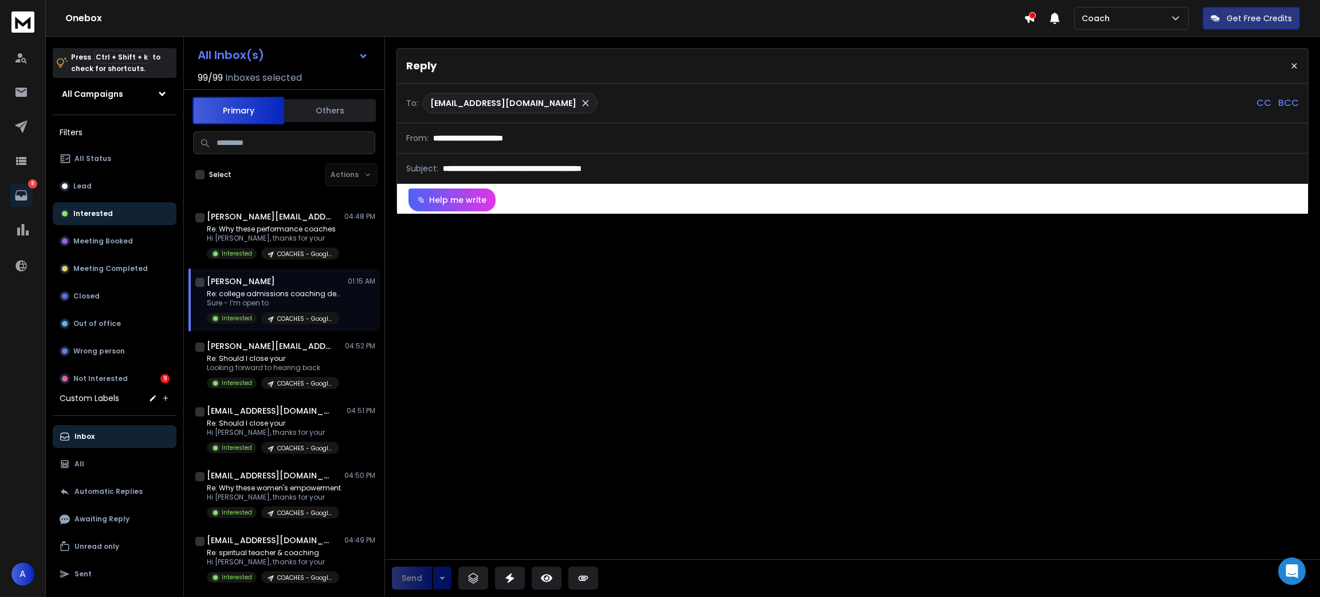
scroll to position [0, 0]
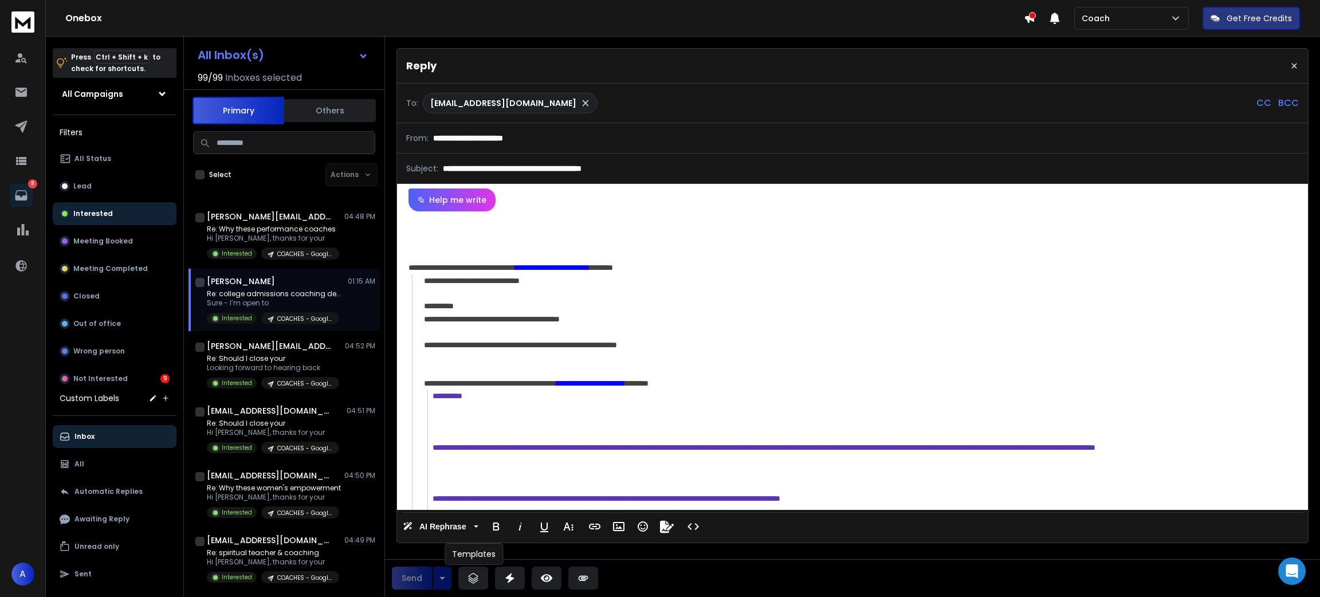
click at [468, 579] on icon at bounding box center [472, 577] width 11 height 11
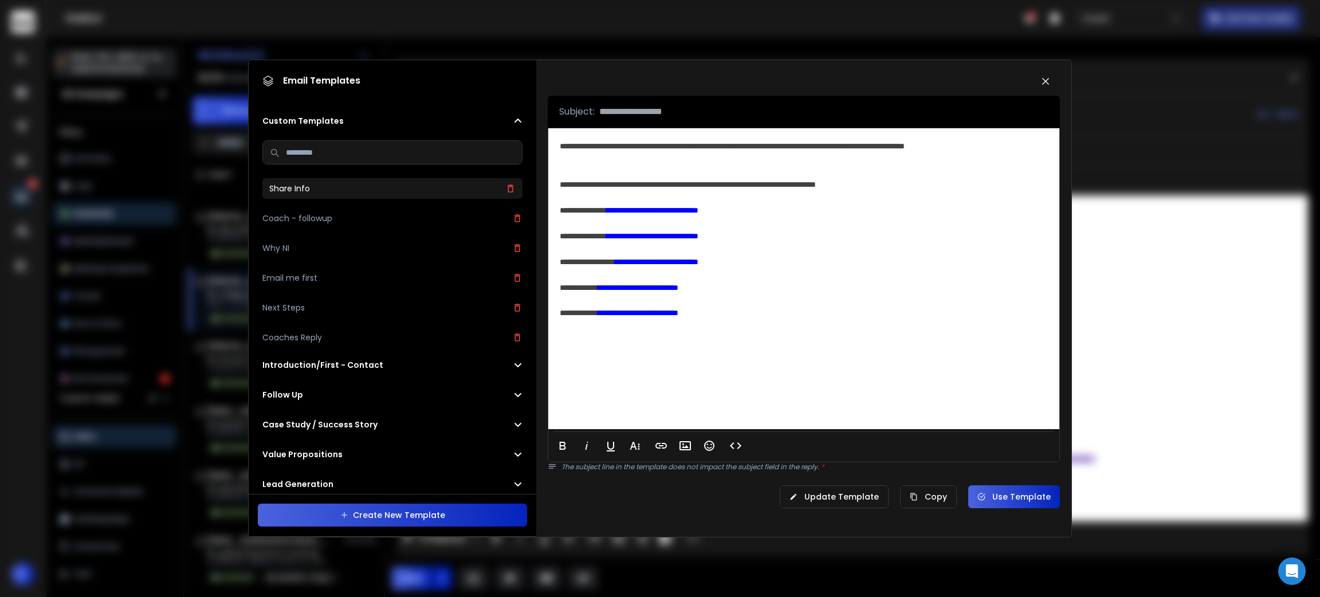
click at [391, 194] on div "Coaches Reply" at bounding box center [392, 188] width 247 height 11
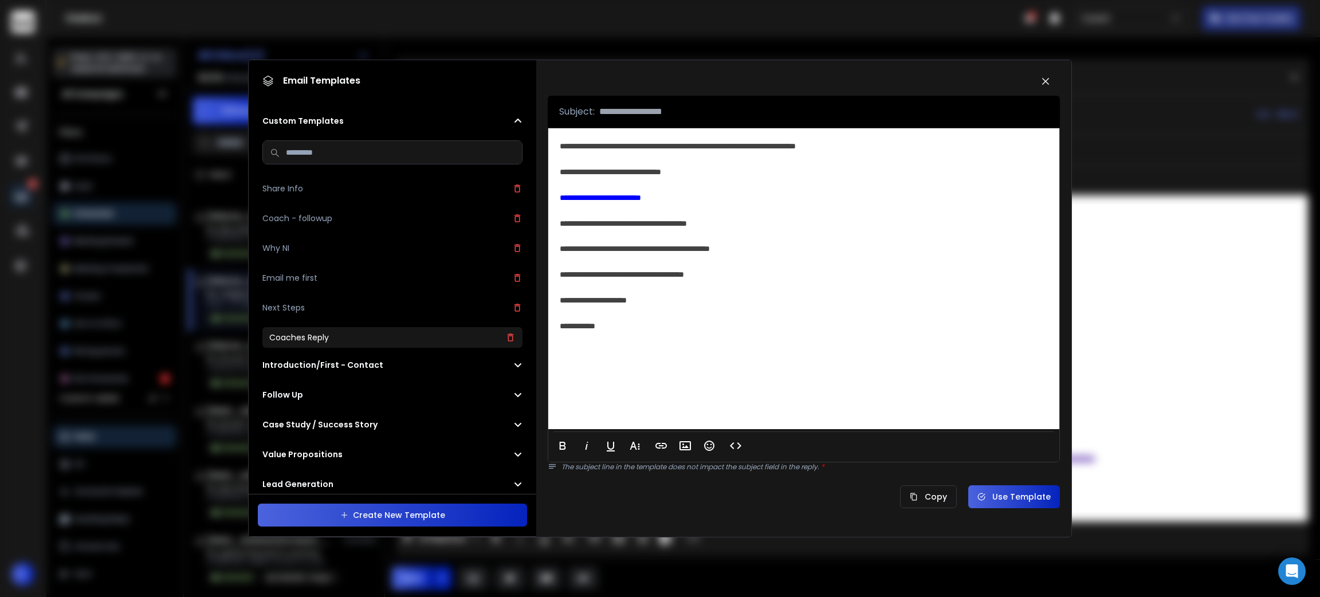
click at [1042, 500] on button "Use Template" at bounding box center [1014, 496] width 92 height 23
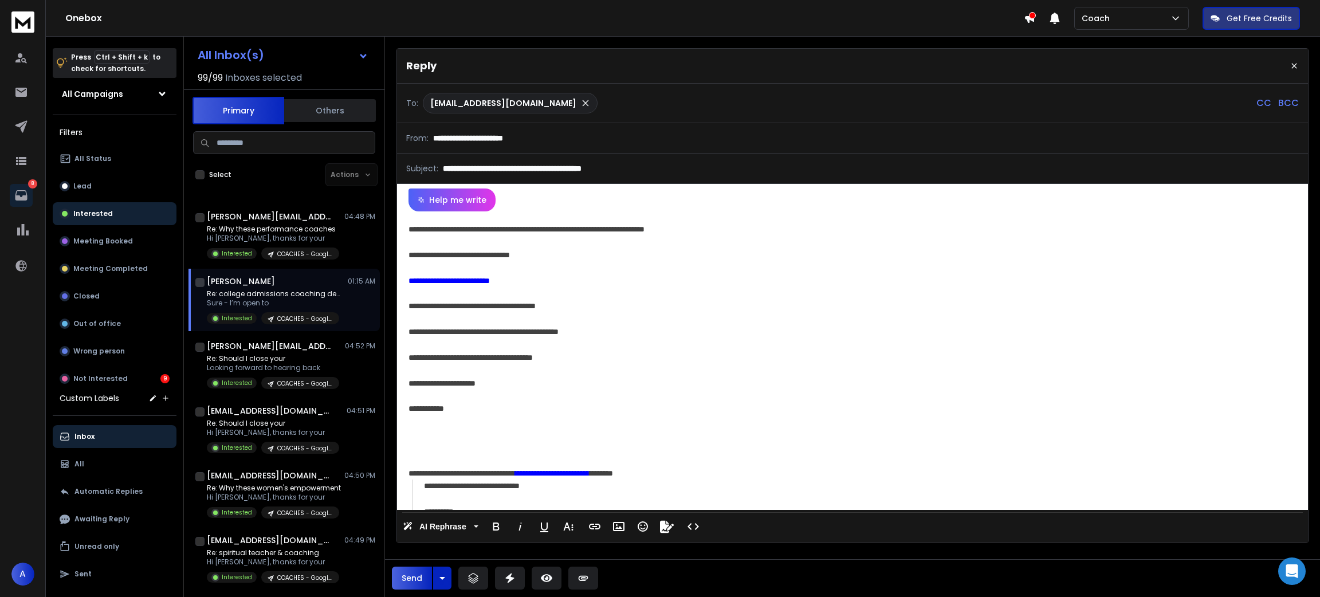
click at [413, 234] on div "**********" at bounding box center [843, 319] width 871 height 192
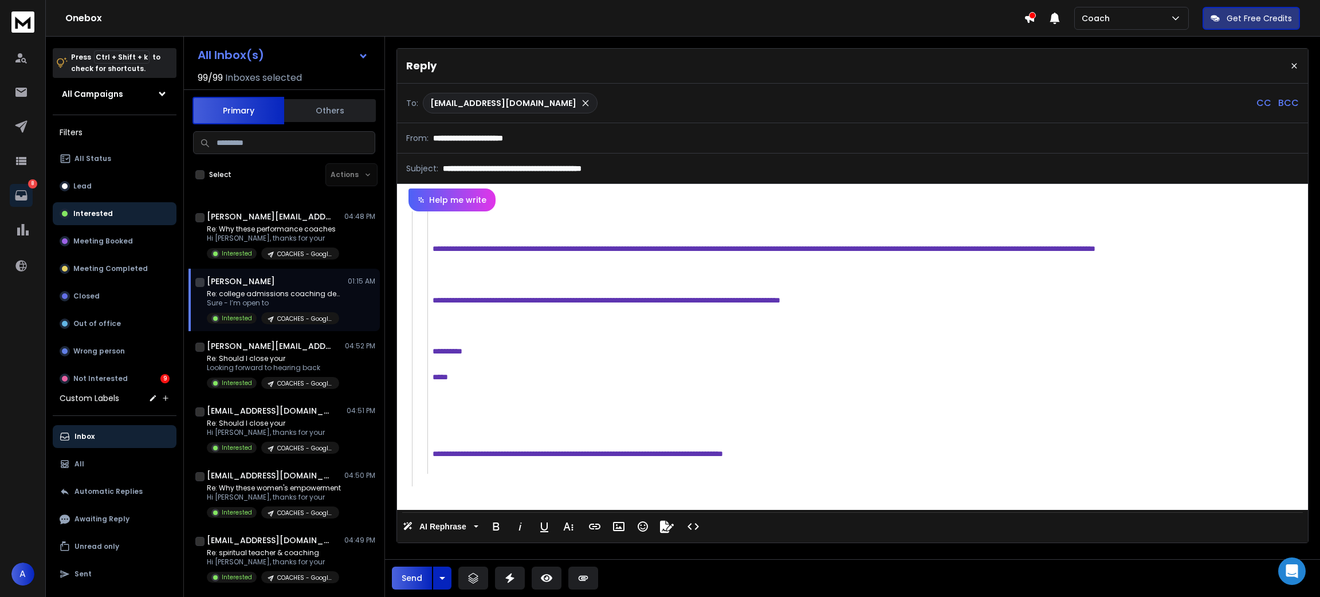
scroll to position [146, 0]
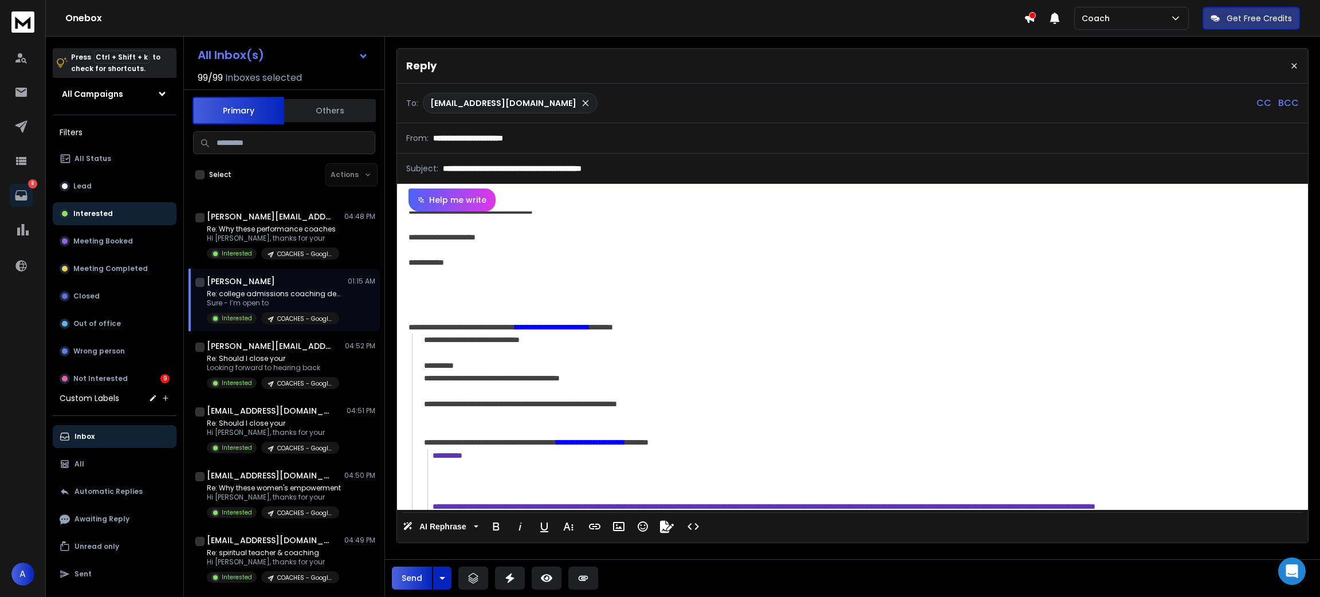
click at [413, 273] on div at bounding box center [850, 275] width 884 height 13
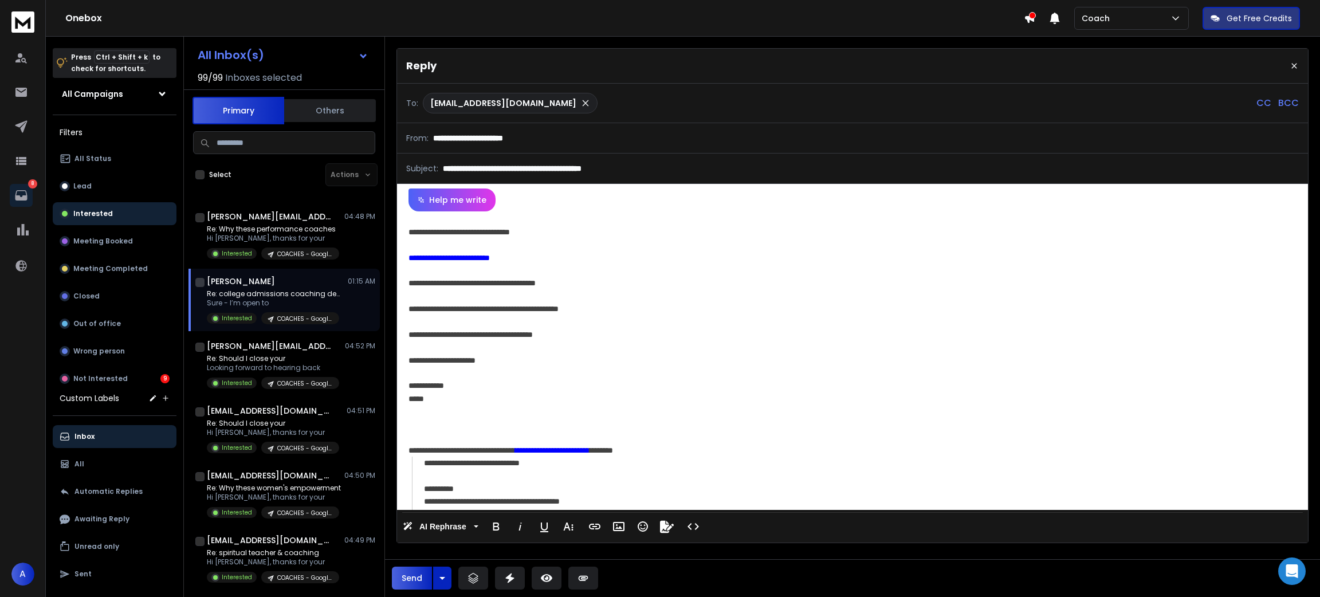
scroll to position [0, 0]
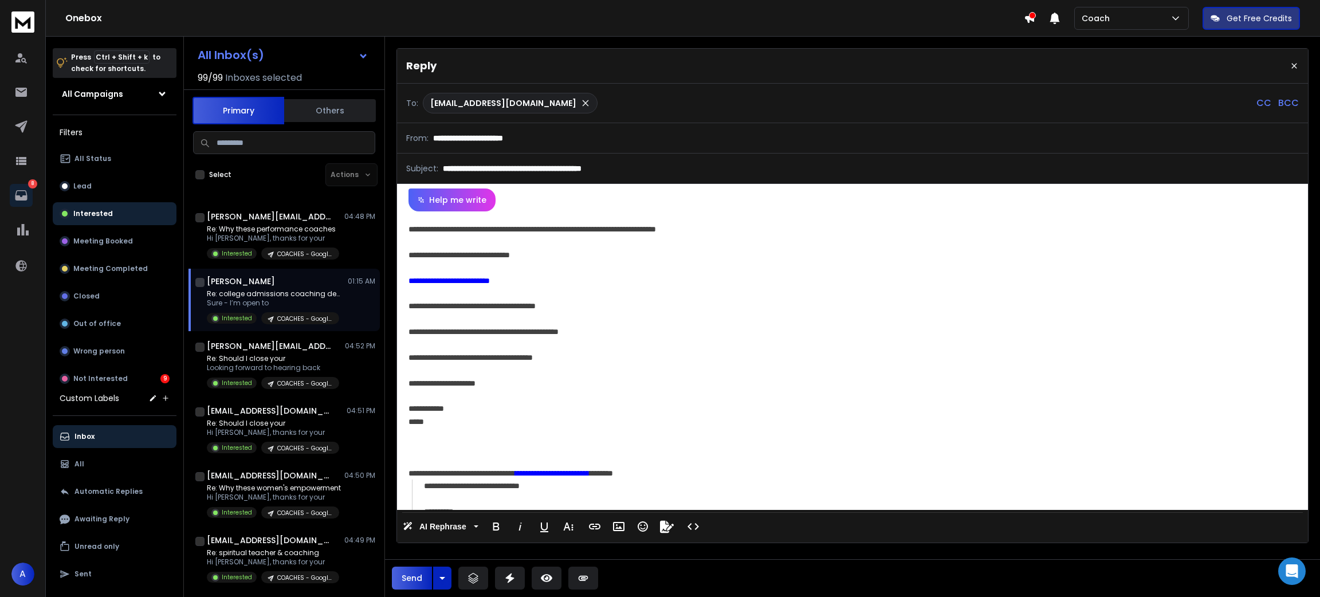
click at [599, 357] on div "**********" at bounding box center [843, 319] width 871 height 192
click at [400, 573] on button "Send" at bounding box center [412, 577] width 40 height 23
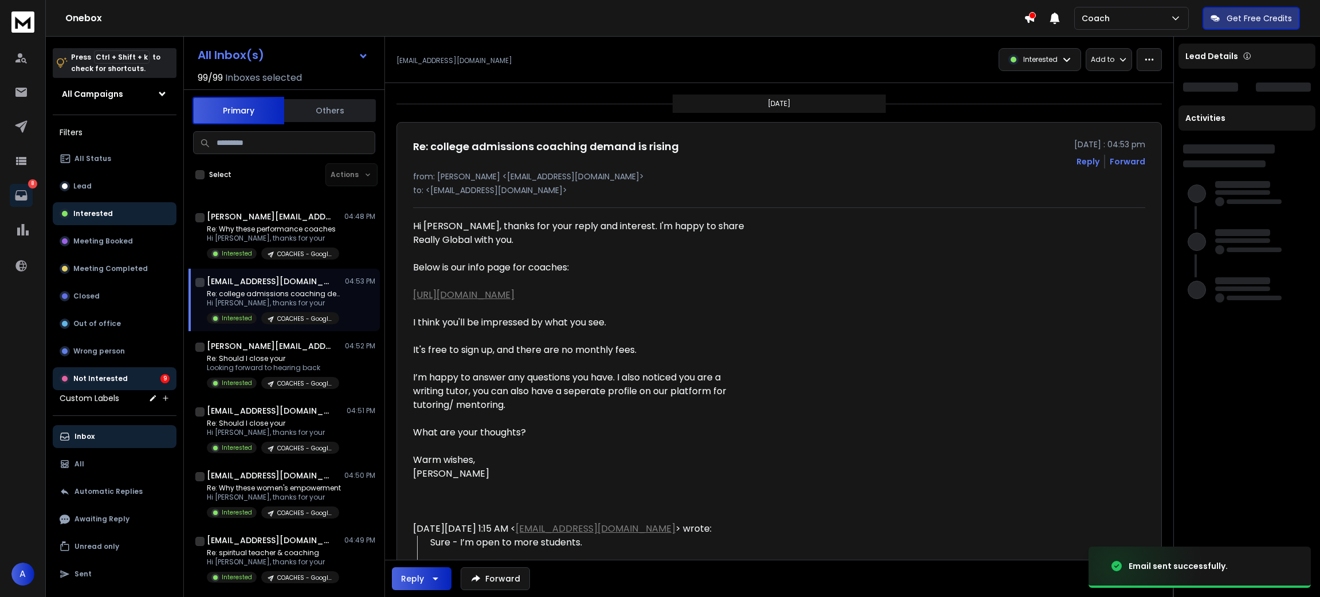
click at [116, 381] on p "Not Interested" at bounding box center [100, 378] width 54 height 9
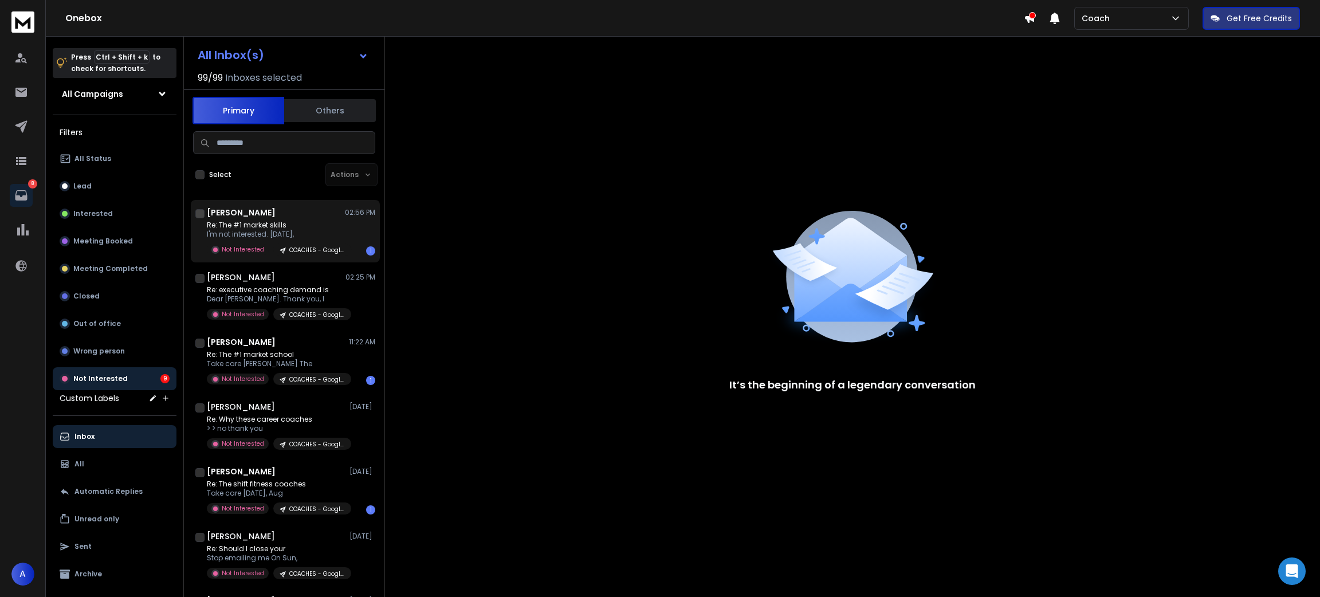
click at [282, 221] on p "Re: The #1 market skills" at bounding box center [275, 225] width 137 height 9
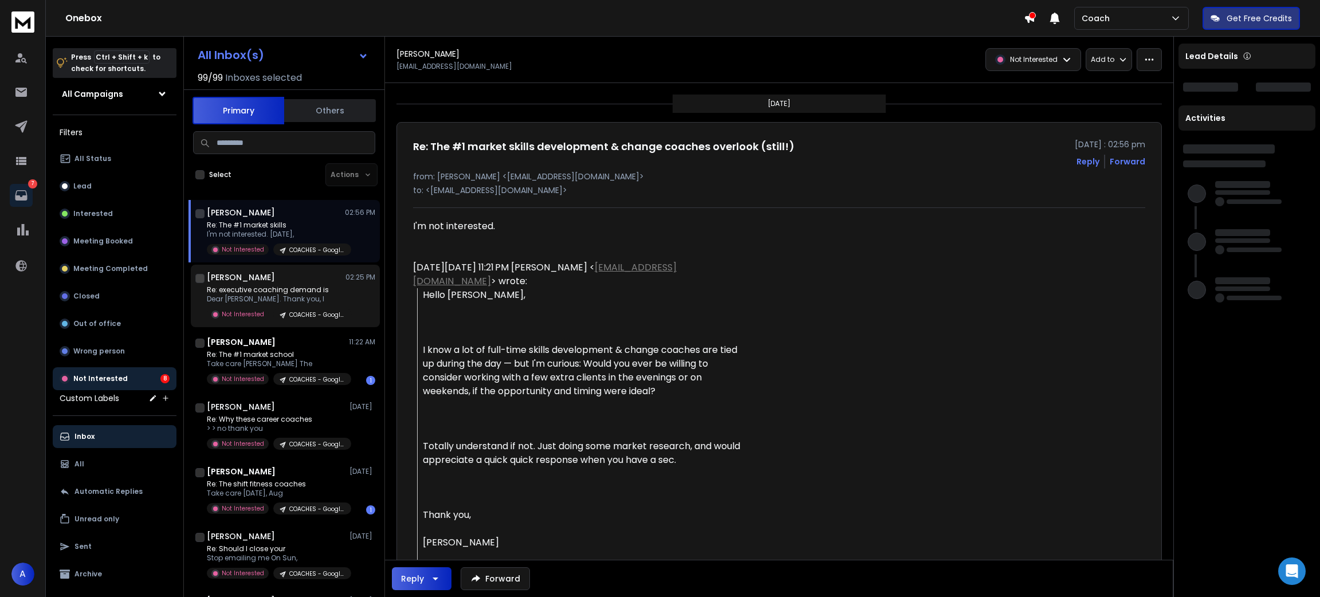
click at [279, 296] on p "Dear [PERSON_NAME]. Thank you, I" at bounding box center [275, 298] width 137 height 9
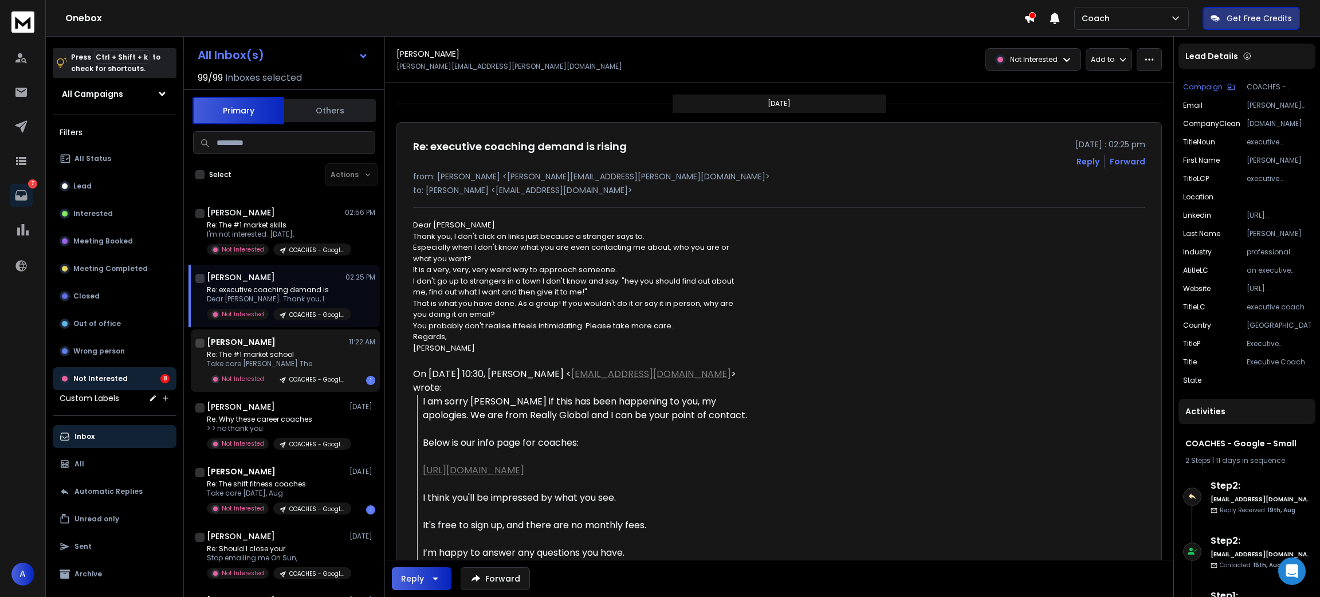
click at [275, 361] on p "Take care [PERSON_NAME] The" at bounding box center [275, 363] width 137 height 9
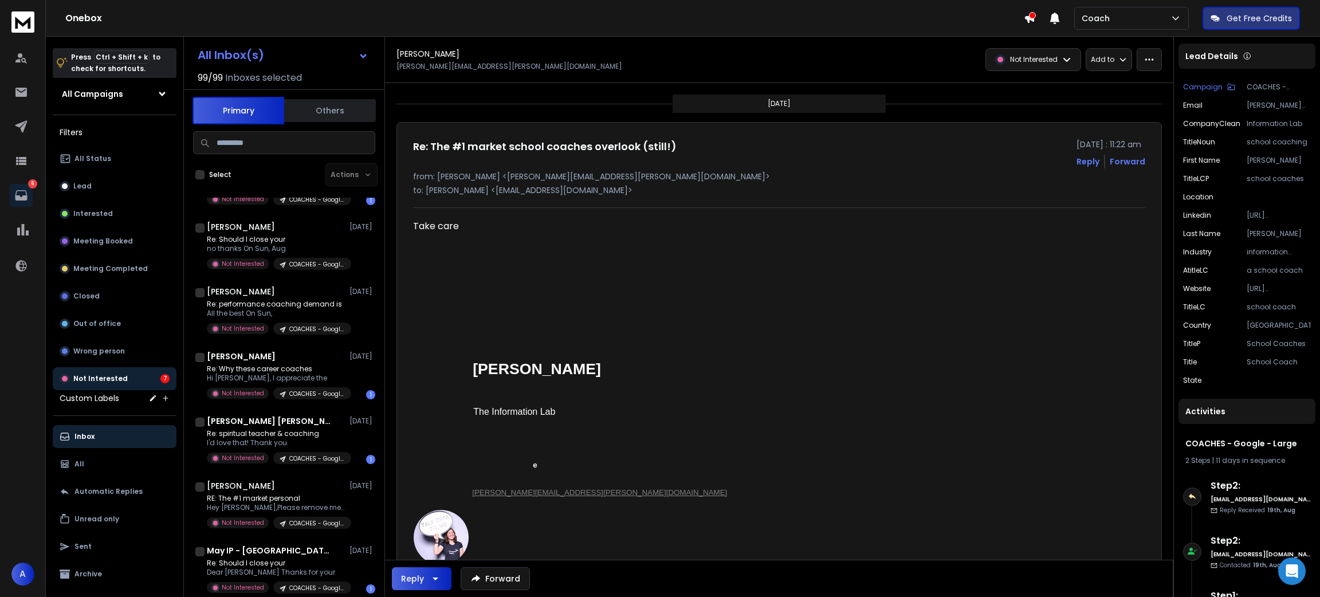
scroll to position [859, 0]
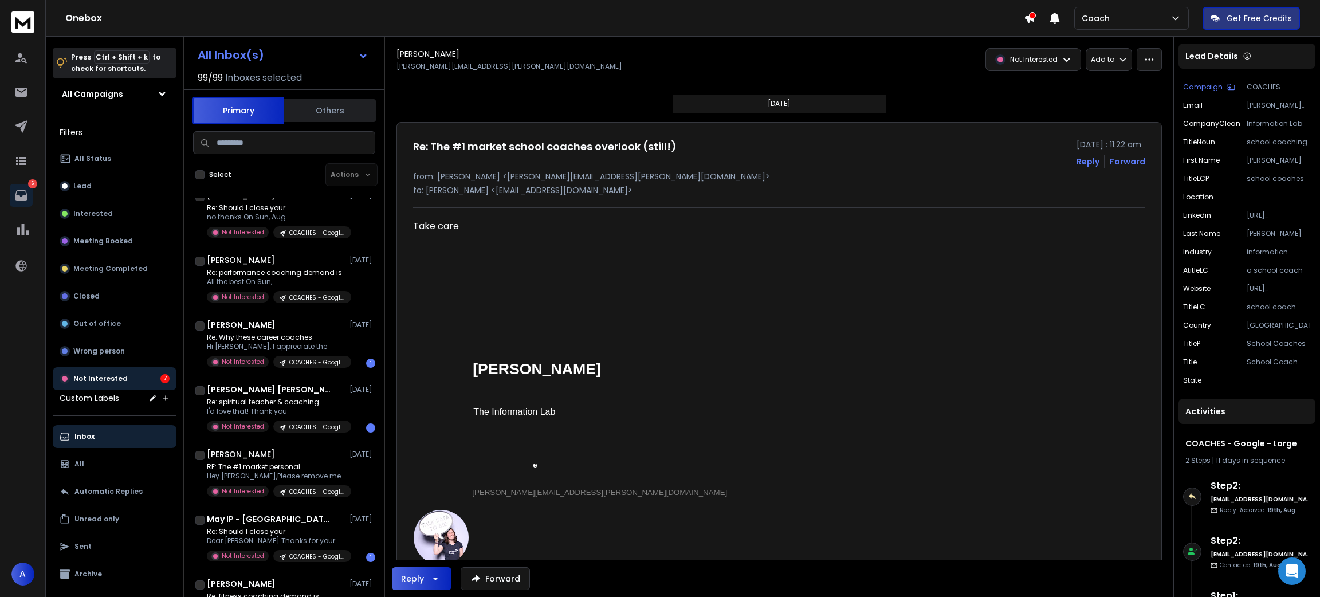
drag, startPoint x: 304, startPoint y: 403, endPoint x: 380, endPoint y: 404, distance: 76.2
click at [303, 404] on p "Re: spiritual teacher & coaching" at bounding box center [275, 401] width 137 height 9
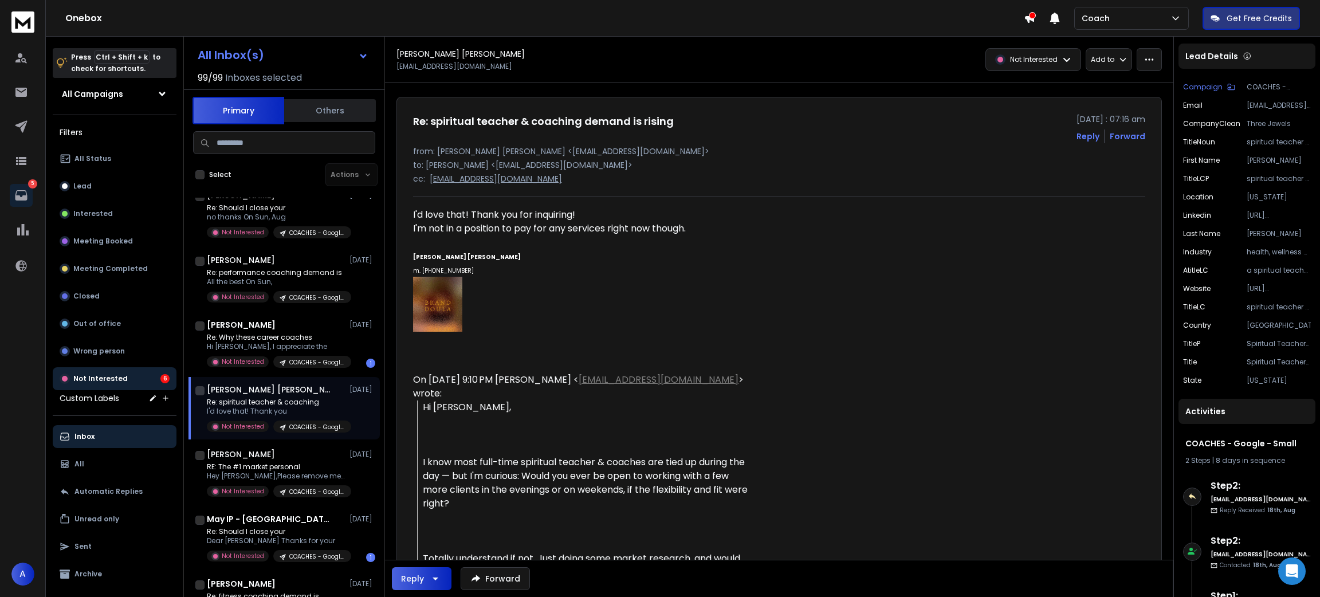
scroll to position [0, 0]
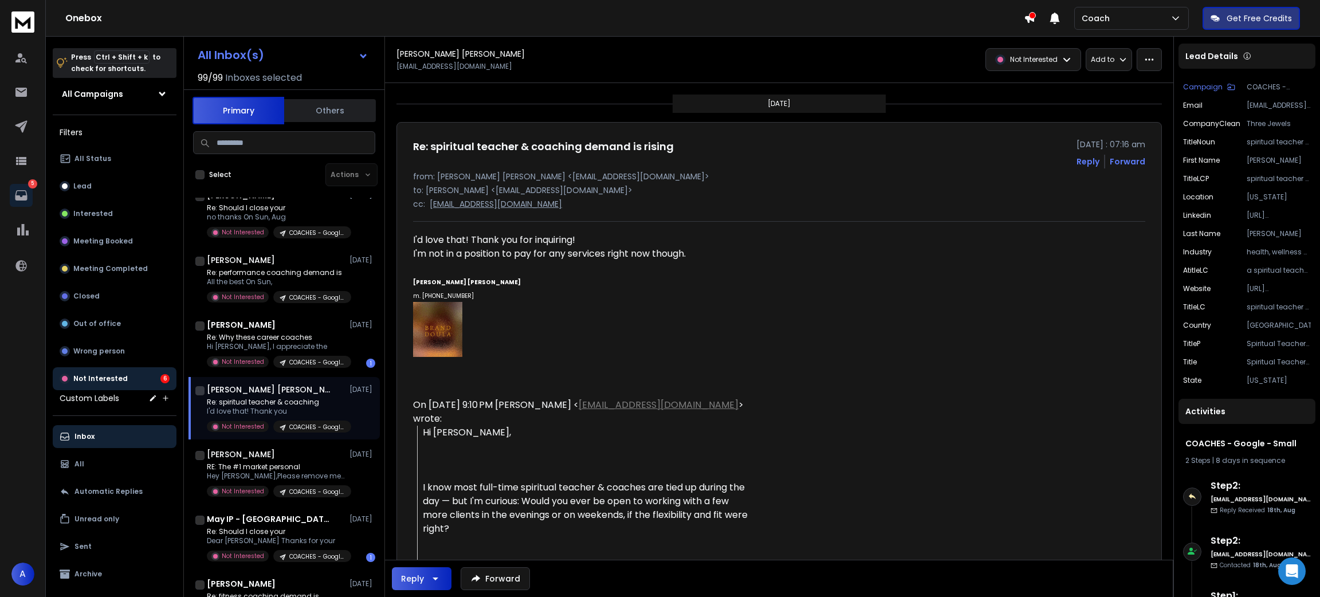
click at [414, 577] on div "Reply" at bounding box center [412, 578] width 23 height 11
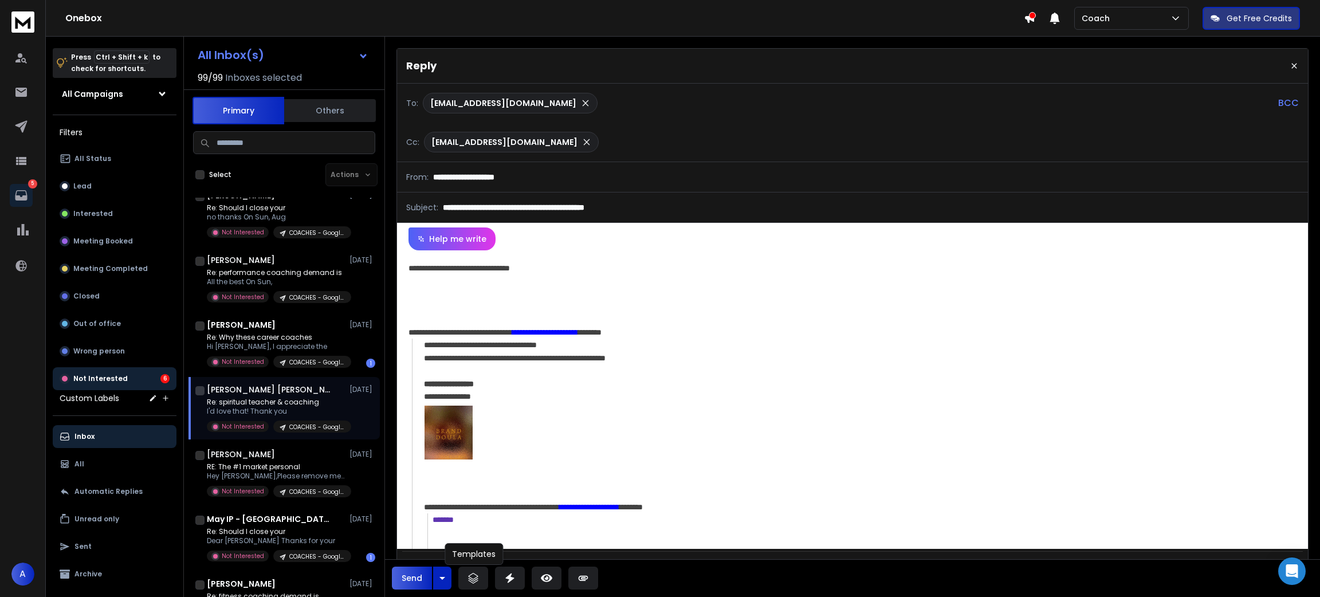
click at [469, 577] on icon at bounding box center [472, 577] width 11 height 11
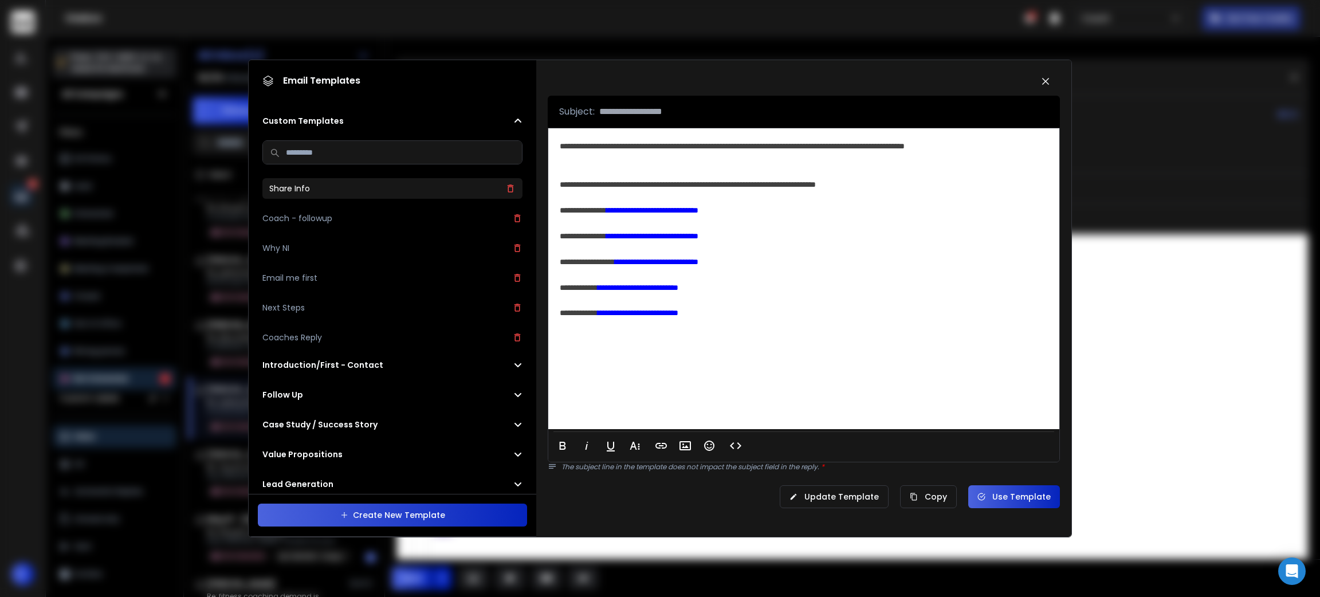
click at [355, 194] on div "Coaches Reply" at bounding box center [392, 188] width 247 height 11
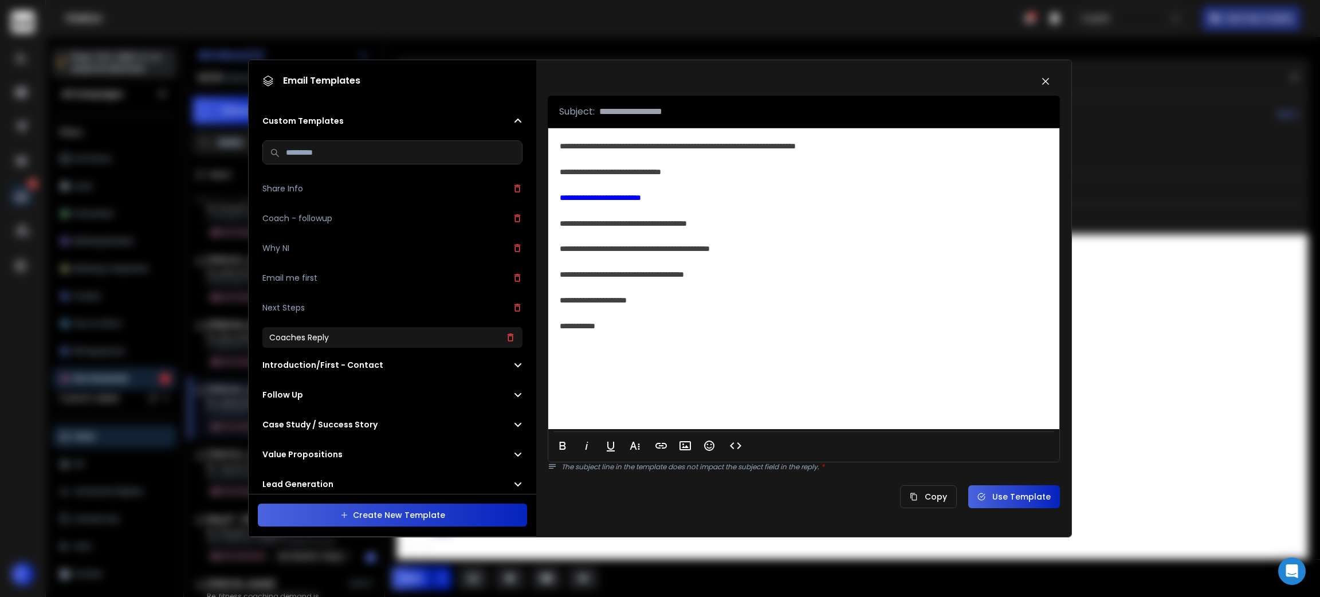
click at [998, 501] on button "Use Template" at bounding box center [1014, 496] width 92 height 23
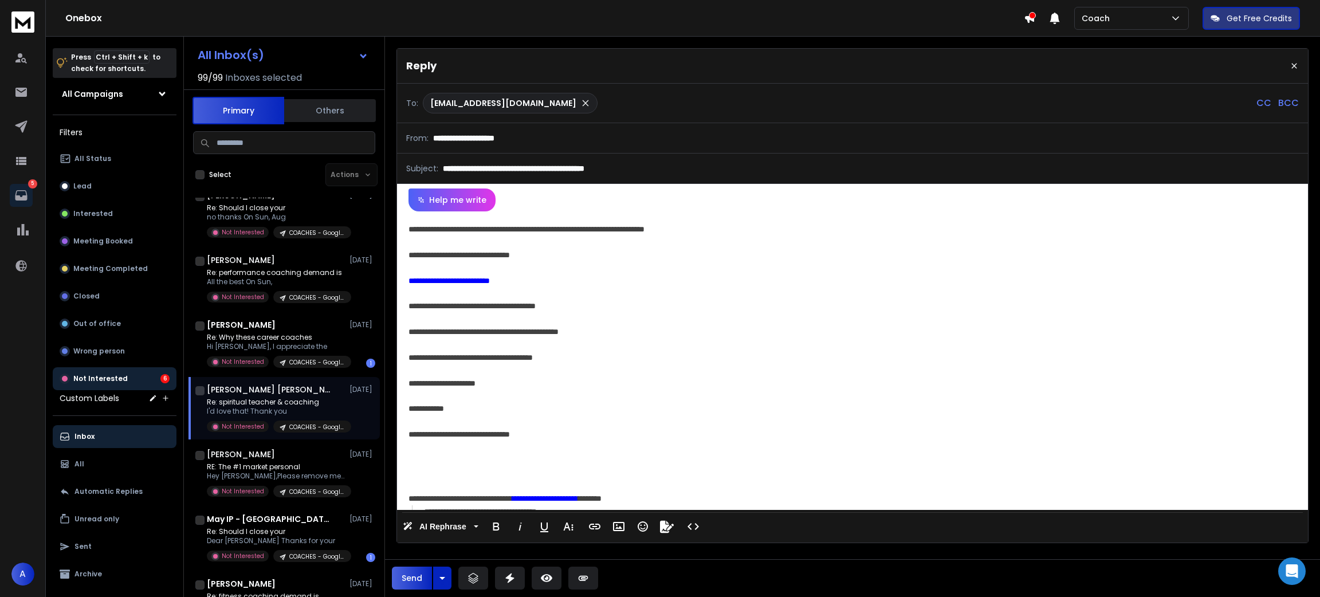
drag, startPoint x: 544, startPoint y: 477, endPoint x: 473, endPoint y: 460, distance: 72.9
click at [449, 466] on div "**********" at bounding box center [852, 360] width 911 height 298
drag, startPoint x: 534, startPoint y: 438, endPoint x: 442, endPoint y: 435, distance: 92.3
click at [442, 435] on div "**********" at bounding box center [843, 447] width 871 height 38
click at [416, 225] on div "**********" at bounding box center [843, 319] width 871 height 192
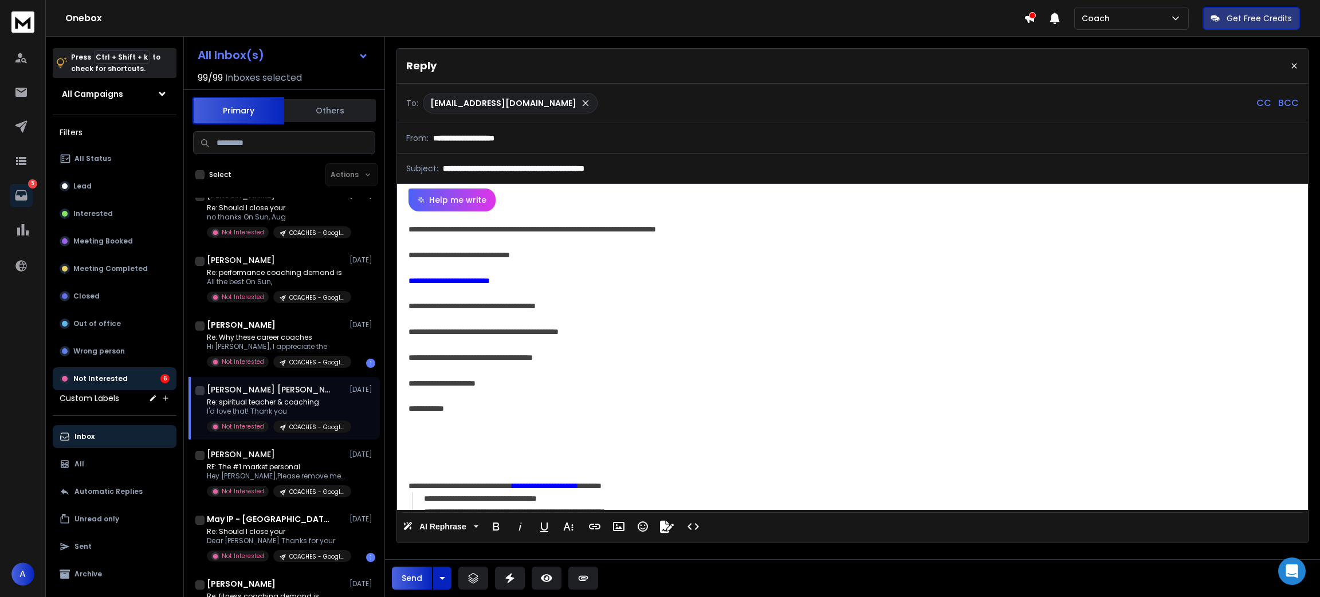
click at [561, 225] on div "**********" at bounding box center [843, 319] width 871 height 192
click at [624, 226] on div "**********" at bounding box center [843, 319] width 871 height 192
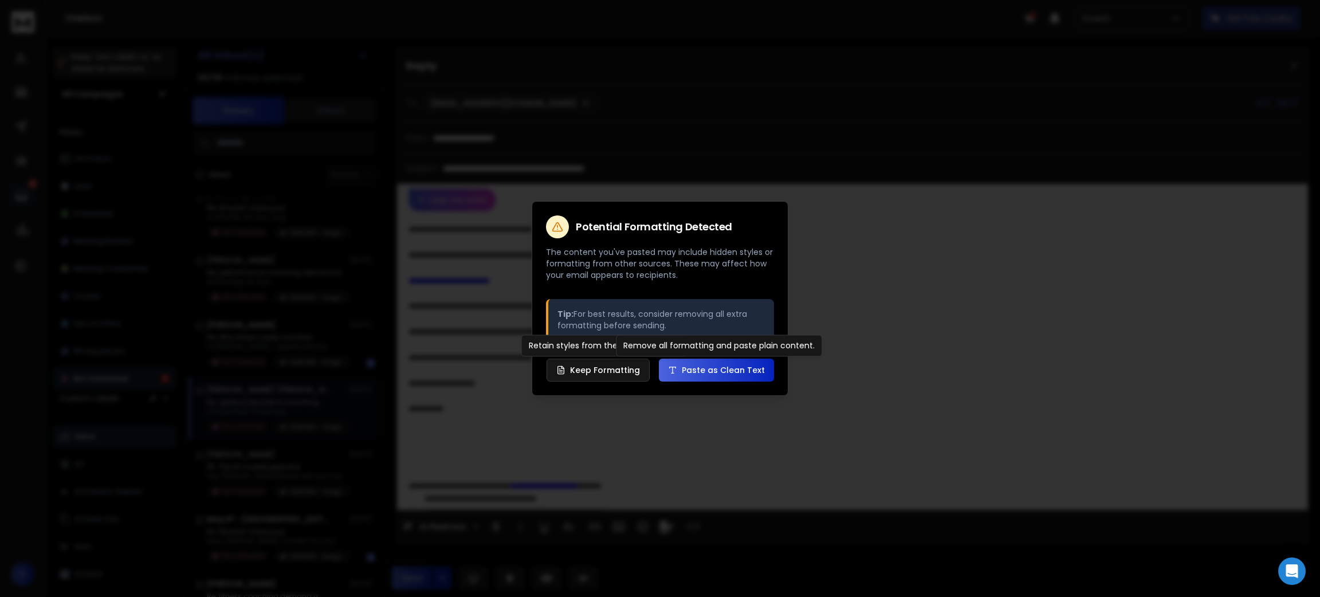
click at [764, 373] on button "Paste as Clean Text" at bounding box center [716, 370] width 115 height 23
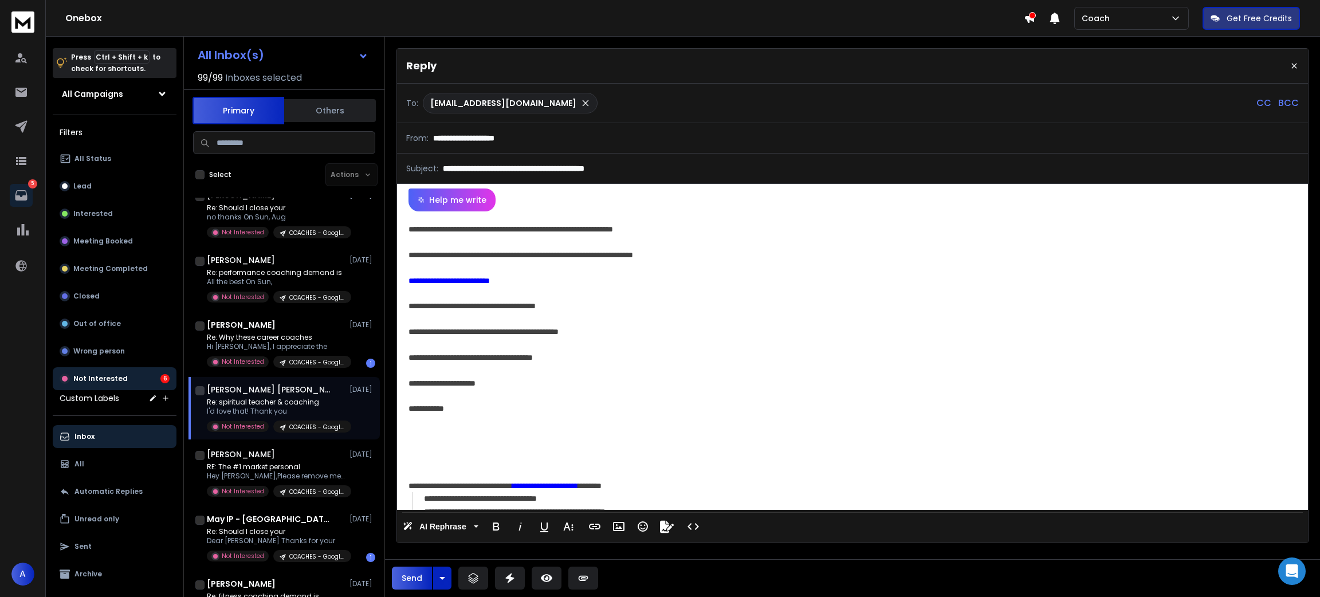
click at [559, 226] on div "**********" at bounding box center [843, 319] width 871 height 192
drag, startPoint x: 408, startPoint y: 329, endPoint x: 609, endPoint y: 341, distance: 201.4
click at [605, 342] on div "**********" at bounding box center [843, 319] width 871 height 192
click at [623, 332] on div "**********" at bounding box center [843, 319] width 871 height 192
click at [425, 423] on div at bounding box center [843, 434] width 871 height 38
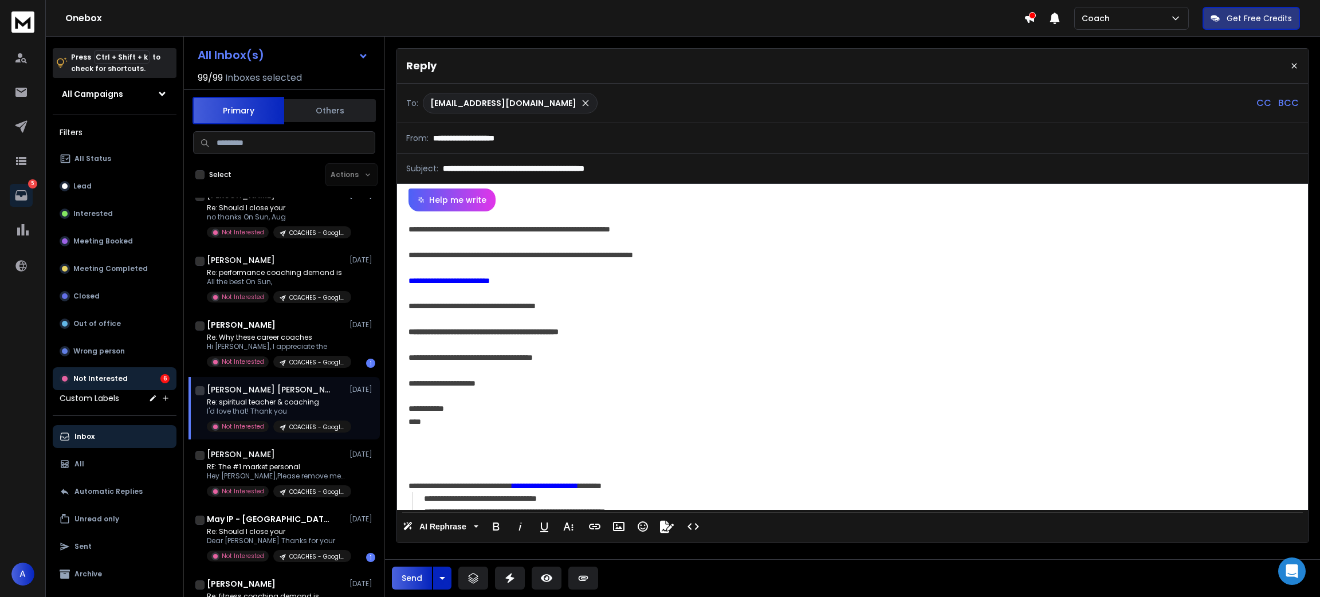
click at [400, 581] on button "Send" at bounding box center [412, 577] width 40 height 23
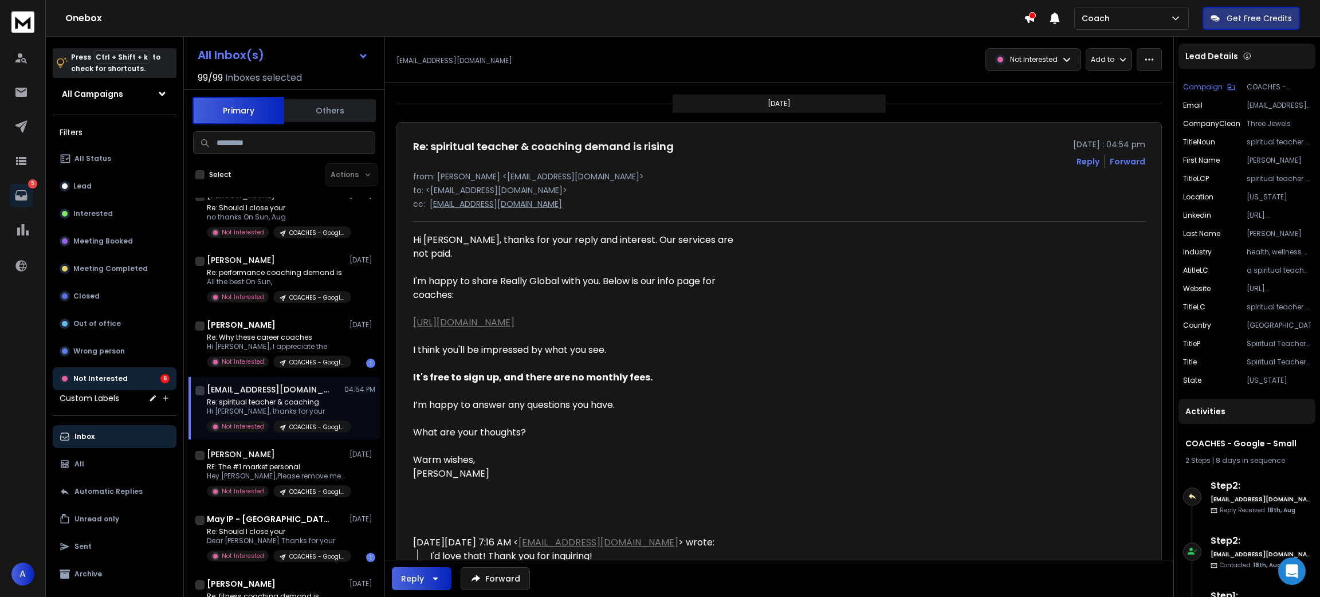
click at [994, 57] on div "Not Interested" at bounding box center [1033, 60] width 95 height 22
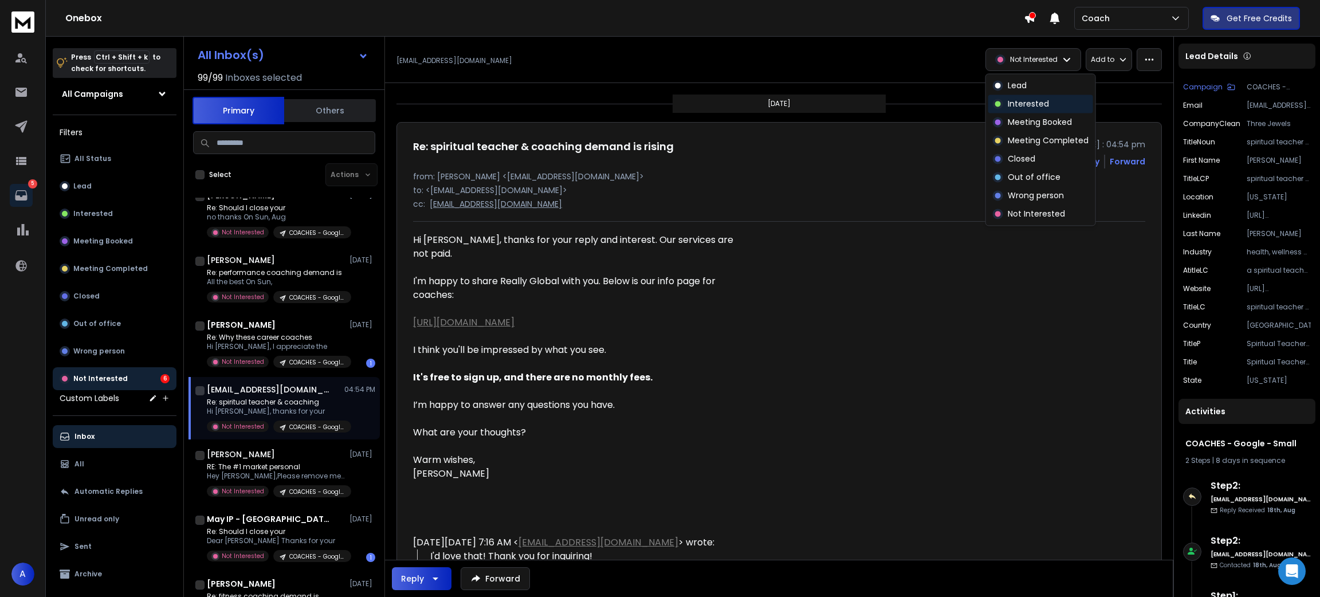
click at [1007, 108] on p "Interested" at bounding box center [1027, 103] width 41 height 11
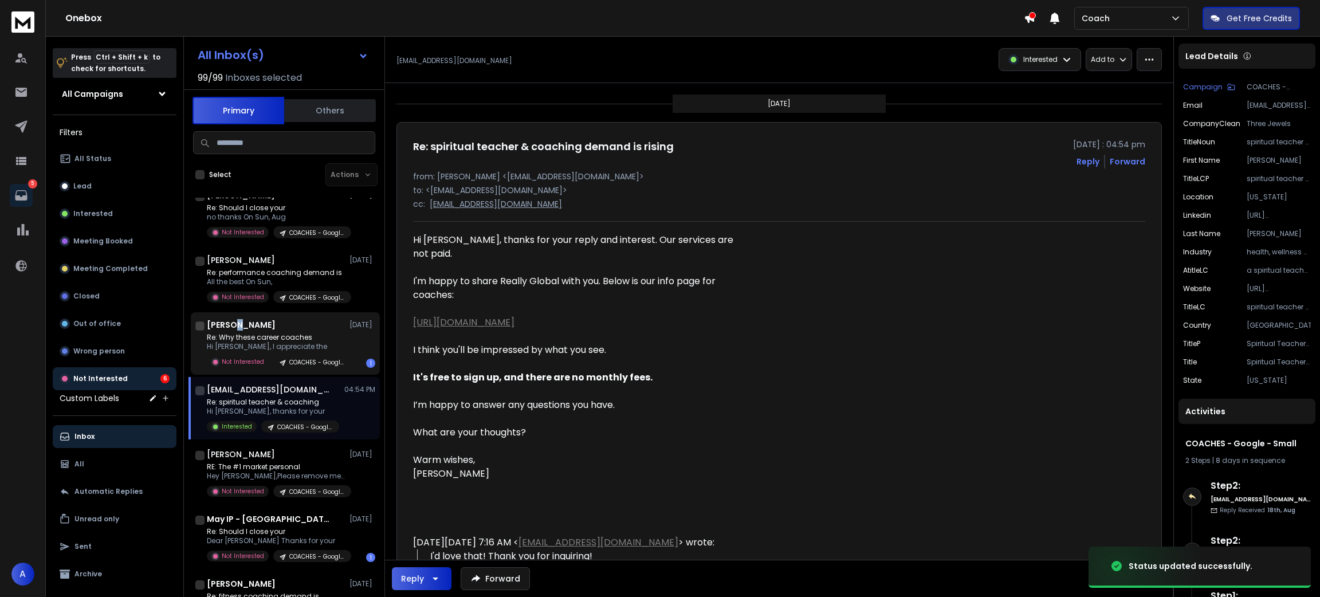
click at [237, 317] on div "[PERSON_NAME] [DATE] Re: Why these career coaches Hi [PERSON_NAME], I appreciat…" at bounding box center [285, 343] width 189 height 62
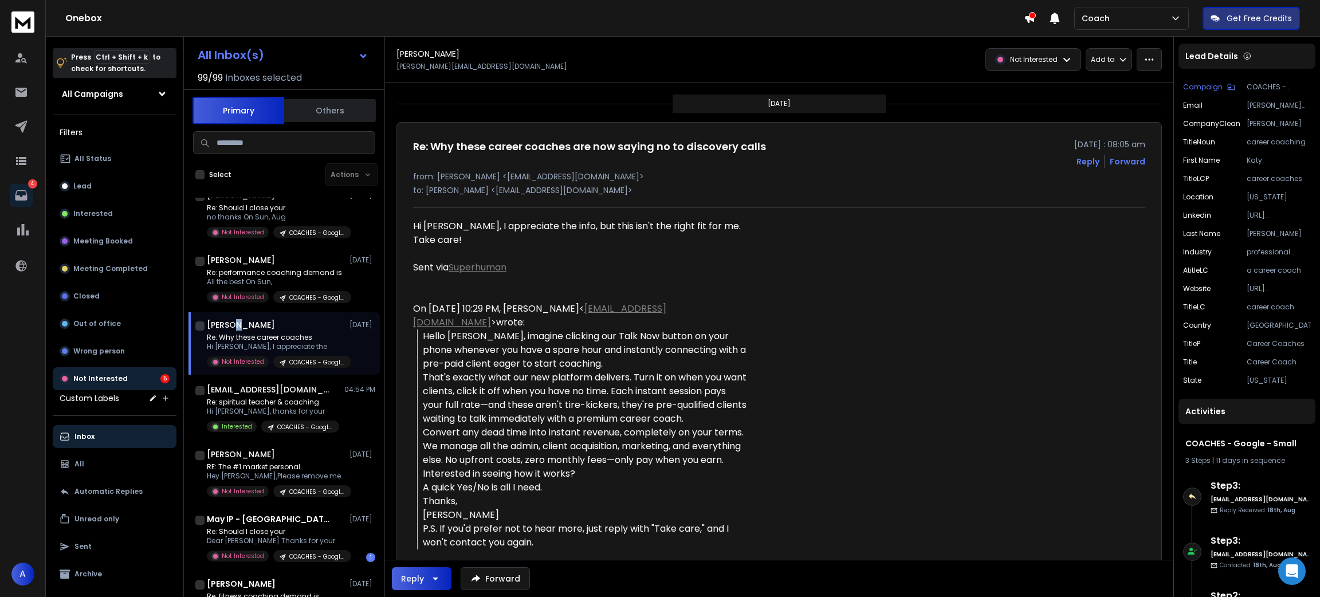
scroll to position [1030, 0]
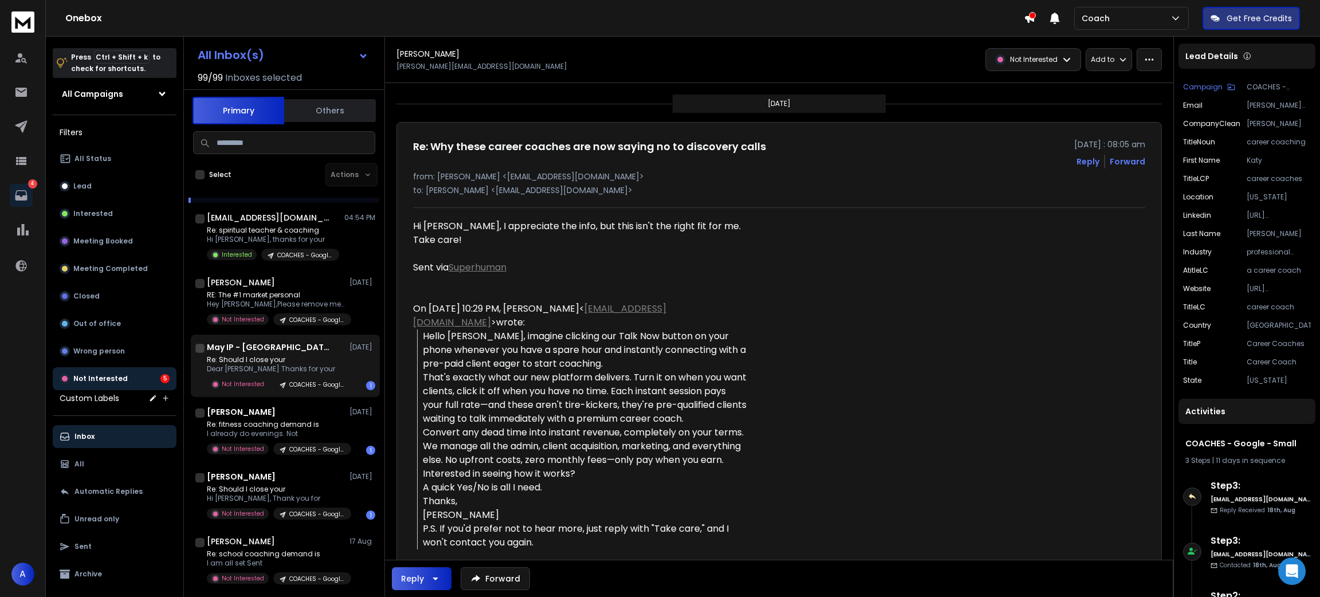
click at [287, 364] on p "Dear [PERSON_NAME] Thanks for your" at bounding box center [275, 368] width 137 height 9
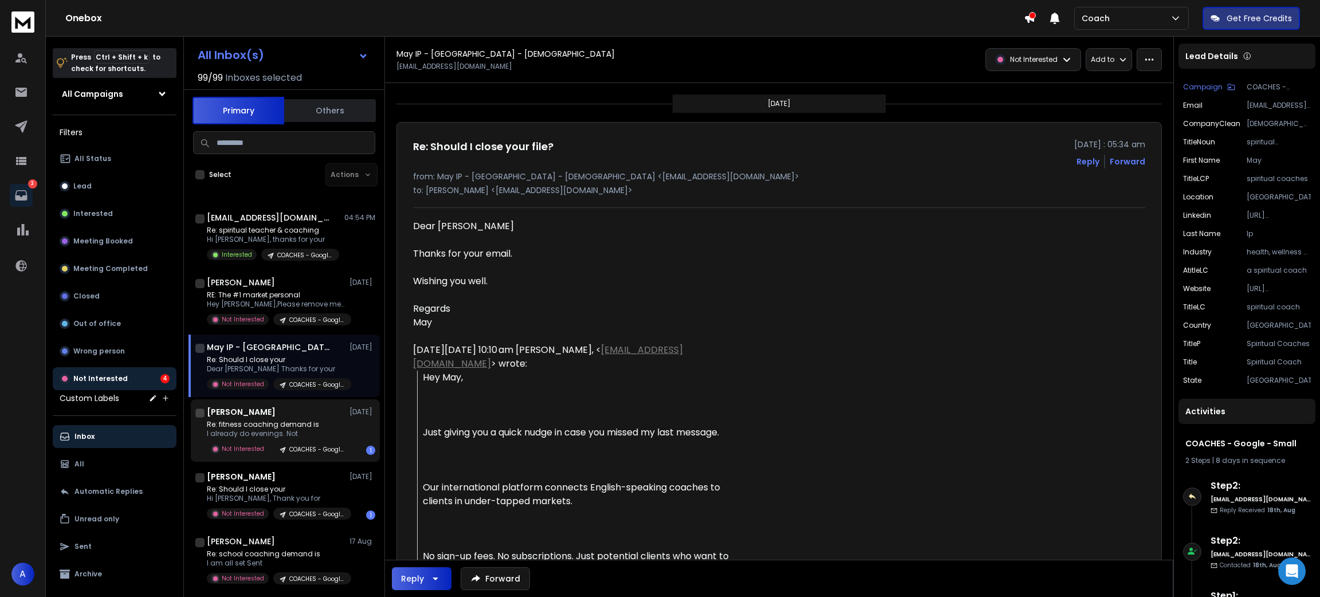
click at [262, 440] on div "Re: fitness coaching demand is I already do evenings. Not Not Interested COACHE…" at bounding box center [279, 437] width 144 height 35
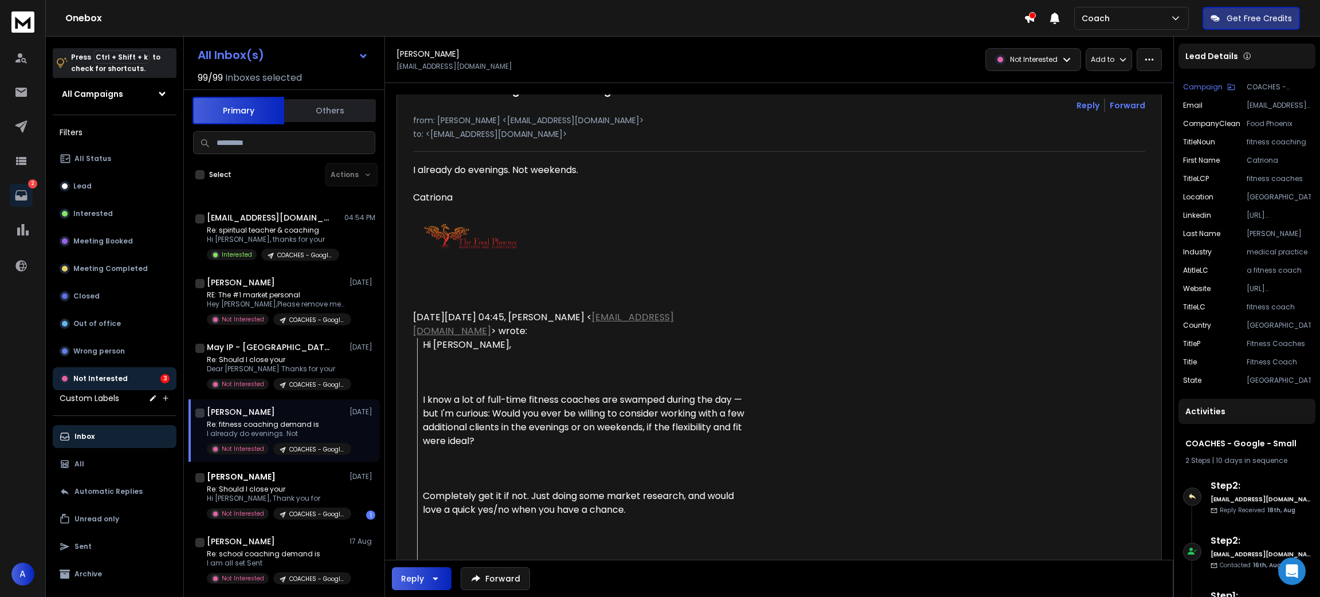
scroll to position [0, 0]
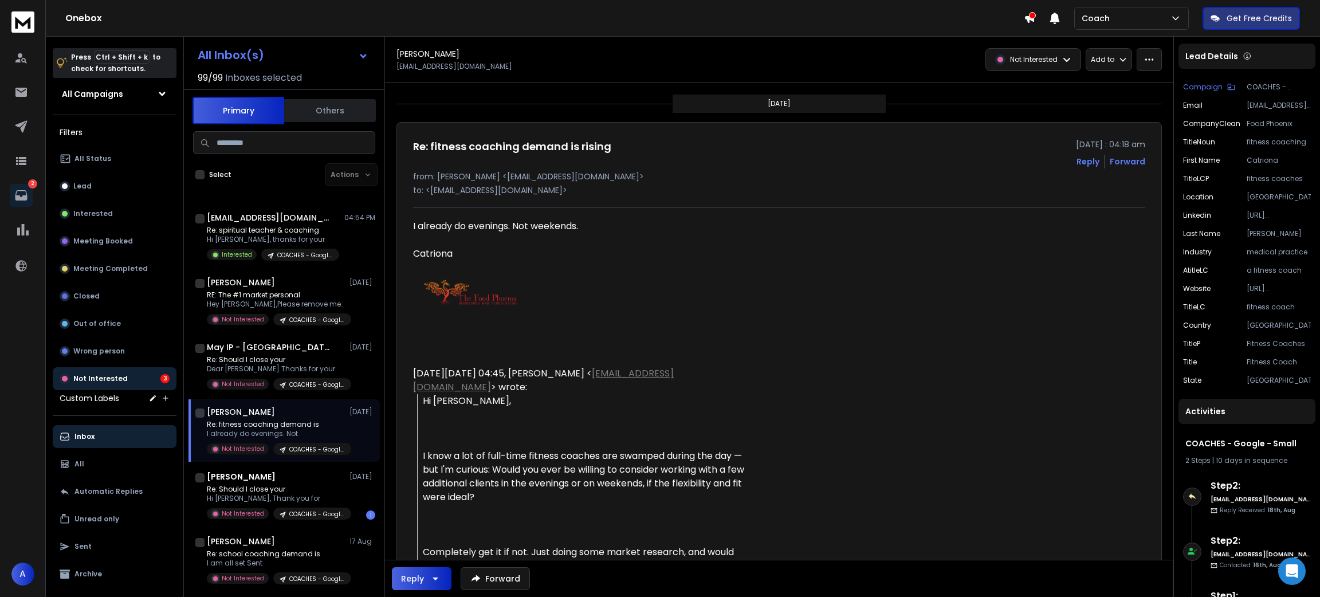
click at [416, 578] on div "Reply" at bounding box center [412, 578] width 23 height 11
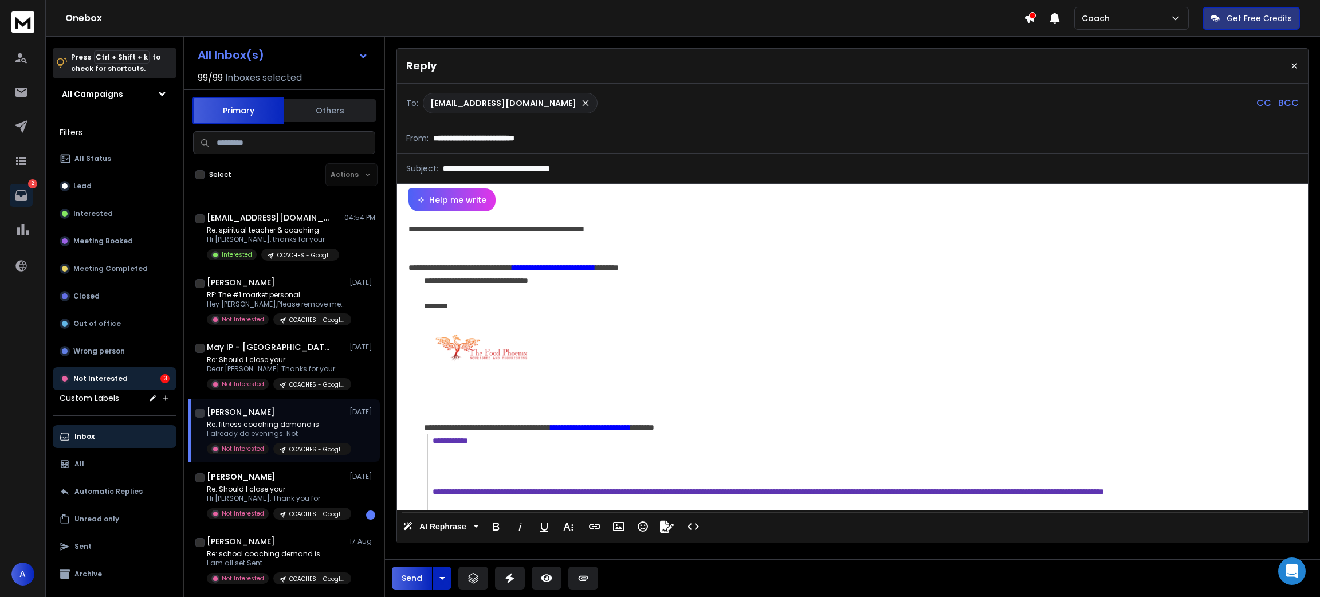
click at [411, 577] on button "Send" at bounding box center [412, 577] width 40 height 23
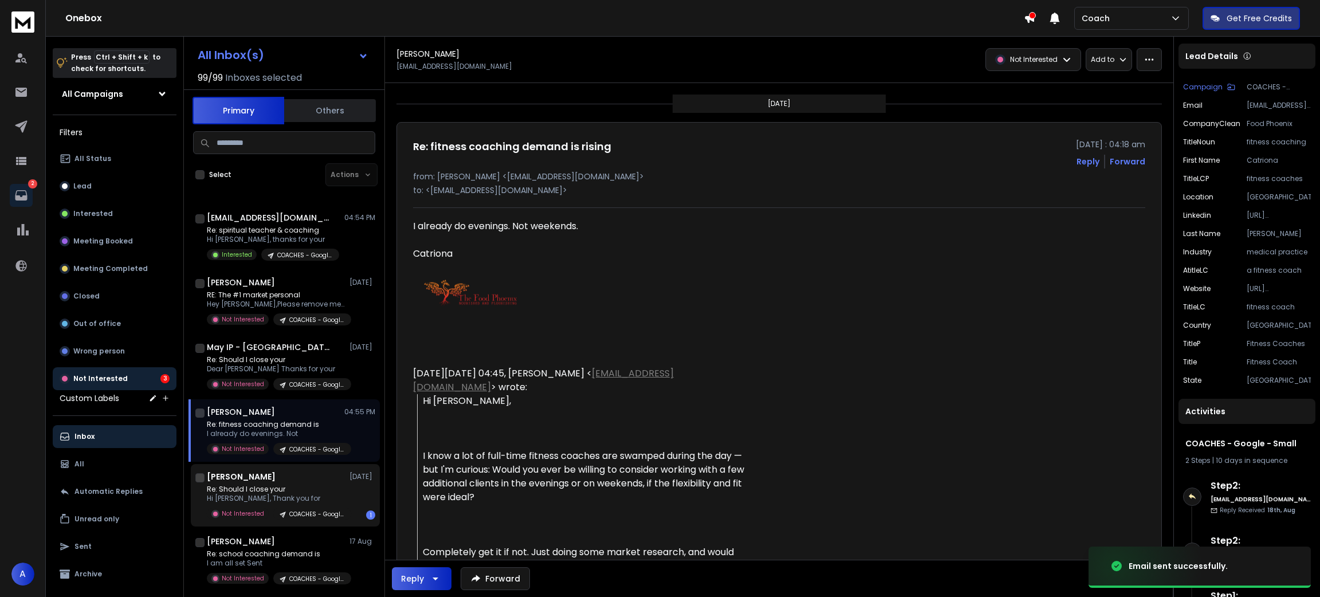
click at [305, 486] on p "Re: Should I close your" at bounding box center [275, 489] width 137 height 9
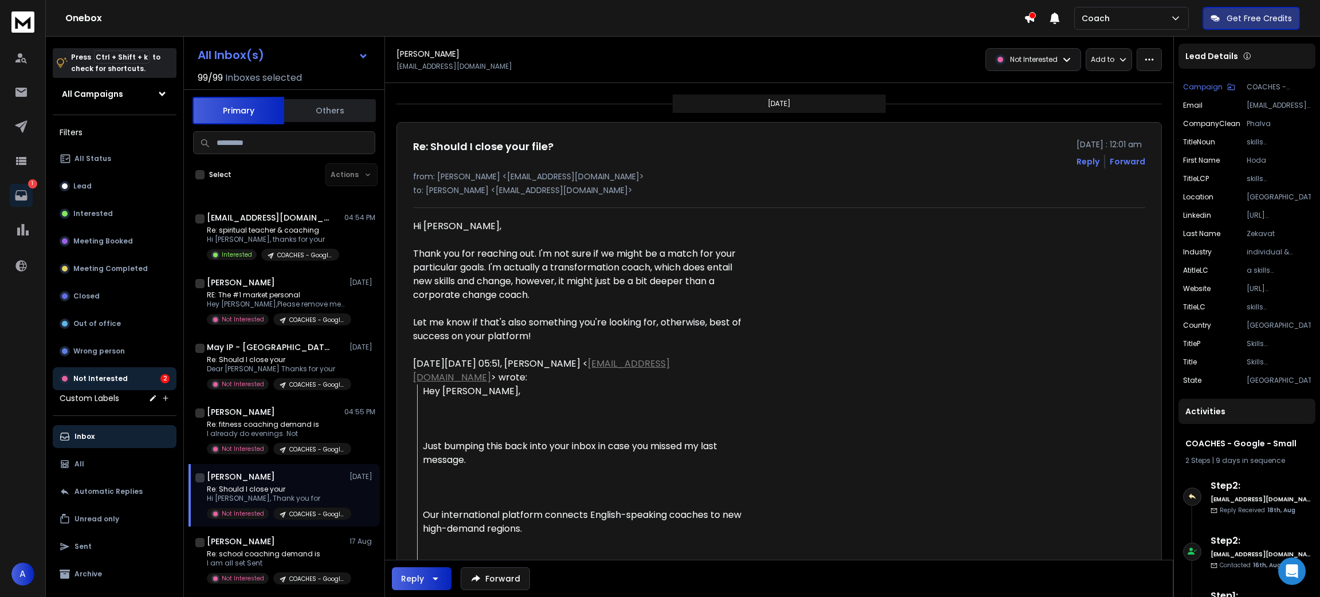
click at [415, 573] on div "Reply" at bounding box center [412, 578] width 23 height 11
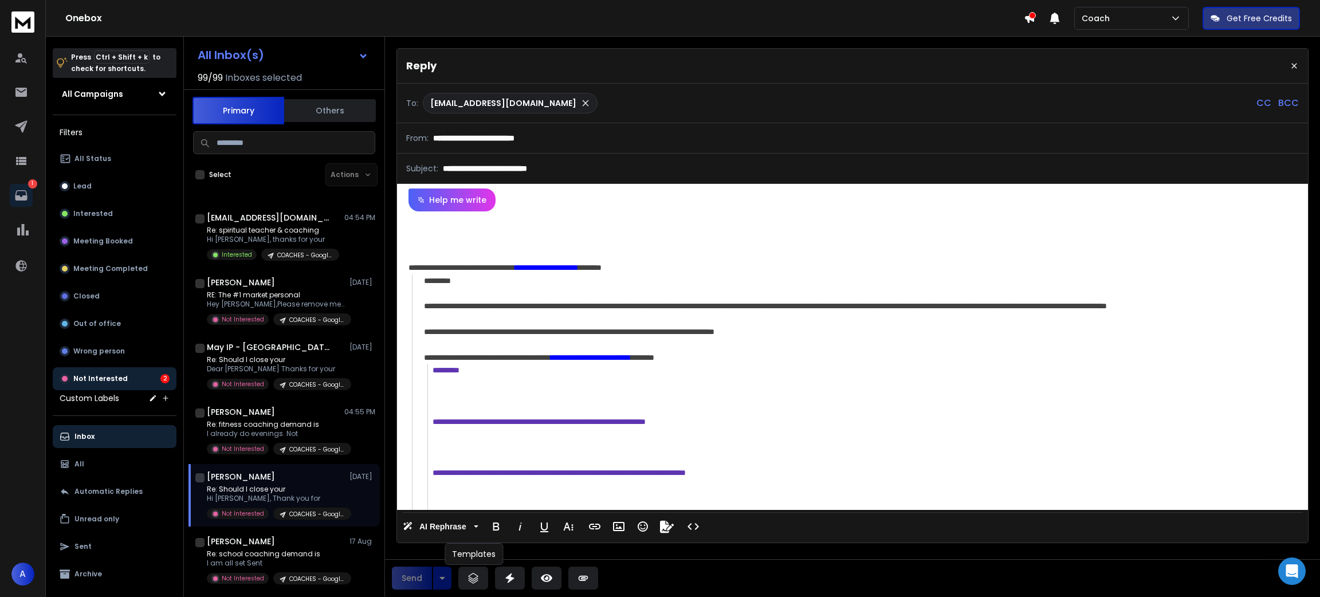
click at [472, 570] on button at bounding box center [473, 577] width 30 height 23
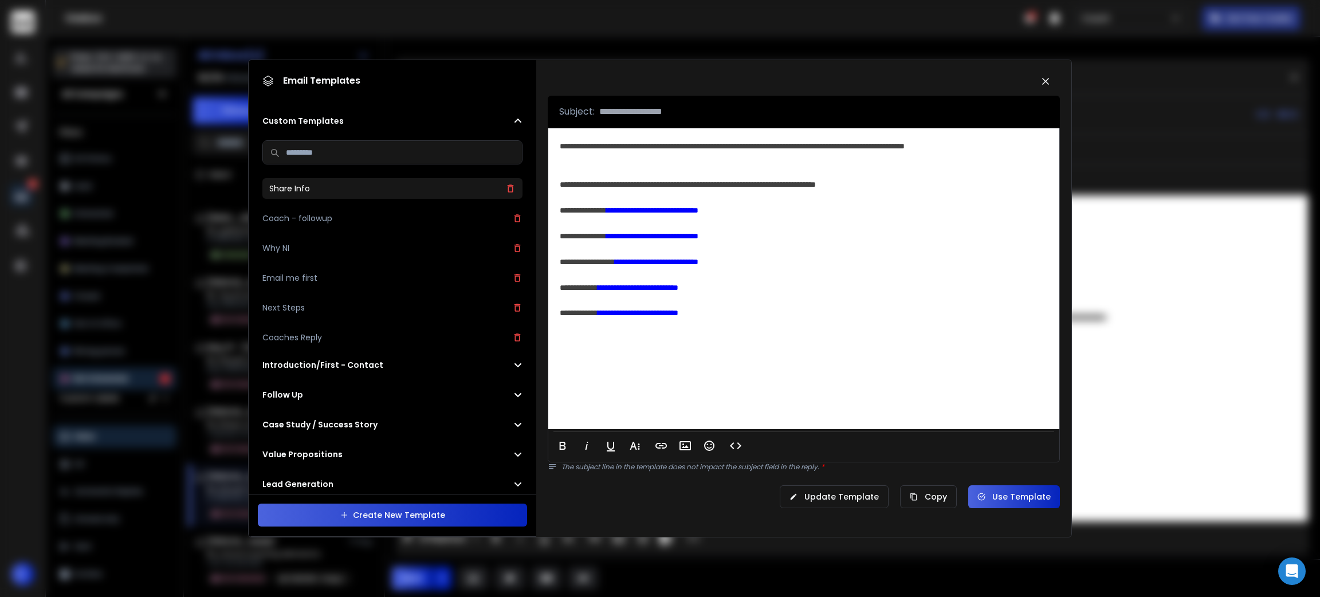
click at [365, 329] on div "Coaches Reply" at bounding box center [392, 337] width 261 height 21
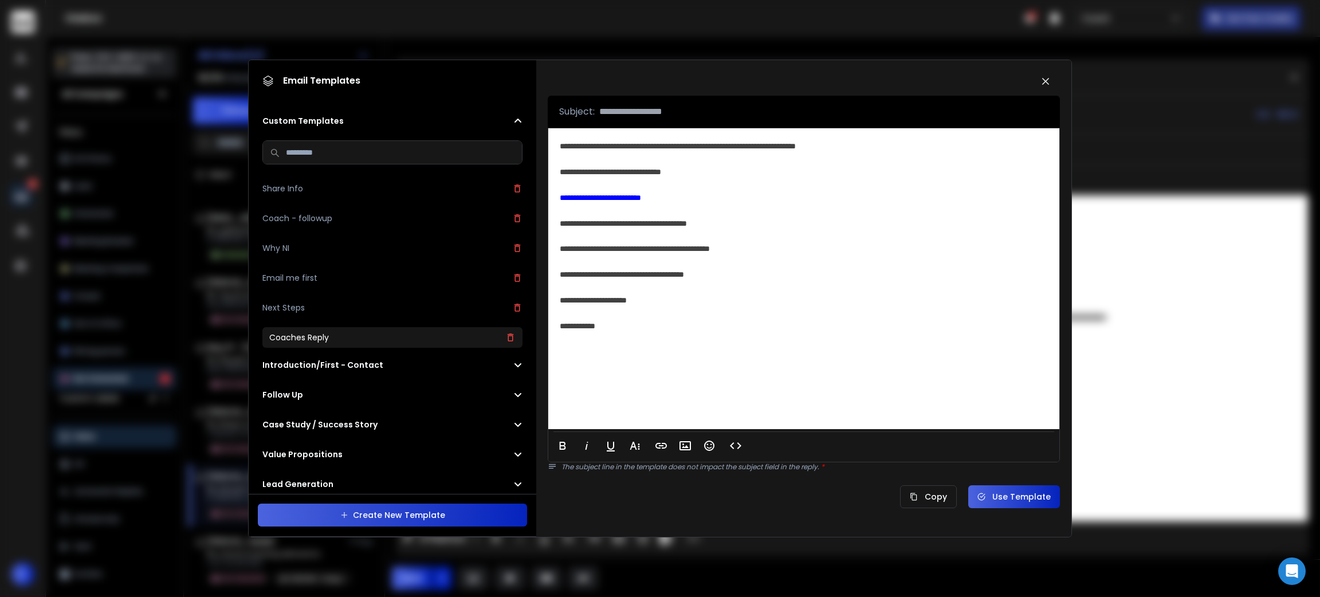
click at [989, 497] on button "Use Template" at bounding box center [1014, 496] width 92 height 23
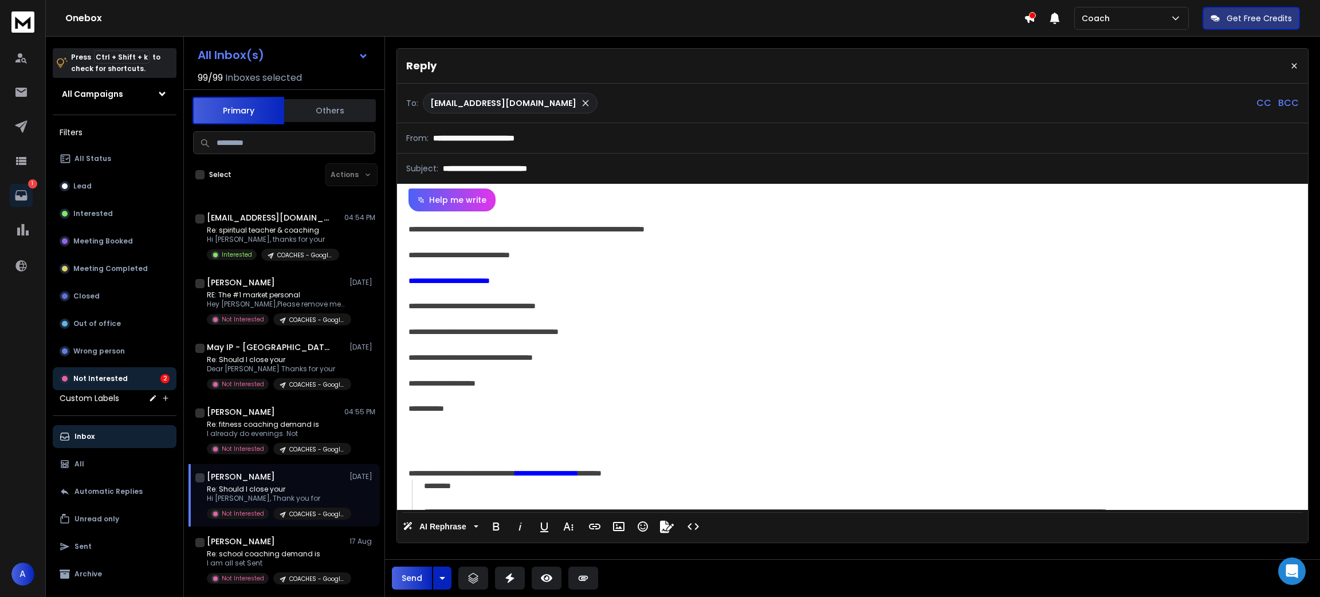
click at [415, 231] on div "**********" at bounding box center [843, 319] width 871 height 192
click at [564, 229] on div "**********" at bounding box center [843, 319] width 871 height 192
click at [621, 219] on div "**********" at bounding box center [850, 360] width 907 height 298
click at [820, 226] on div "**********" at bounding box center [843, 319] width 871 height 192
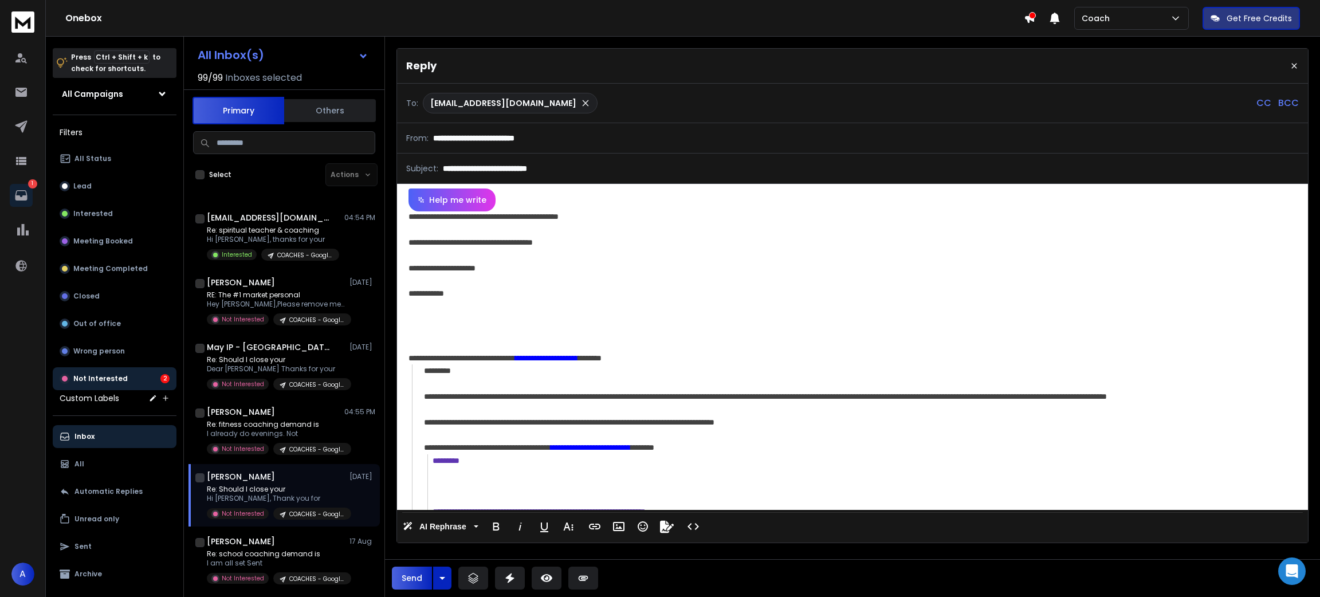
scroll to position [86, 0]
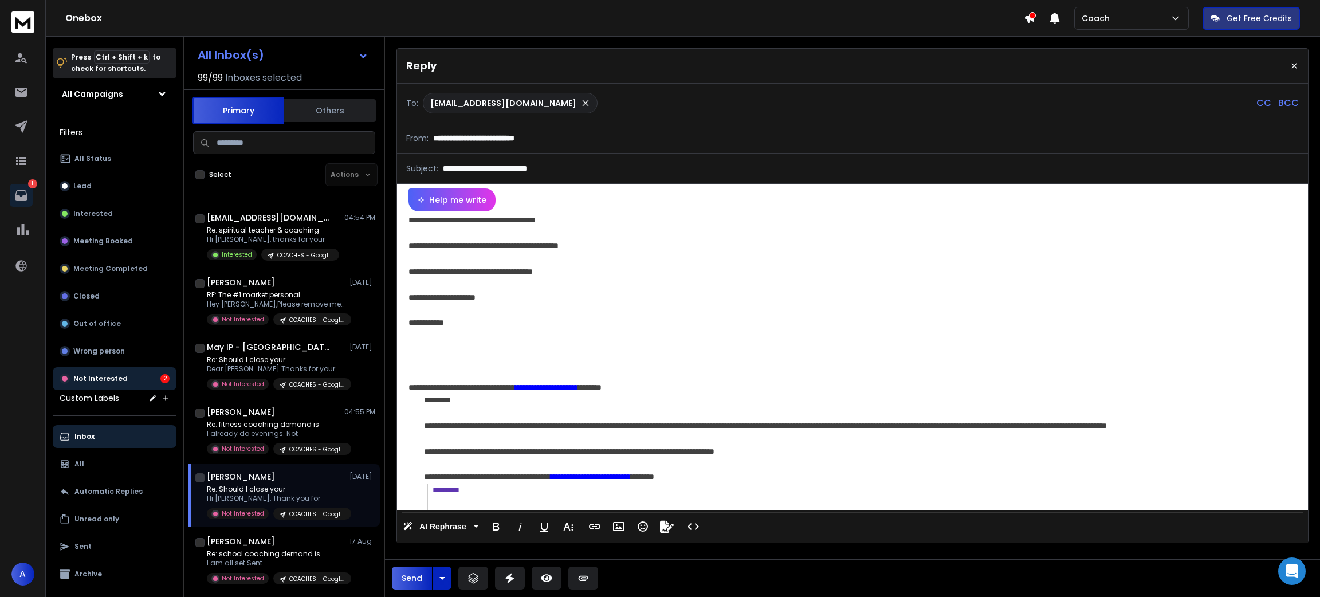
click at [459, 328] on div "**********" at bounding box center [843, 233] width 871 height 192
click at [428, 341] on div at bounding box center [850, 335] width 884 height 13
click at [400, 580] on button "Send" at bounding box center [412, 577] width 40 height 23
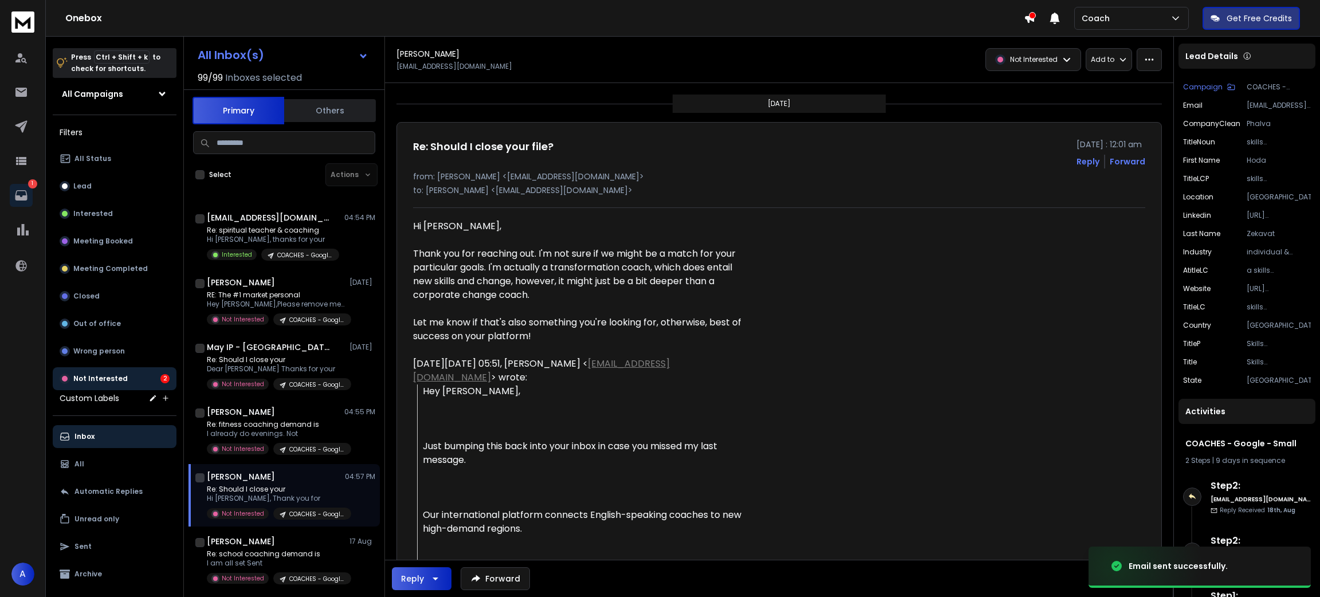
click at [992, 60] on div "Not Interested" at bounding box center [1033, 60] width 95 height 22
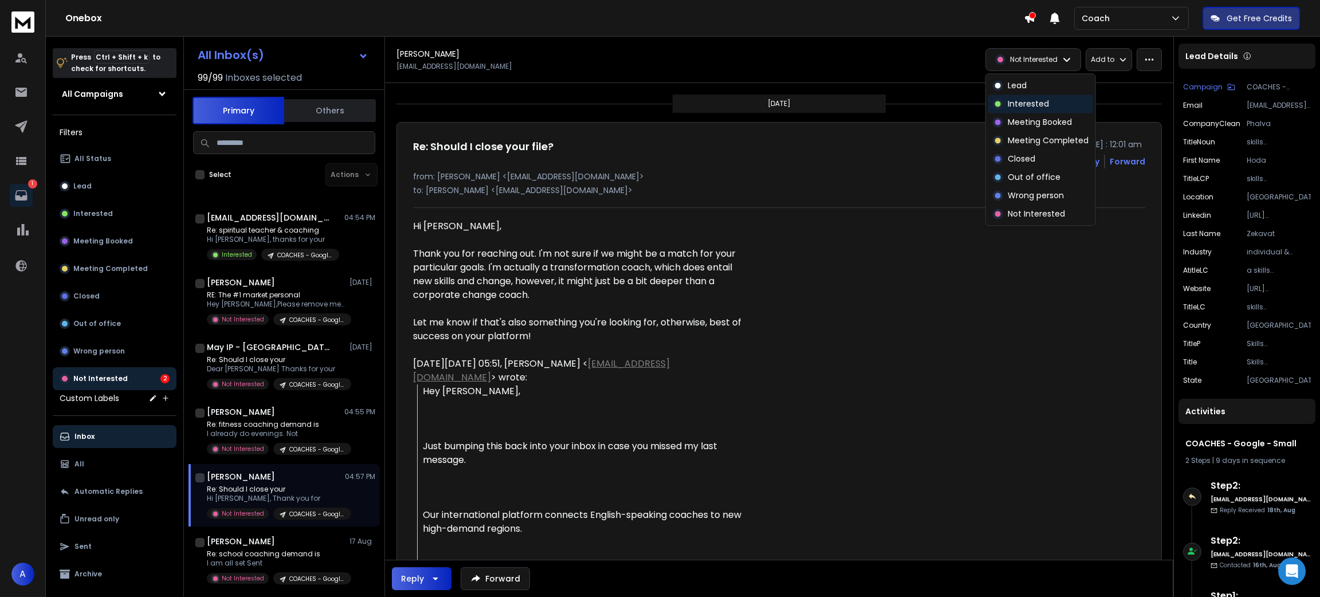
click at [1016, 101] on p "Interested" at bounding box center [1027, 103] width 41 height 11
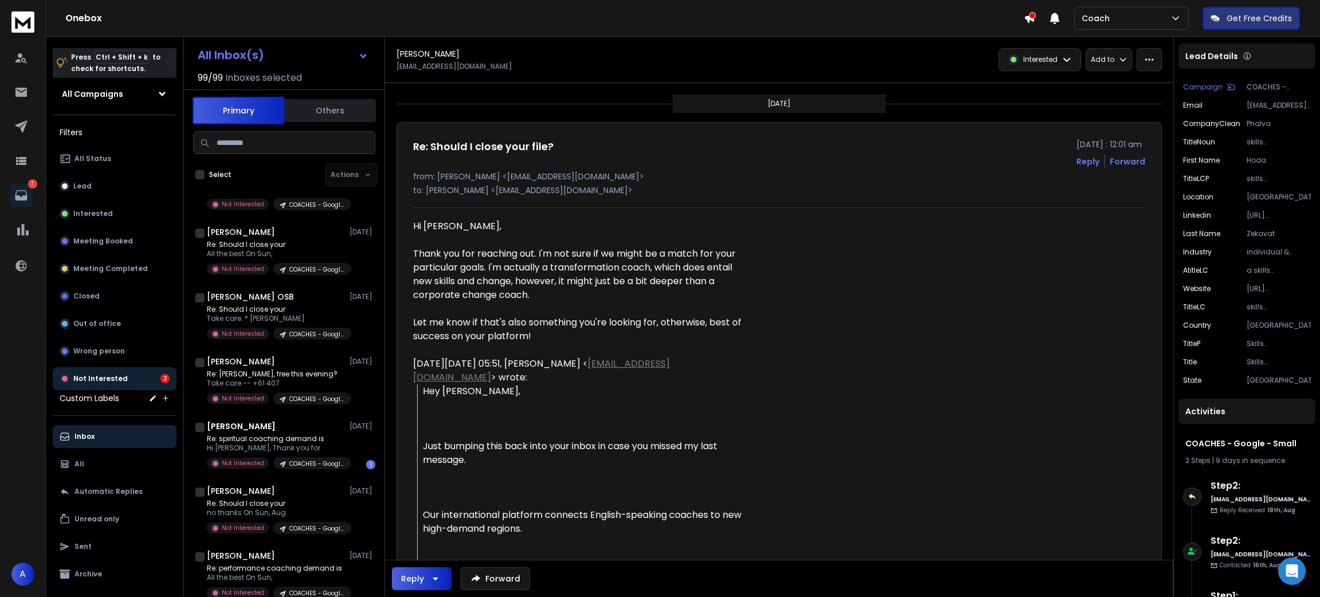
scroll to position [601, 0]
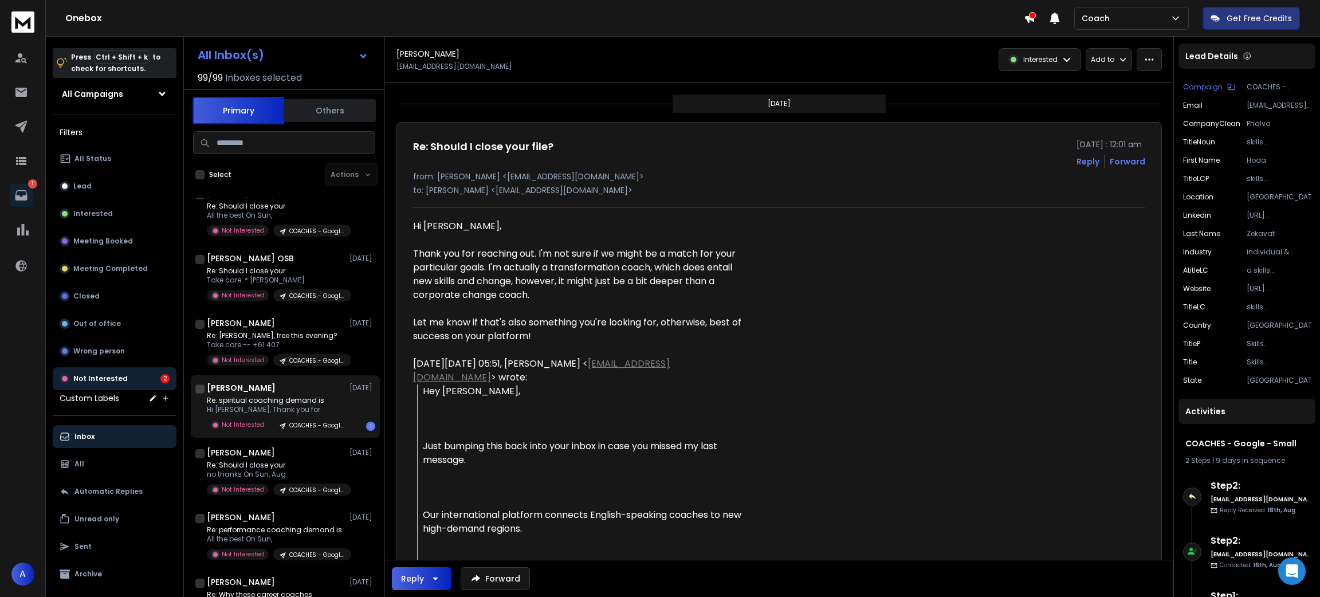
click at [308, 402] on p "Re: spiritual coaching demand is" at bounding box center [275, 400] width 137 height 9
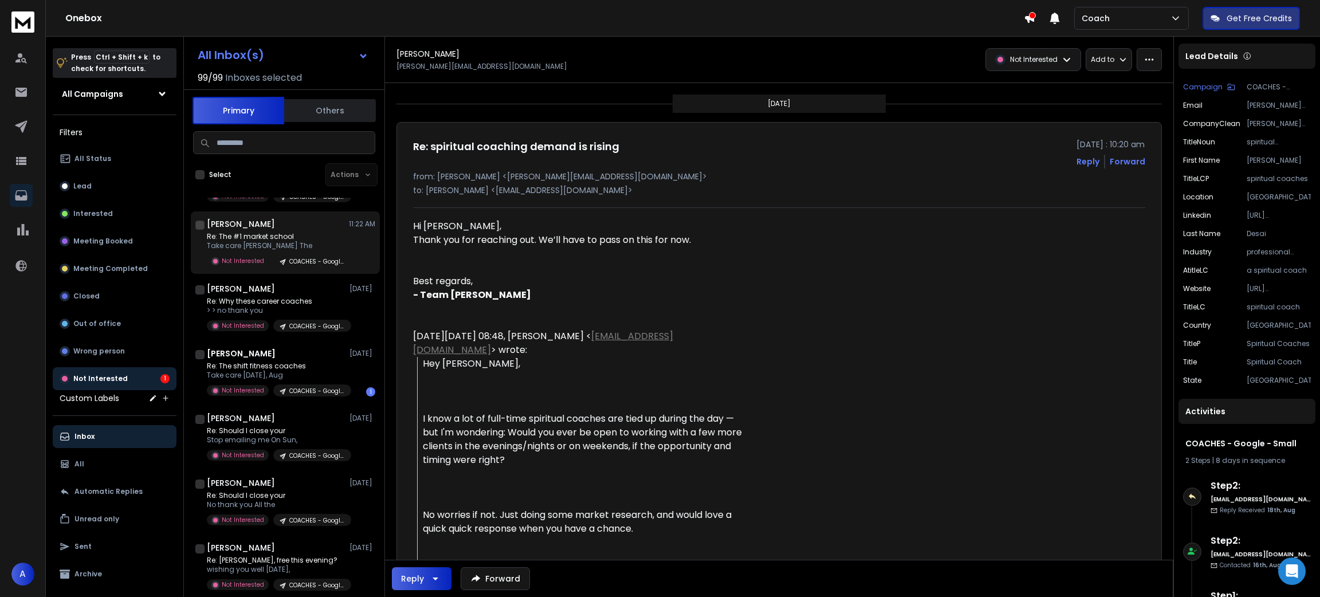
scroll to position [86, 0]
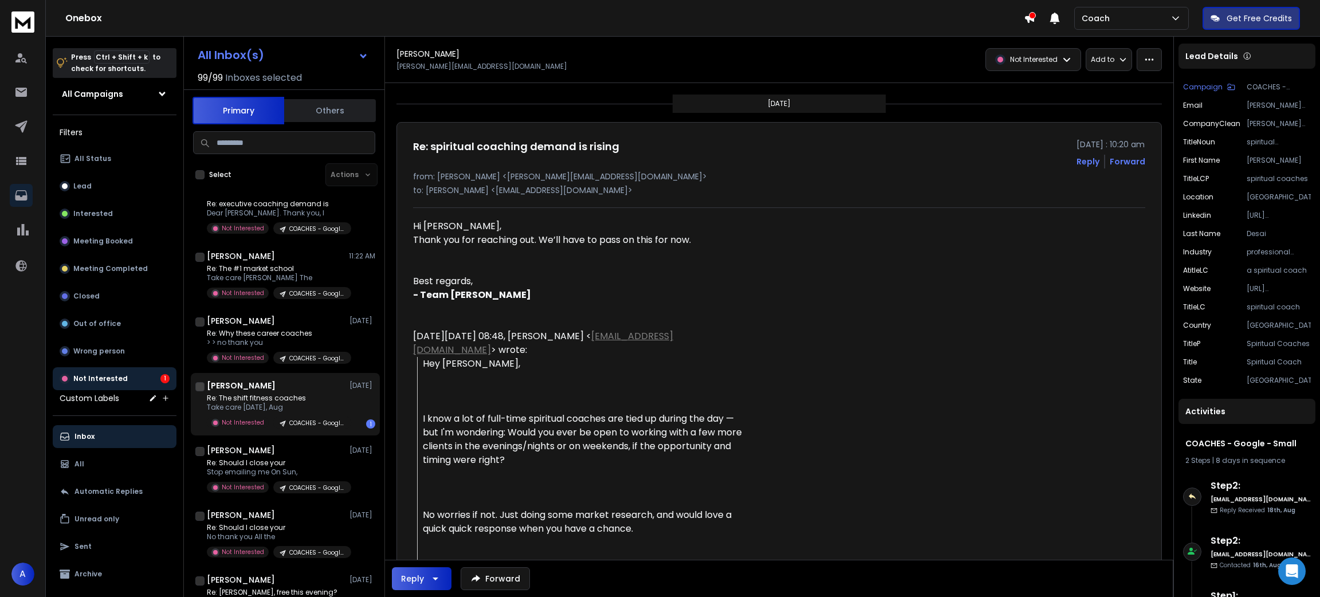
click at [248, 397] on p "Re: The shift fitness coaches" at bounding box center [275, 397] width 137 height 9
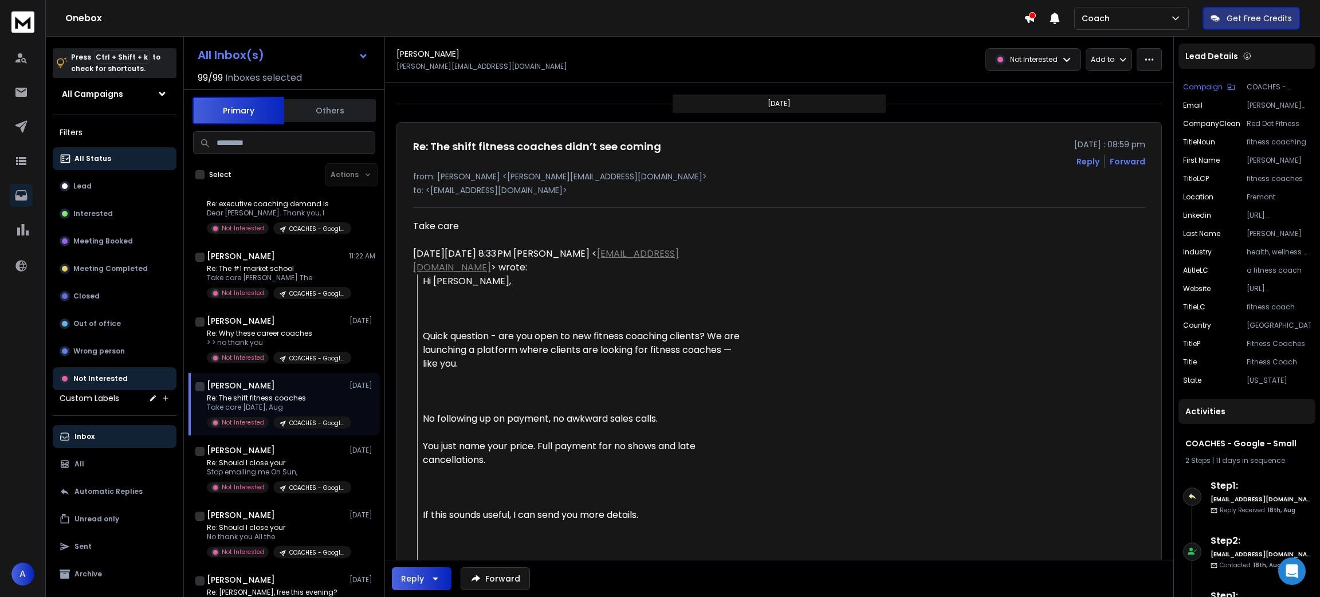
click at [104, 163] on p "All Status" at bounding box center [92, 158] width 37 height 9
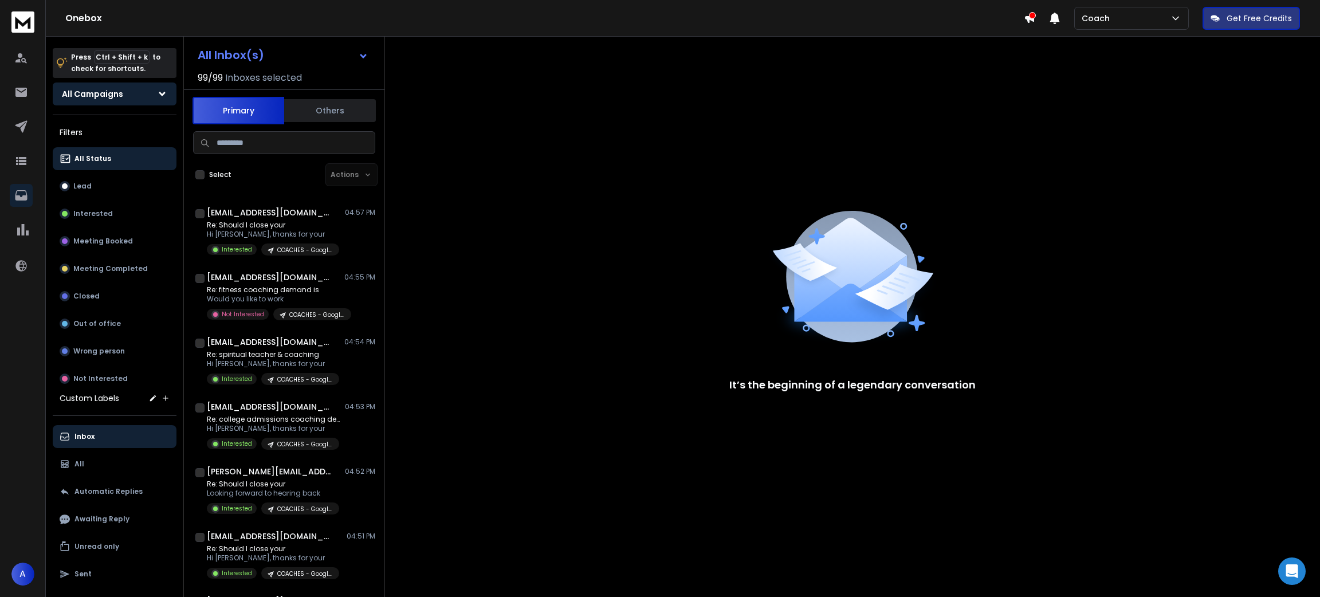
click at [92, 89] on h1 "All Campaigns" at bounding box center [92, 93] width 61 height 11
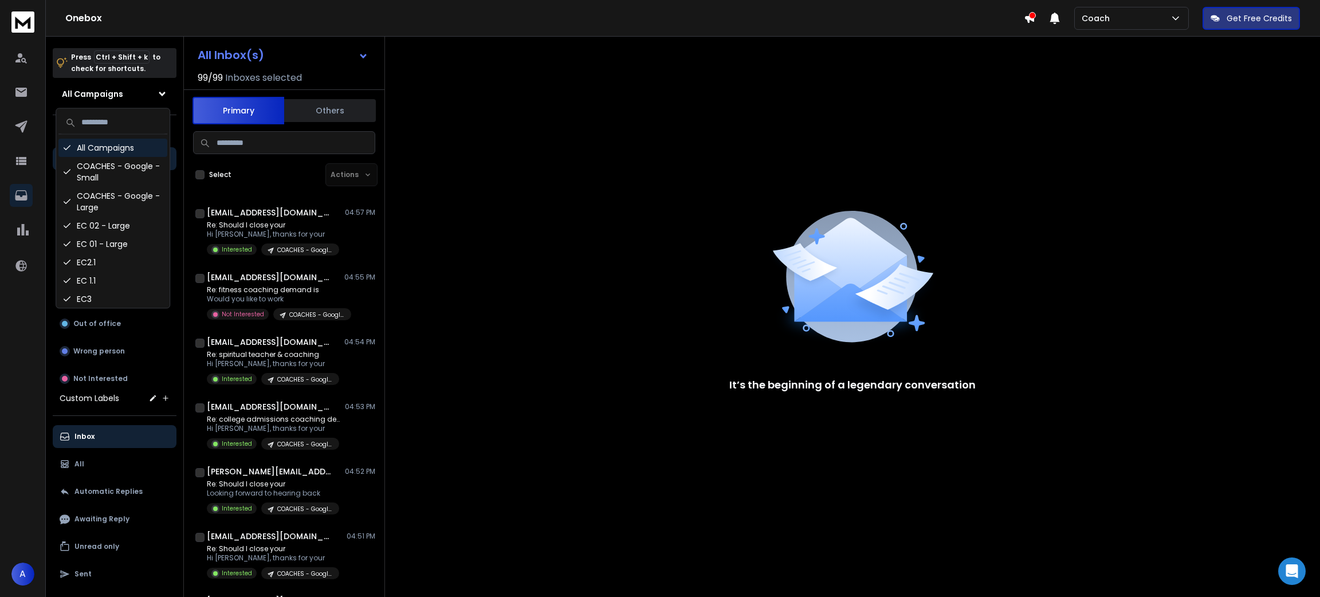
click at [77, 143] on div "All Campaigns" at bounding box center [112, 148] width 109 height 18
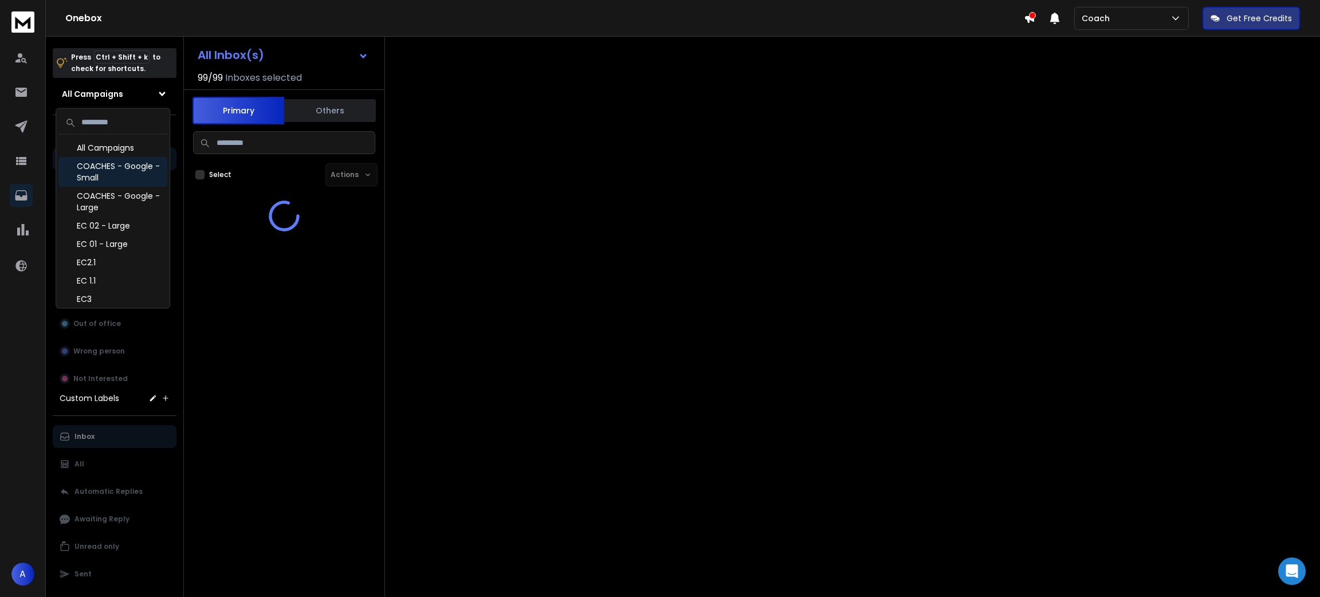
click at [81, 167] on div "COACHES - Google - Small" at bounding box center [112, 172] width 109 height 30
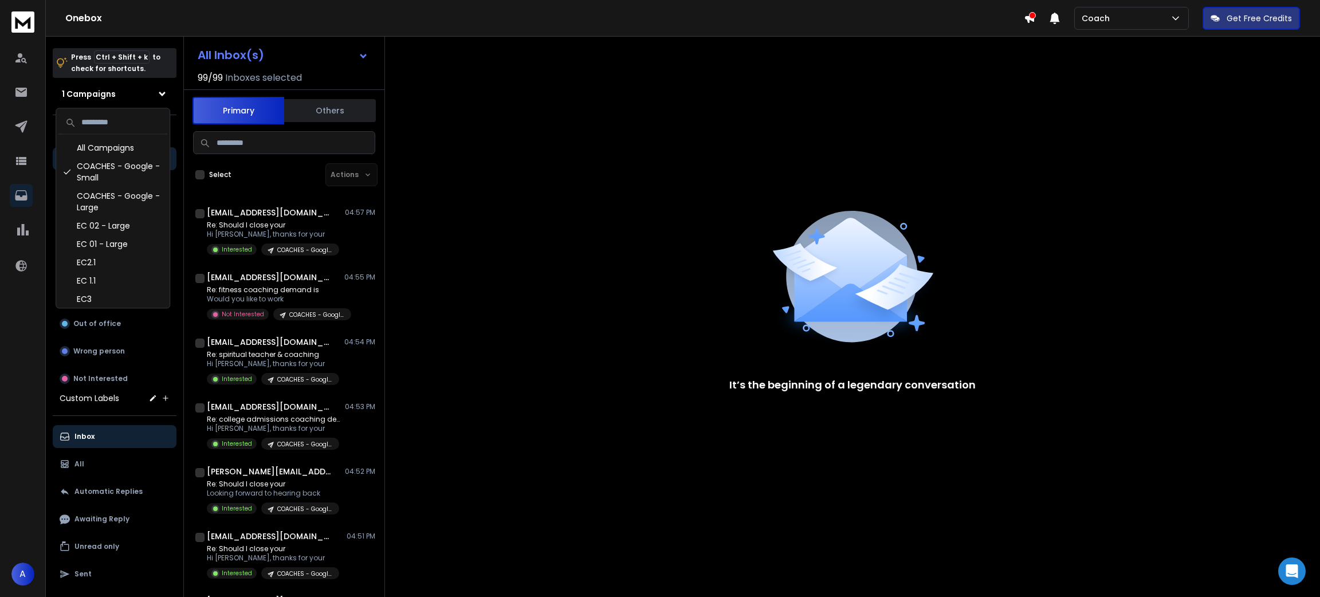
click at [666, 359] on div "It’s the beginning of a legendary conversation" at bounding box center [852, 290] width 935 height 507
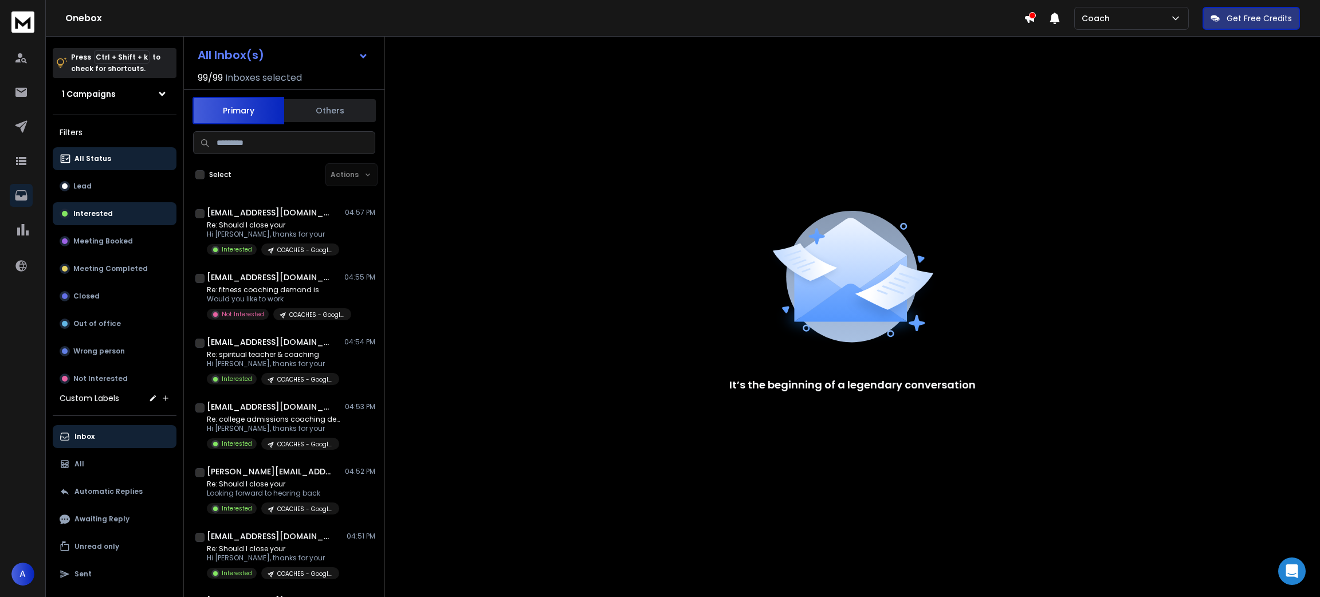
click at [92, 219] on button "Interested" at bounding box center [115, 213] width 124 height 23
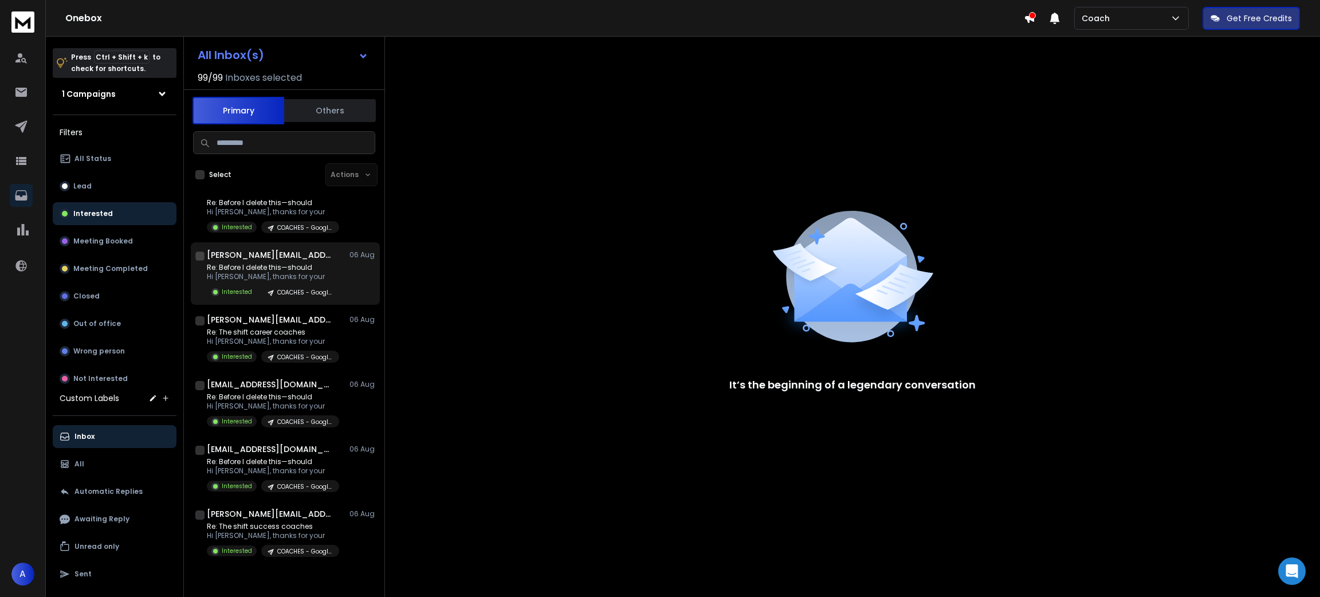
scroll to position [3578, 0]
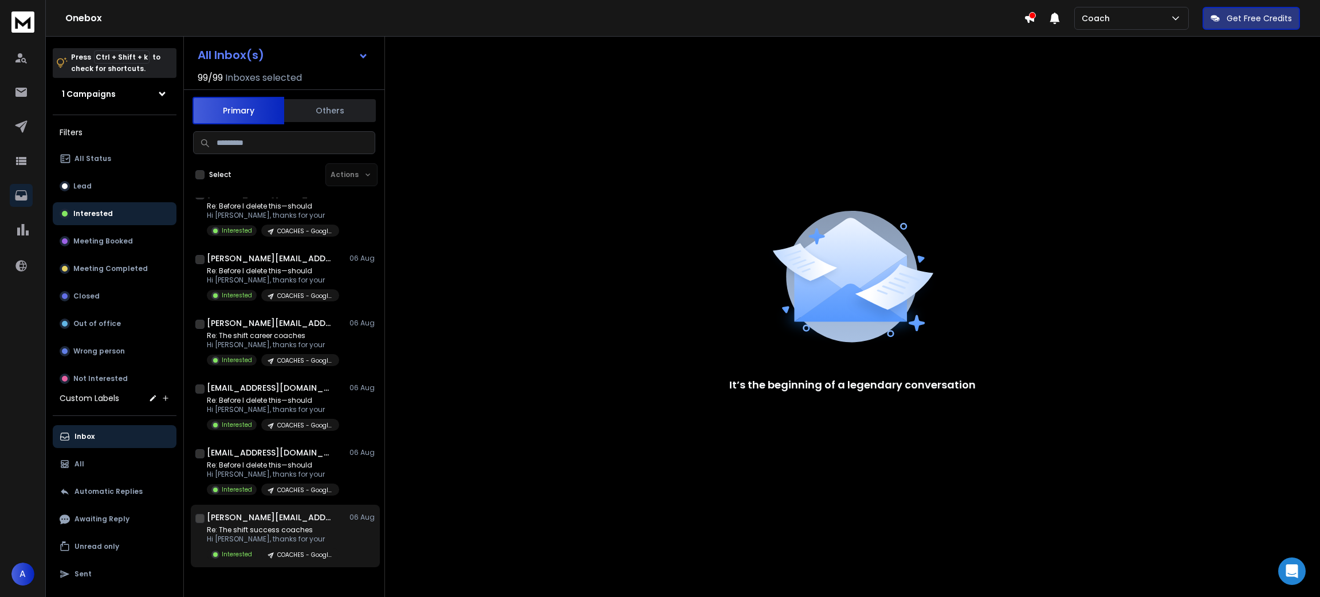
click at [278, 534] on p "Hi [PERSON_NAME], thanks for your" at bounding box center [273, 538] width 132 height 9
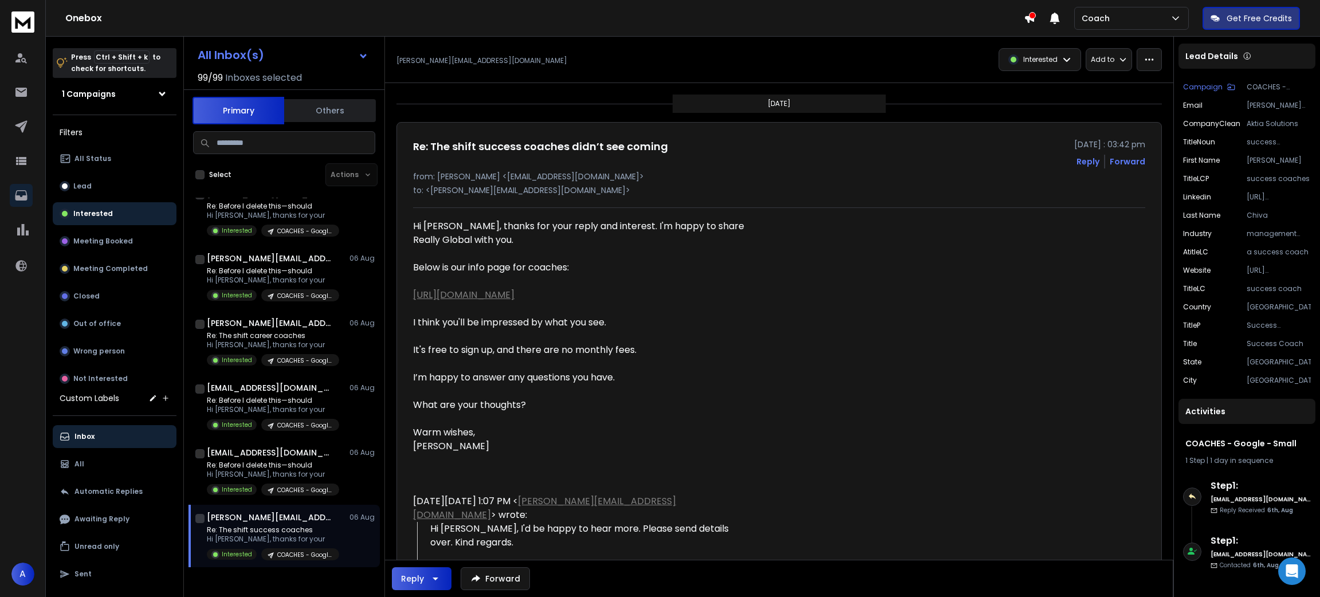
click at [1090, 57] on div "Add to" at bounding box center [1108, 60] width 45 height 22
click at [1104, 85] on div "Subsequence" at bounding box center [1127, 85] width 69 height 11
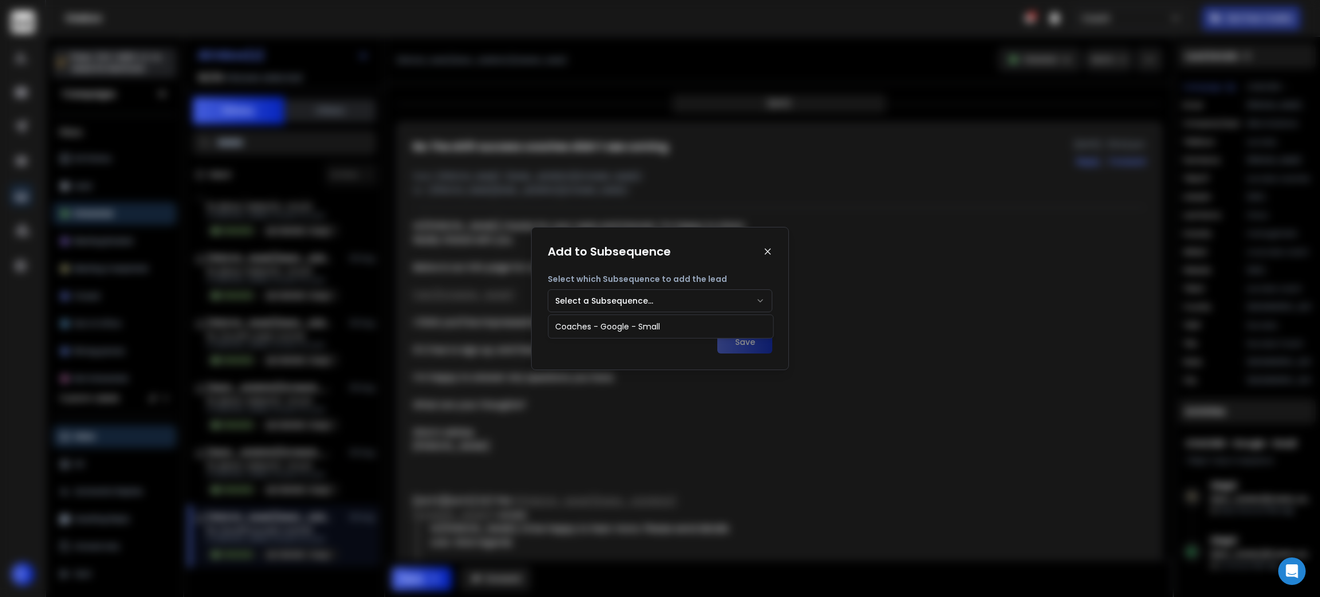
click at [684, 301] on button "Select a Subsequence..." at bounding box center [660, 300] width 225 height 23
click at [750, 345] on button "Save" at bounding box center [744, 341] width 55 height 23
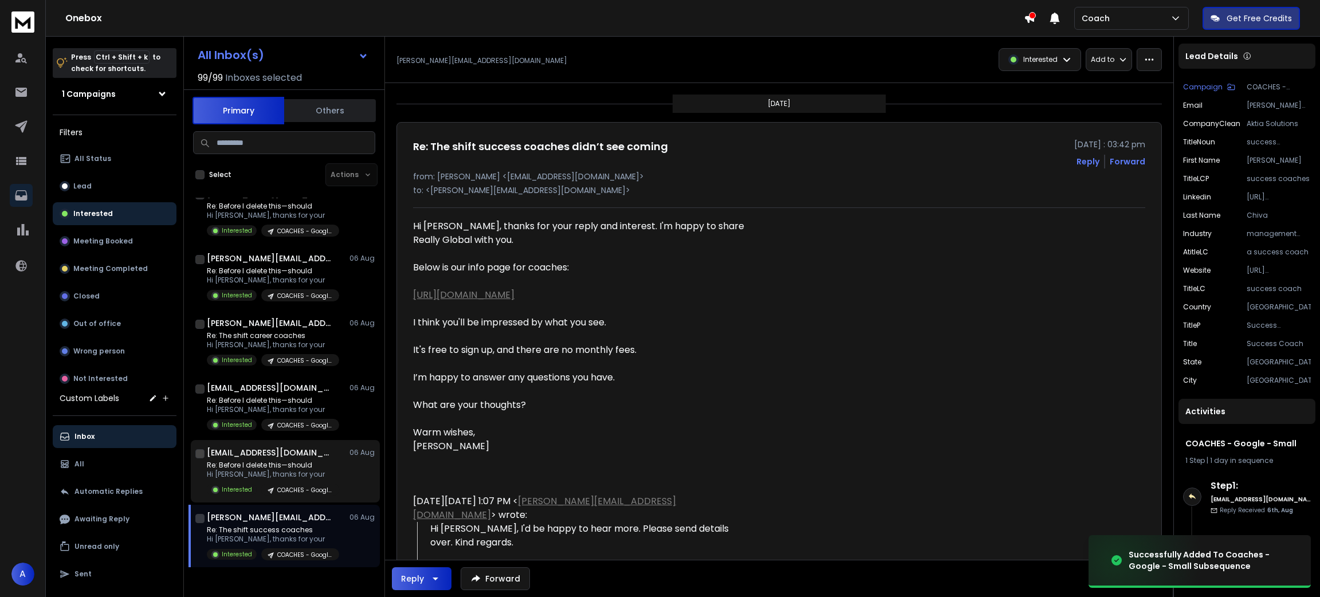
click at [238, 463] on p "Re: Before I delete this—should" at bounding box center [273, 464] width 132 height 9
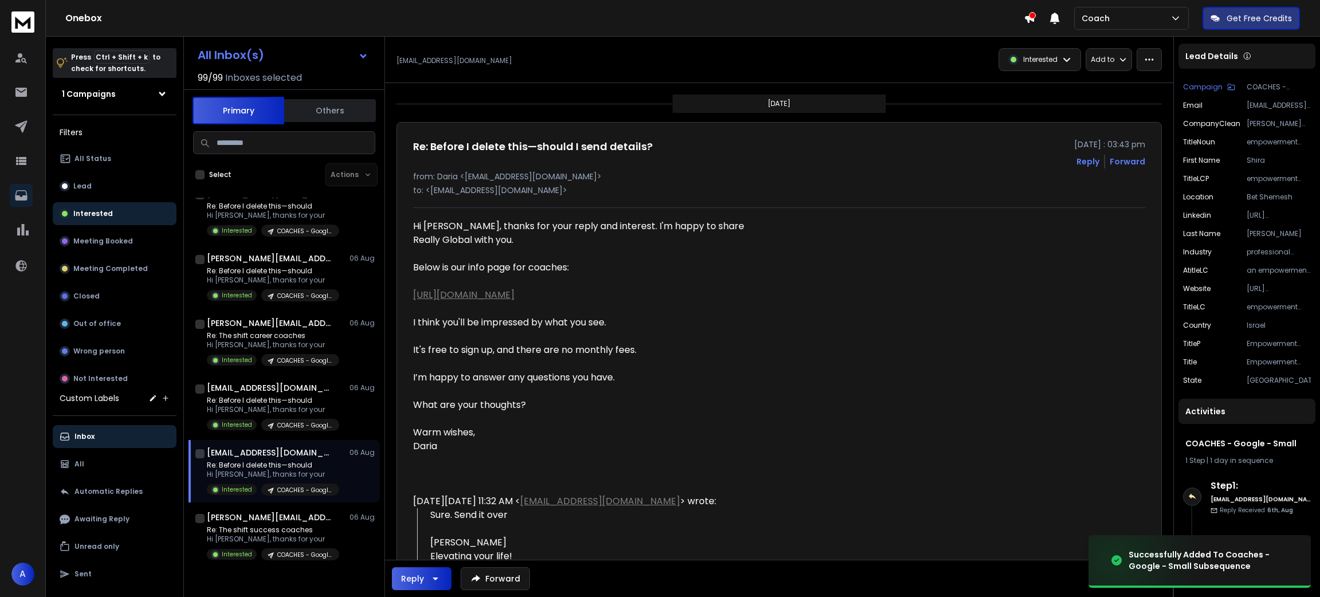
click at [1101, 57] on p "Add to" at bounding box center [1101, 59] width 23 height 9
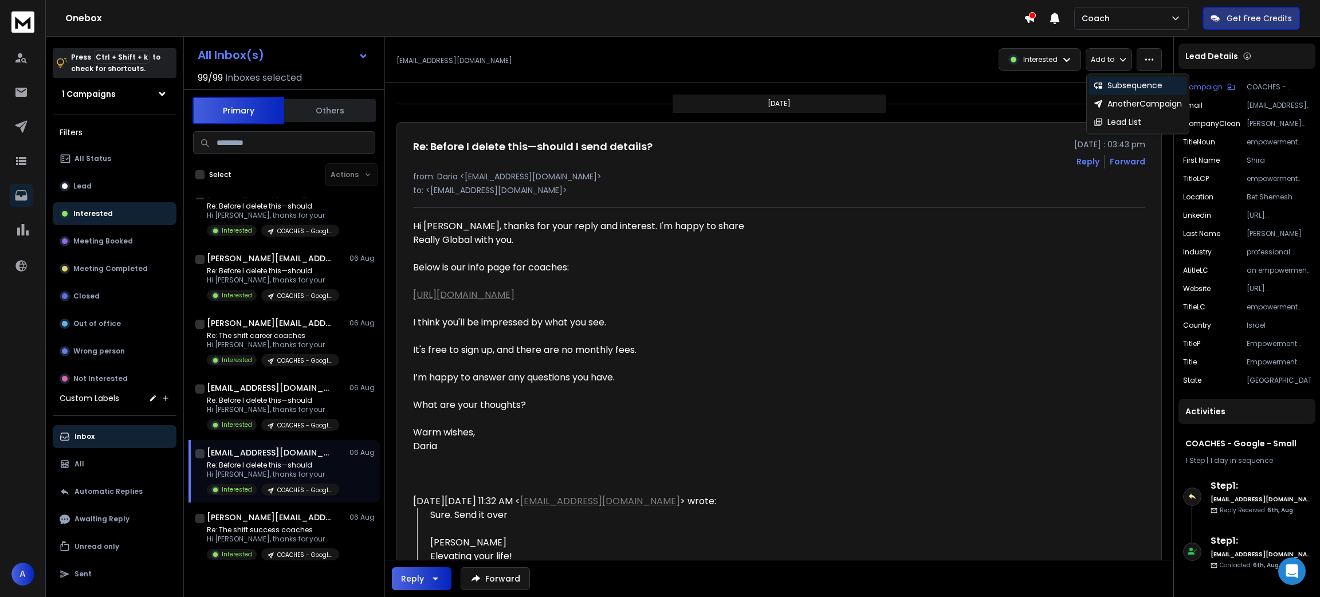
click at [1099, 92] on div "Subsequence" at bounding box center [1137, 85] width 97 height 18
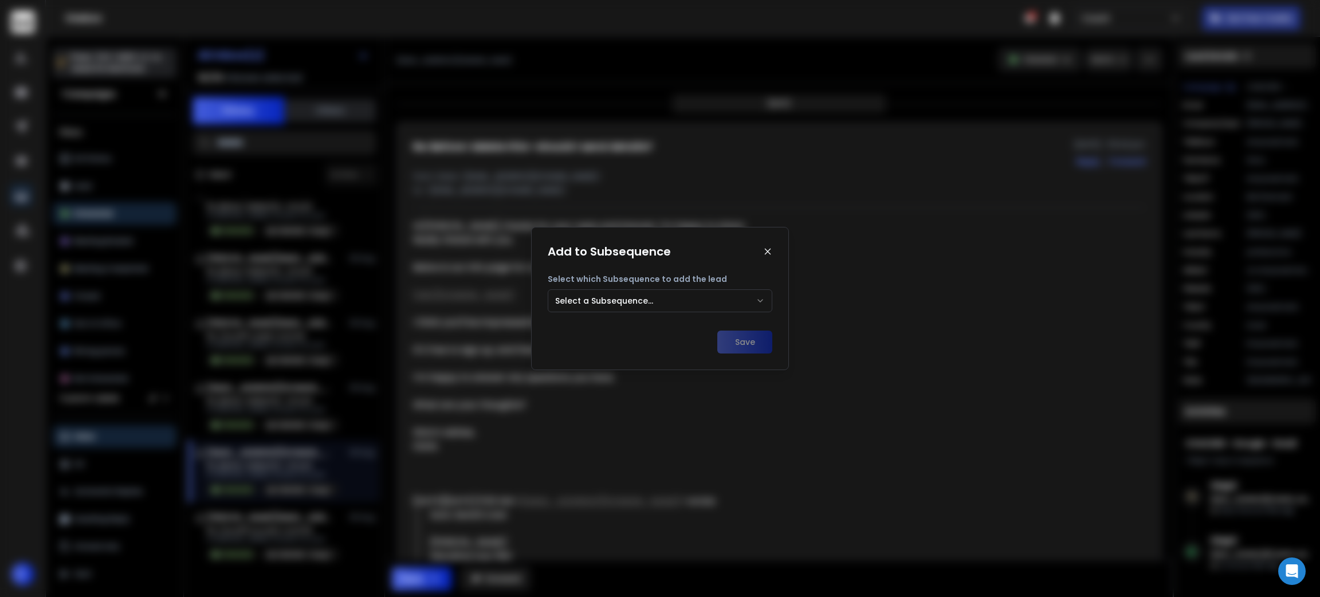
click at [635, 307] on button "Select a Subsequence..." at bounding box center [660, 300] width 225 height 23
click at [739, 337] on button "Save" at bounding box center [744, 341] width 55 height 23
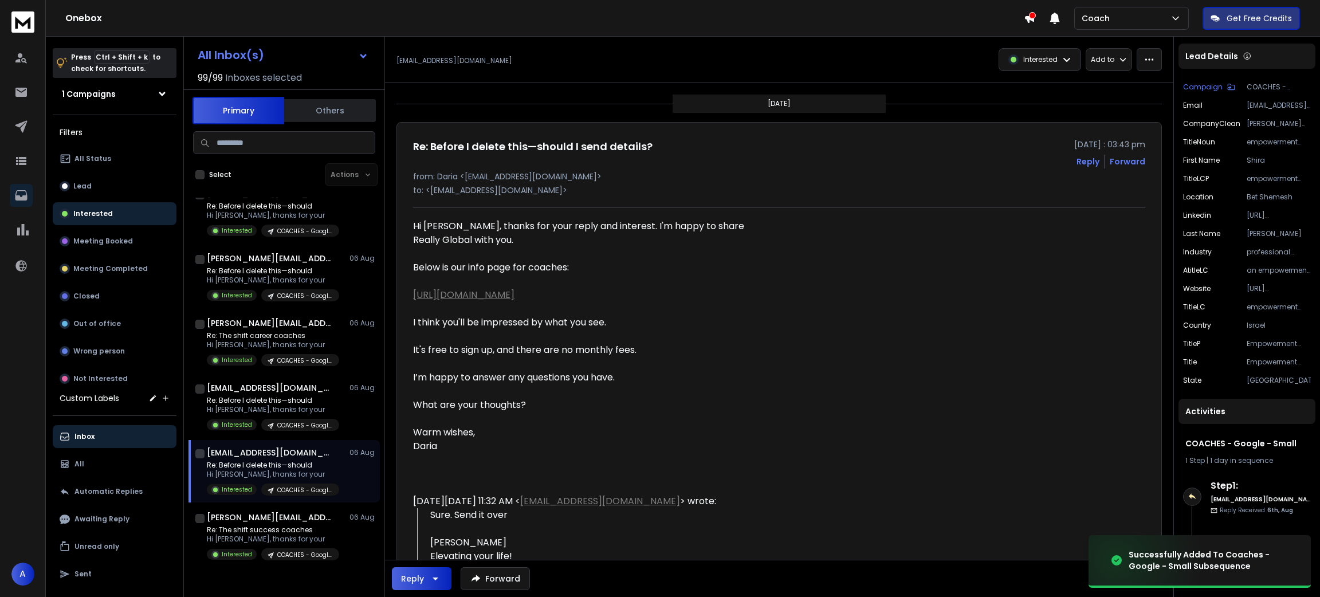
click at [264, 405] on p "Hi [PERSON_NAME], thanks for your" at bounding box center [273, 409] width 132 height 9
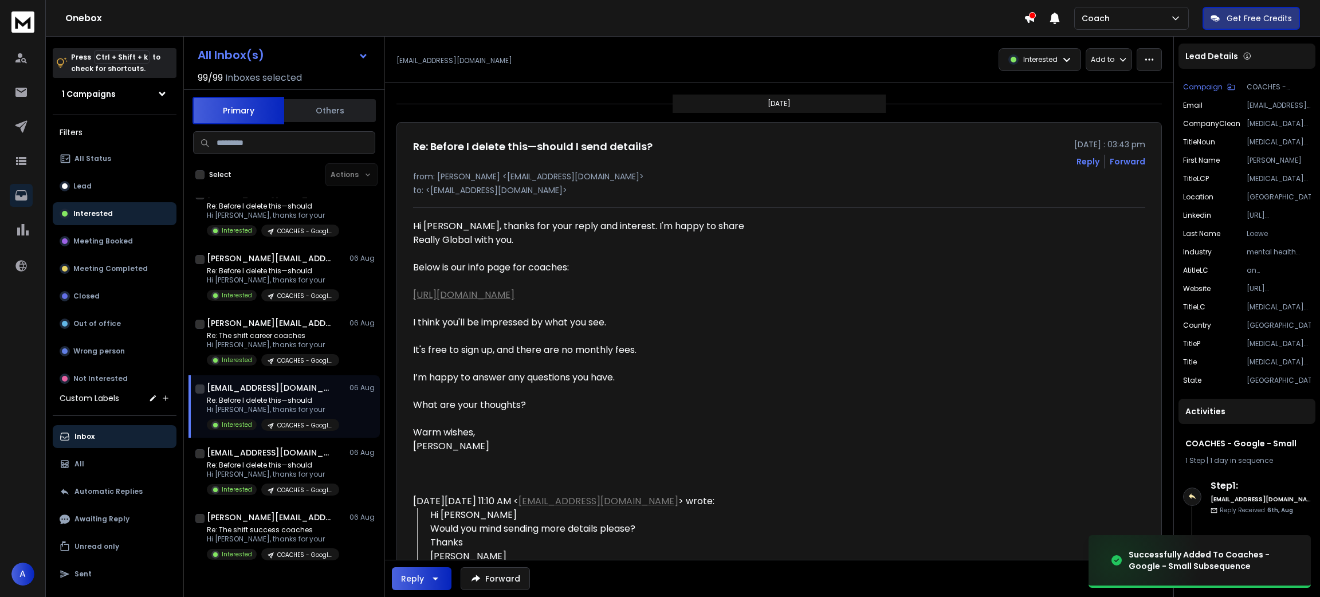
click at [1096, 64] on p "Add to" at bounding box center [1101, 59] width 23 height 9
click at [1095, 87] on icon at bounding box center [1098, 85] width 8 height 6
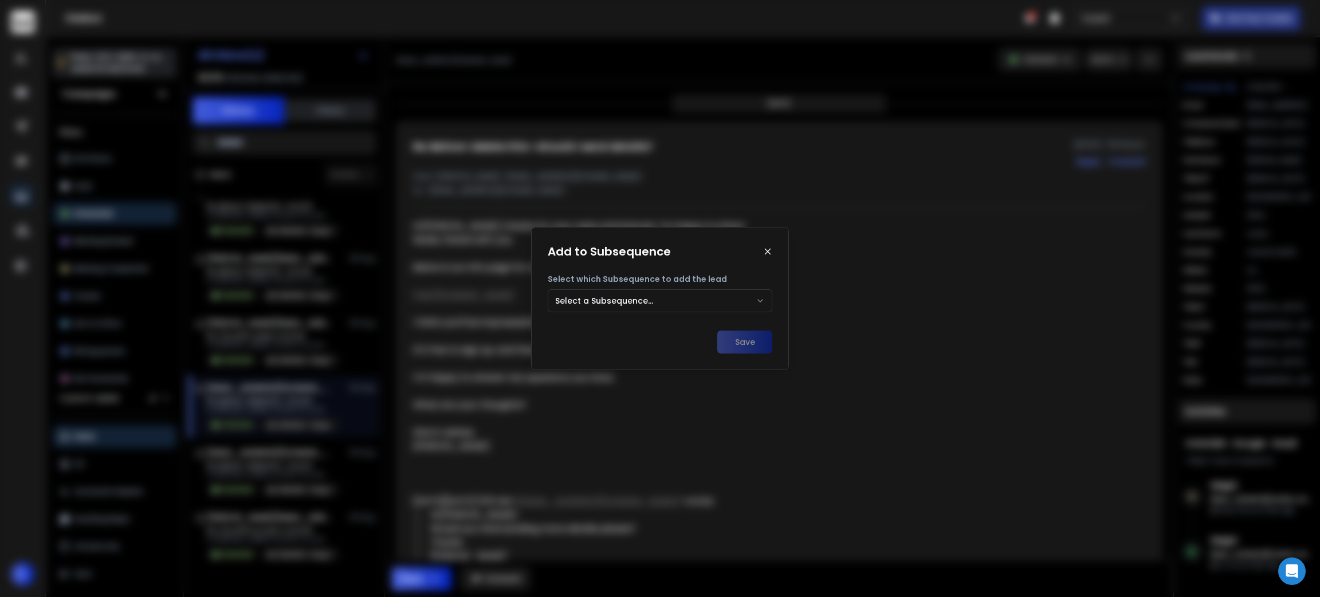
click at [587, 290] on button "Select a Subsequence..." at bounding box center [660, 300] width 225 height 23
click at [733, 342] on button "Save" at bounding box center [744, 341] width 55 height 23
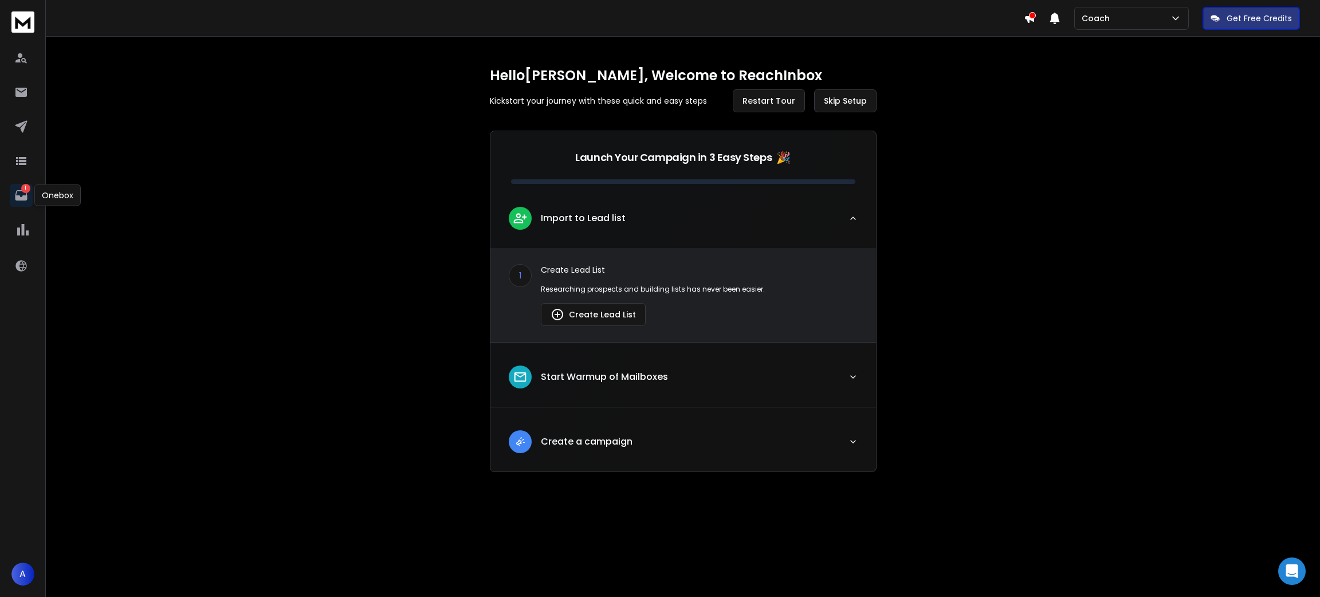
click at [25, 195] on icon at bounding box center [21, 195] width 12 height 10
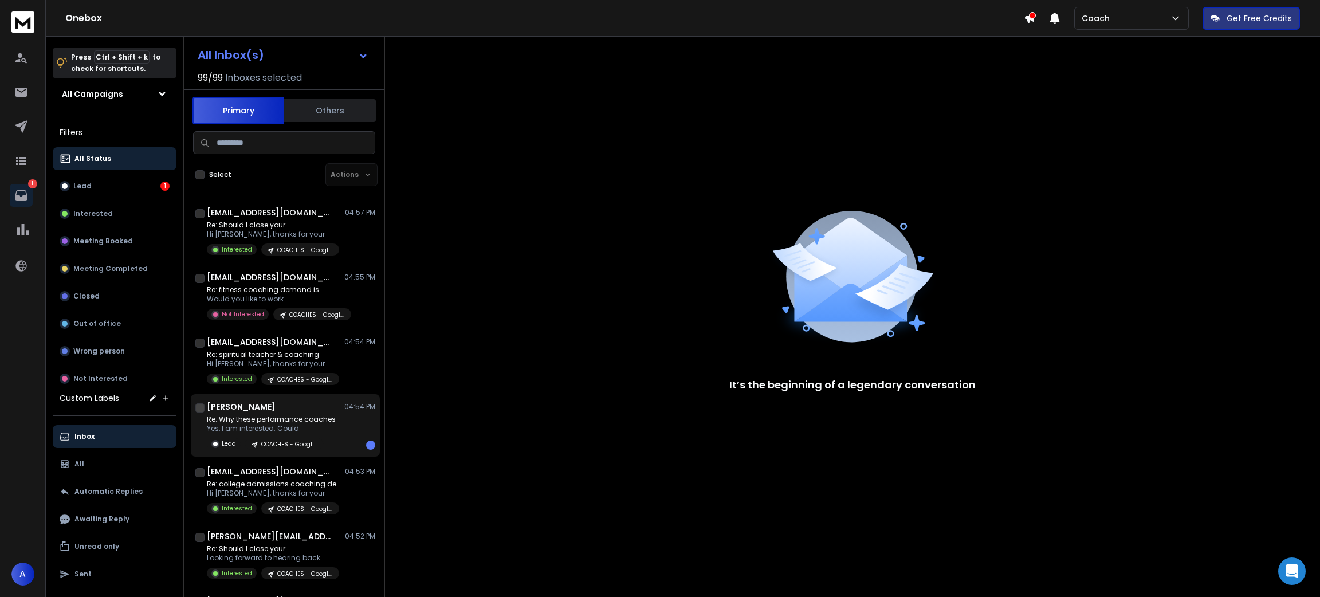
click at [315, 407] on div "Paul Lloyd 04:54 PM" at bounding box center [291, 406] width 168 height 11
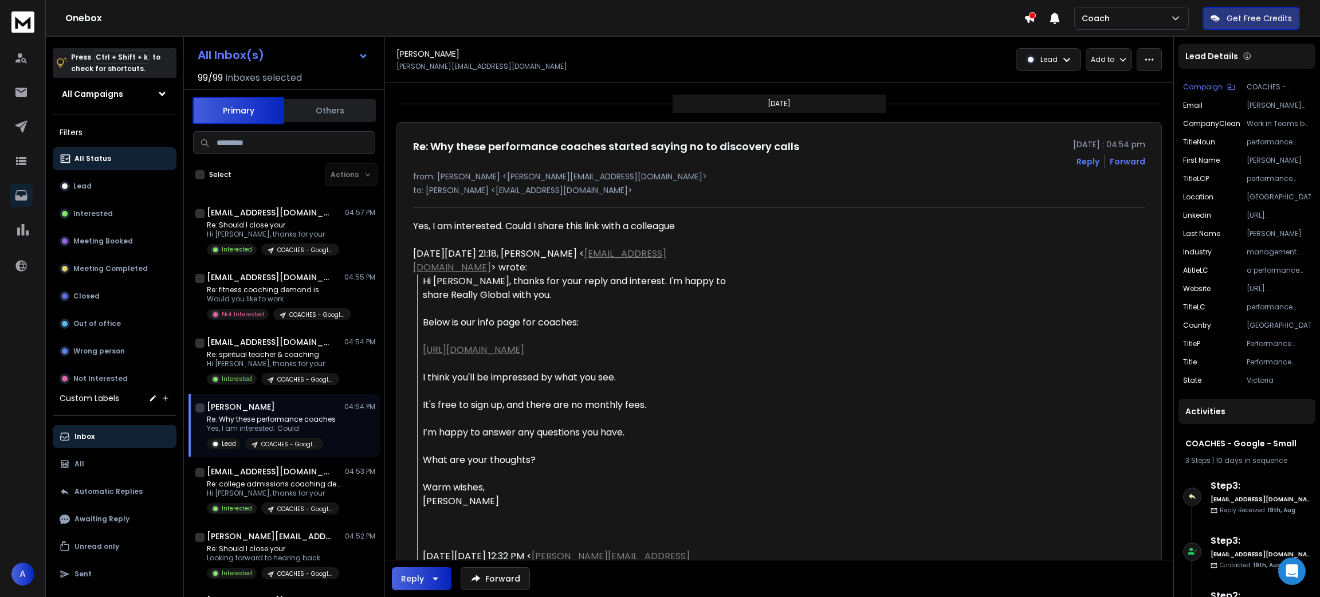
click at [407, 586] on button "Reply" at bounding box center [422, 578] width 60 height 23
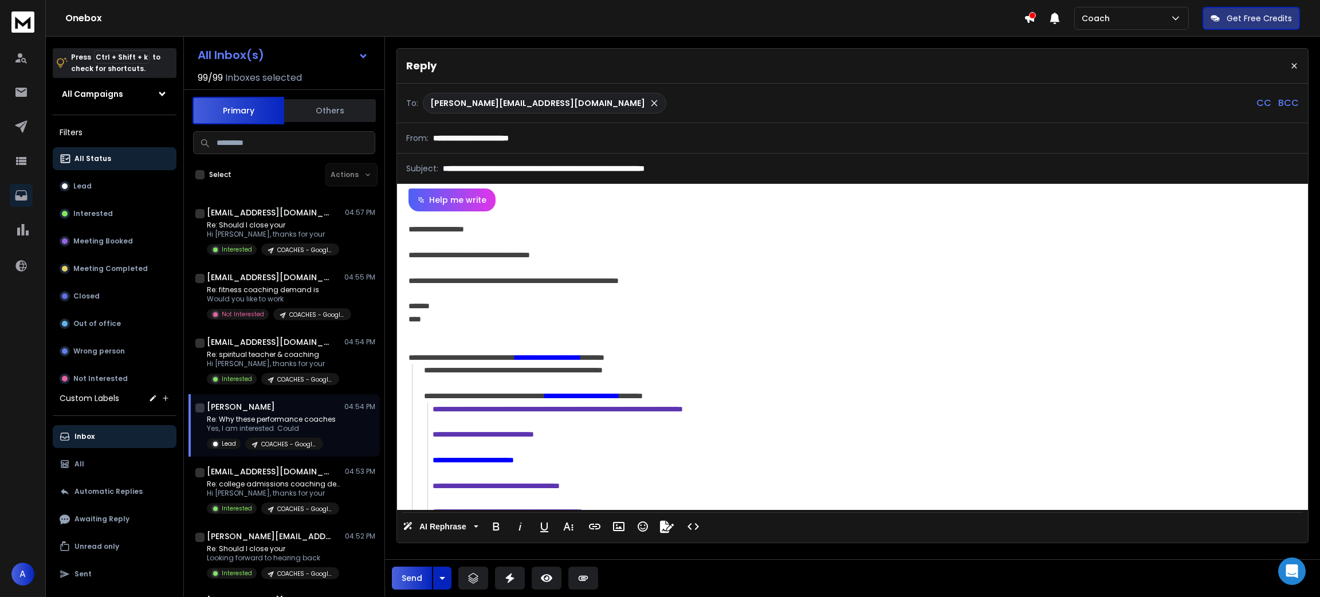
click at [411, 580] on button "Send" at bounding box center [412, 577] width 40 height 23
